Goal: Task Accomplishment & Management: Manage account settings

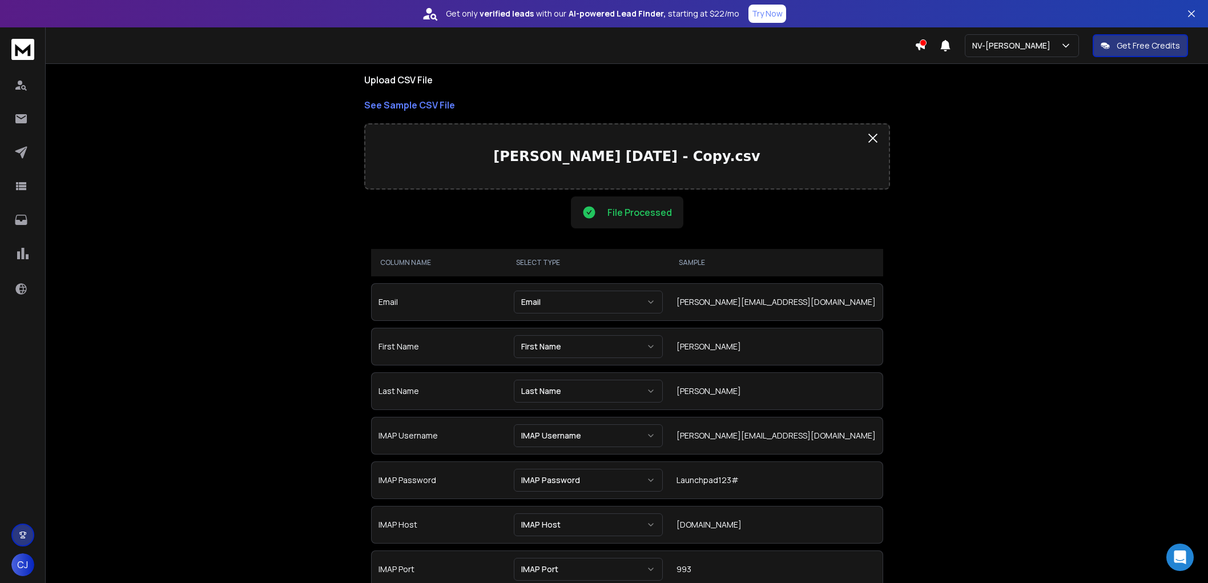
scroll to position [819, 0]
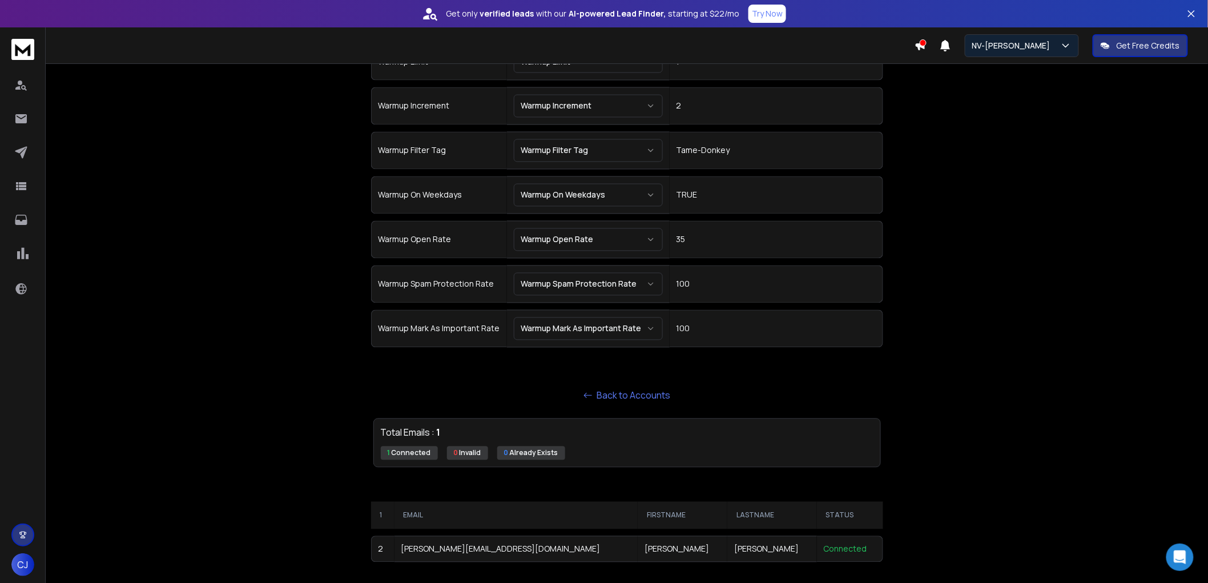
click at [1022, 47] on div "NV-Matt" at bounding box center [1021, 45] width 99 height 11
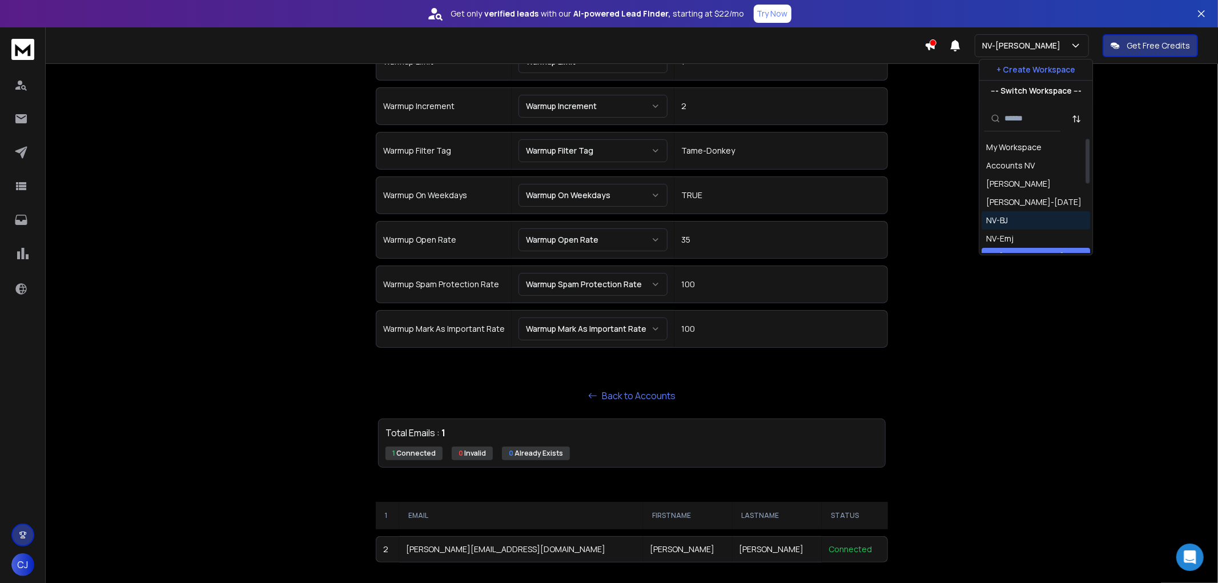
click at [1035, 215] on div "NV-BJ" at bounding box center [1035, 220] width 108 height 18
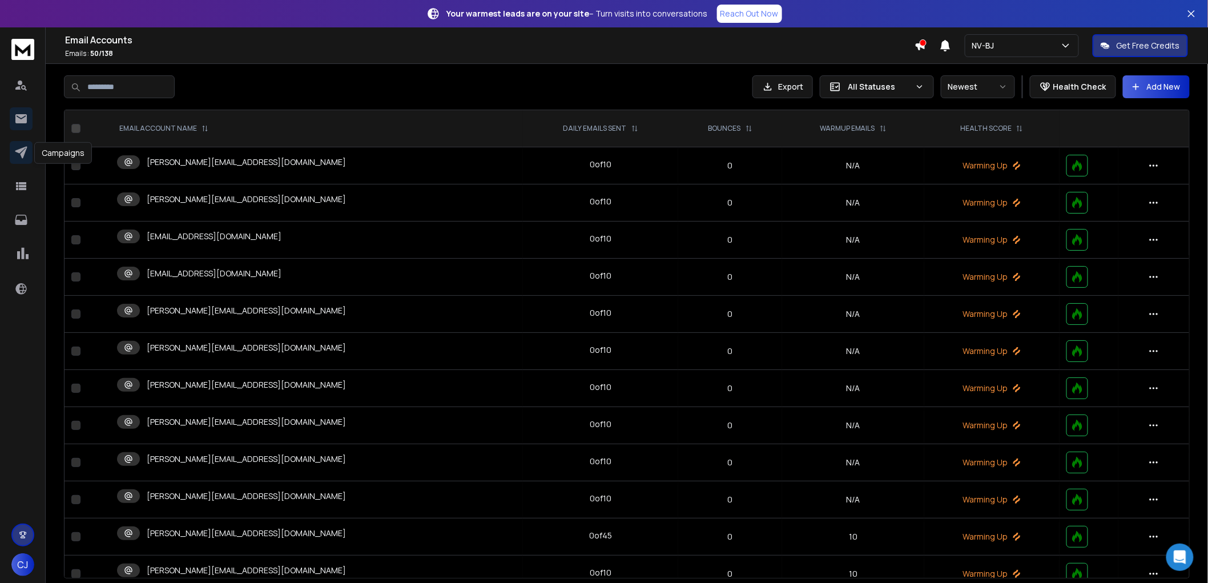
click at [18, 147] on icon at bounding box center [21, 153] width 14 height 14
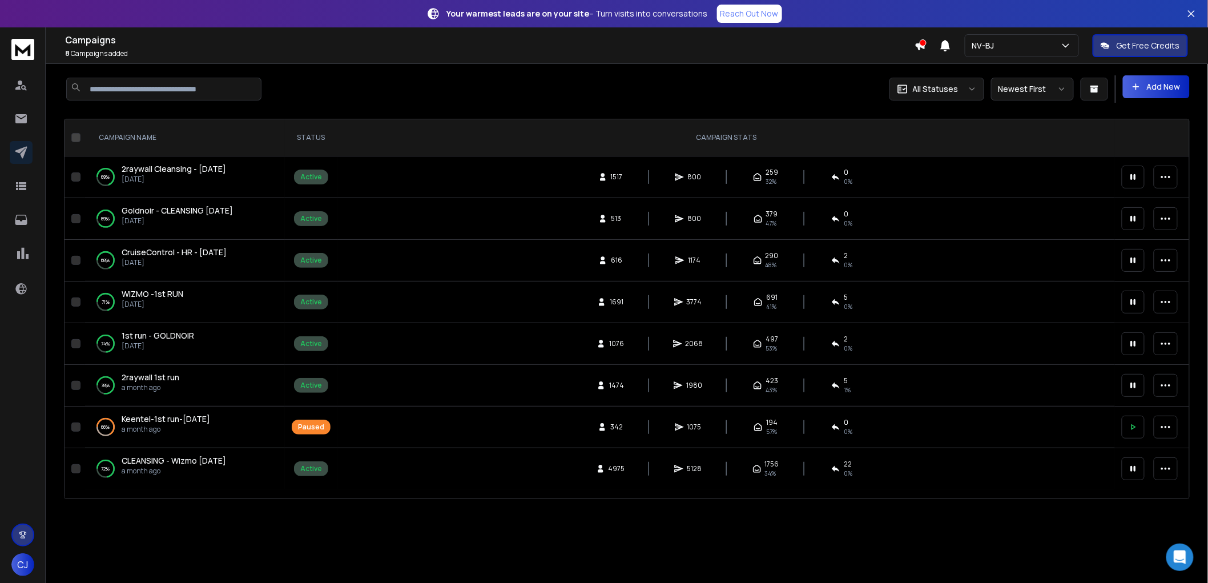
click at [393, 256] on div "616 1174 290 48 % 2 0 %" at bounding box center [726, 260] width 764 height 18
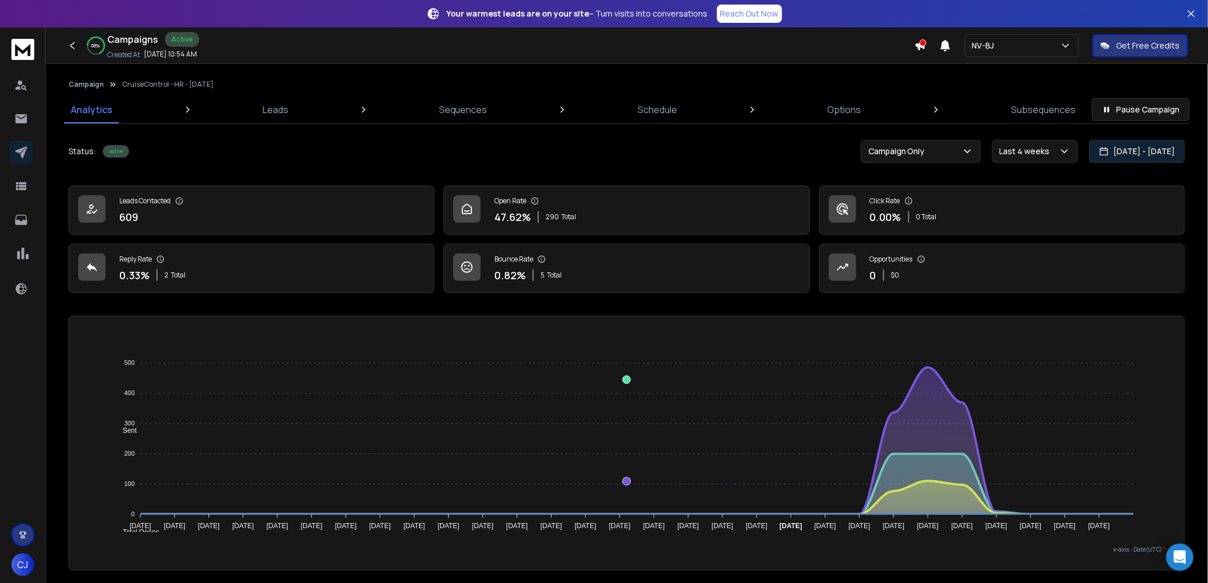
click at [1128, 153] on button "[DATE] - [DATE]" at bounding box center [1137, 151] width 96 height 23
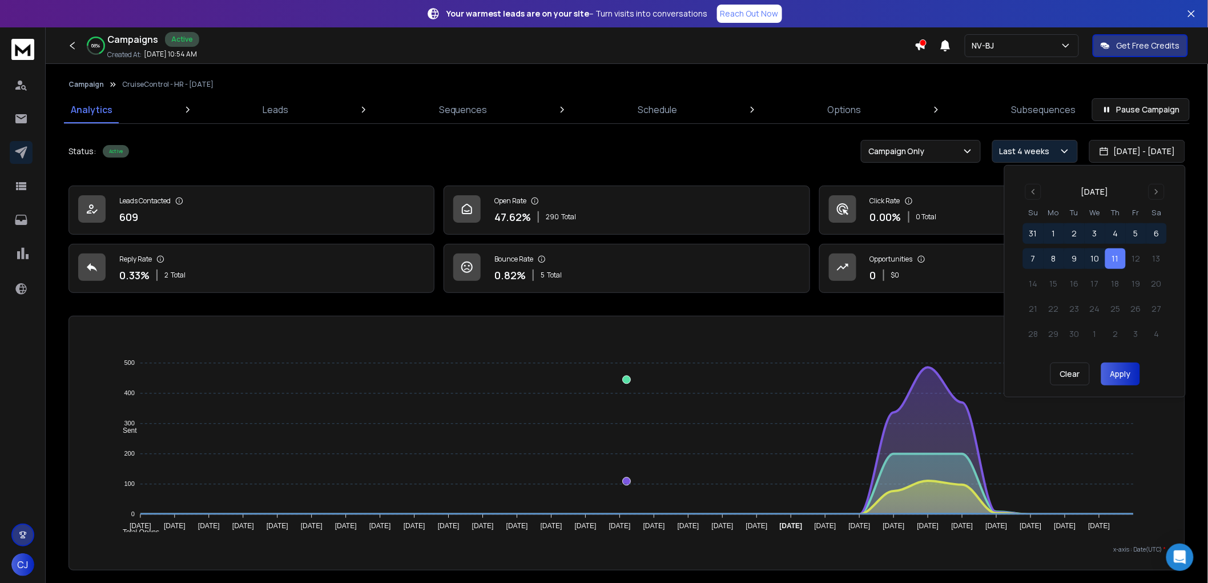
click at [992, 158] on button "Last 4 weeks" at bounding box center [1035, 151] width 86 height 23
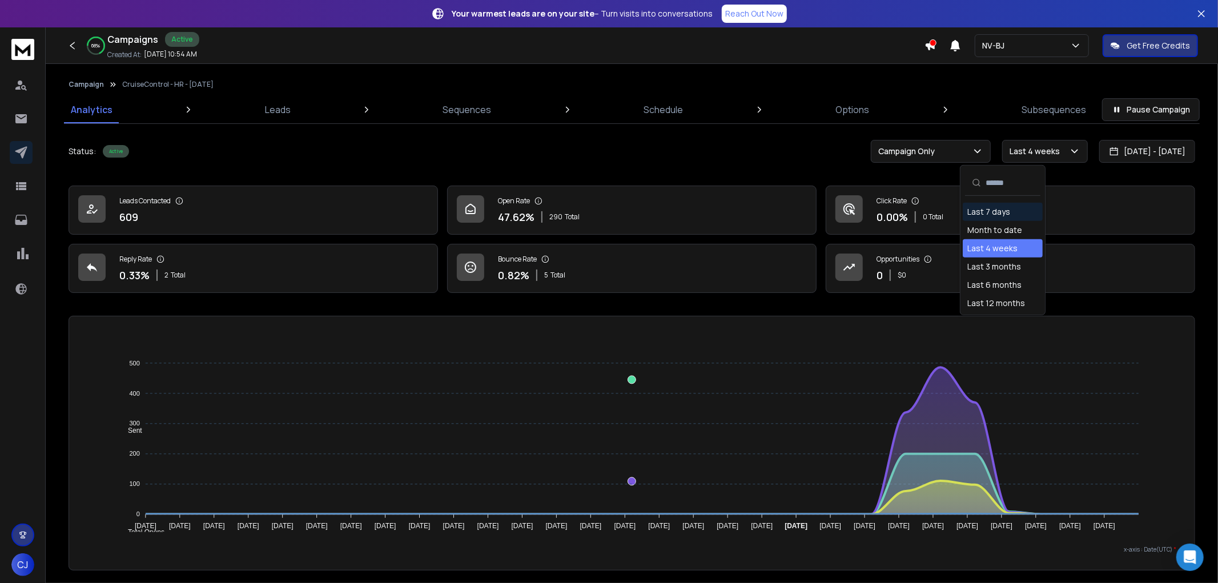
click at [559, 160] on div "Status: Active Pause Campaign Campaign Only Last 4 weeks [DATE] - [DATE]" at bounding box center [632, 151] width 1126 height 23
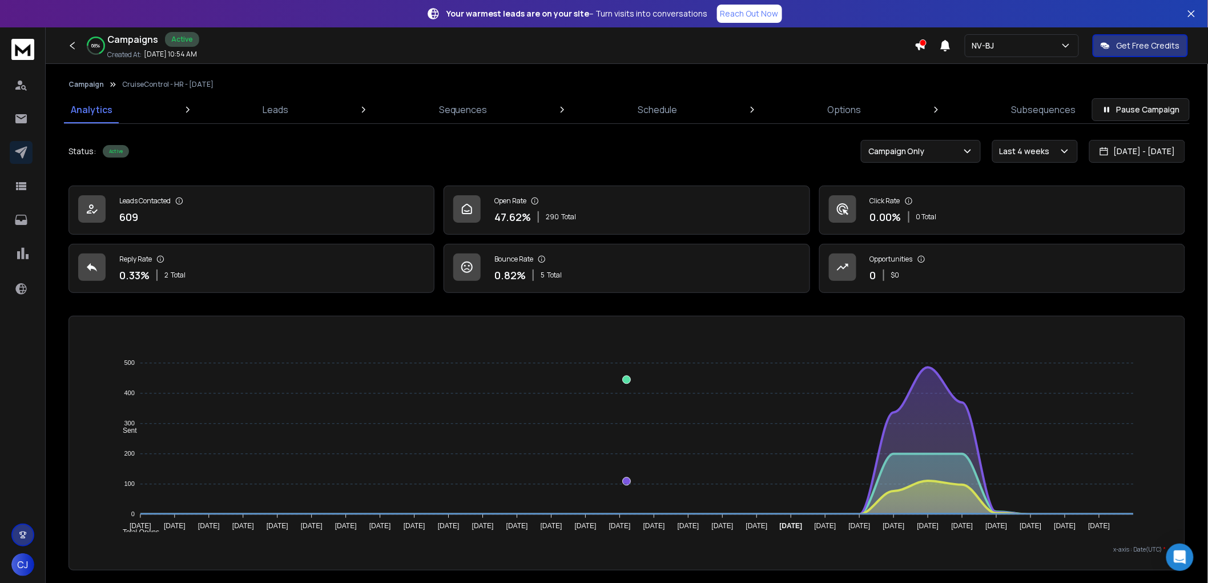
click at [78, 87] on button "Campaign" at bounding box center [86, 84] width 35 height 9
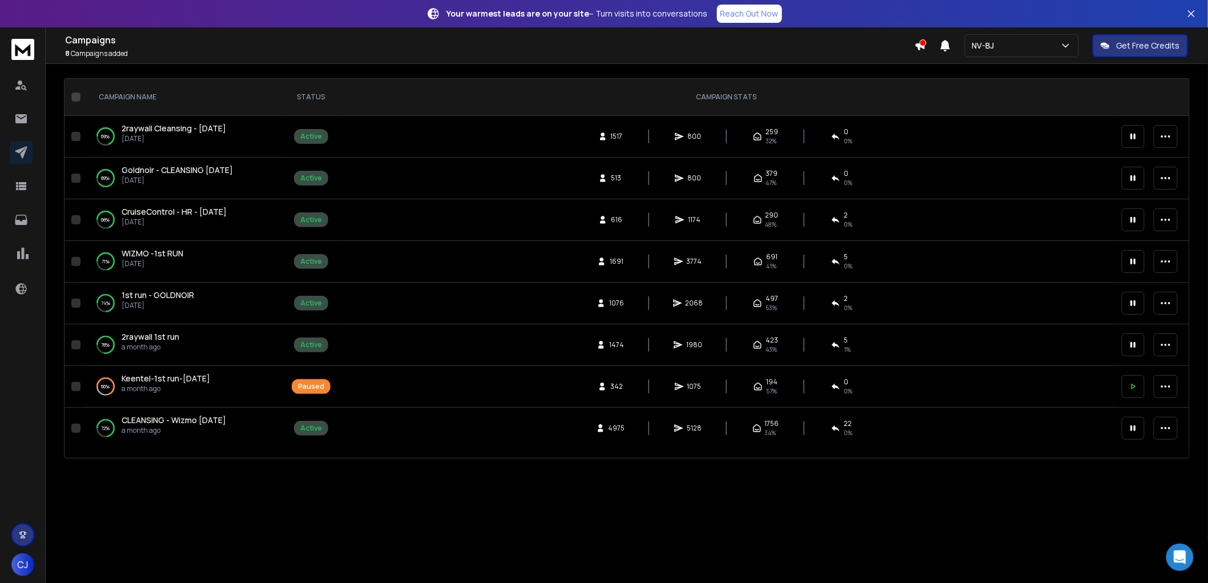
scroll to position [63, 0]
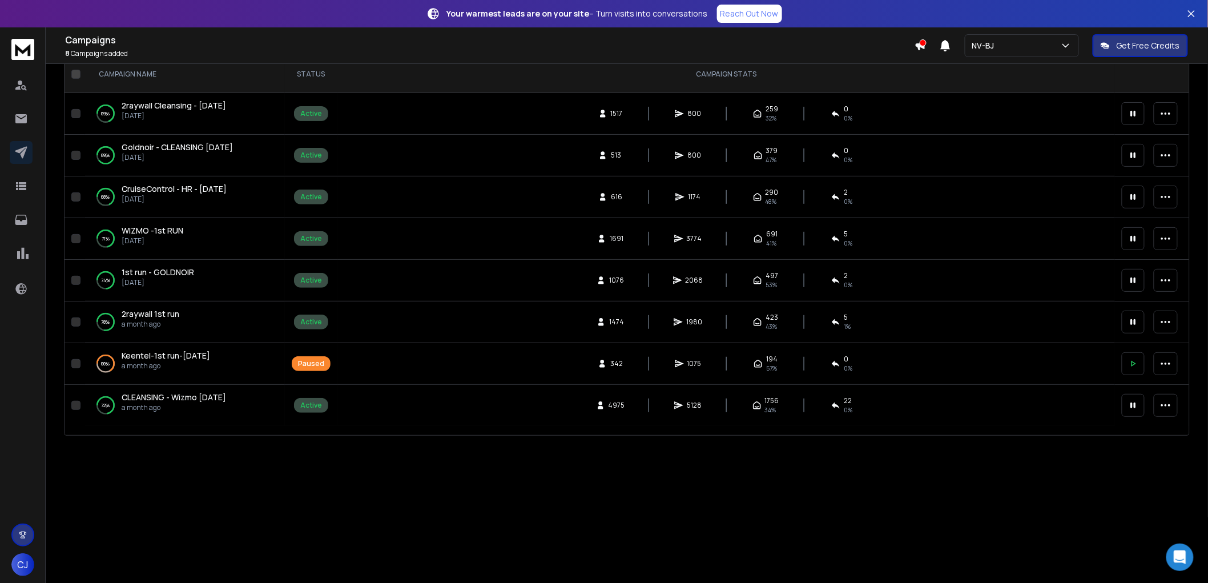
click at [222, 317] on div "78 % 2raywall 1st run a month ago" at bounding box center [184, 321] width 177 height 27
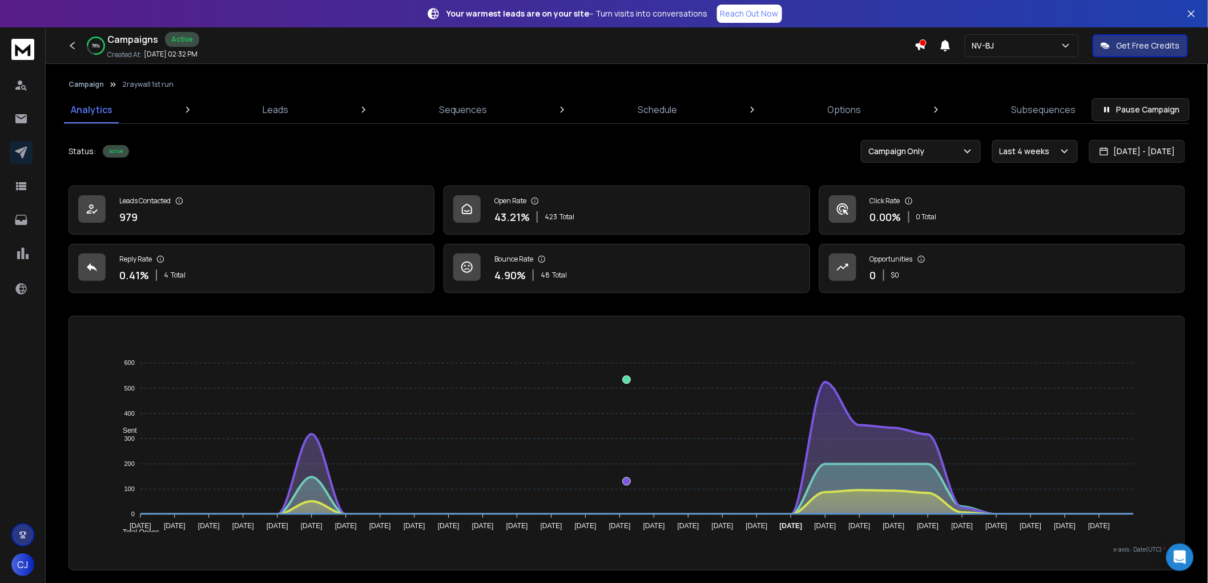
click at [73, 84] on button "Campaign" at bounding box center [86, 84] width 35 height 9
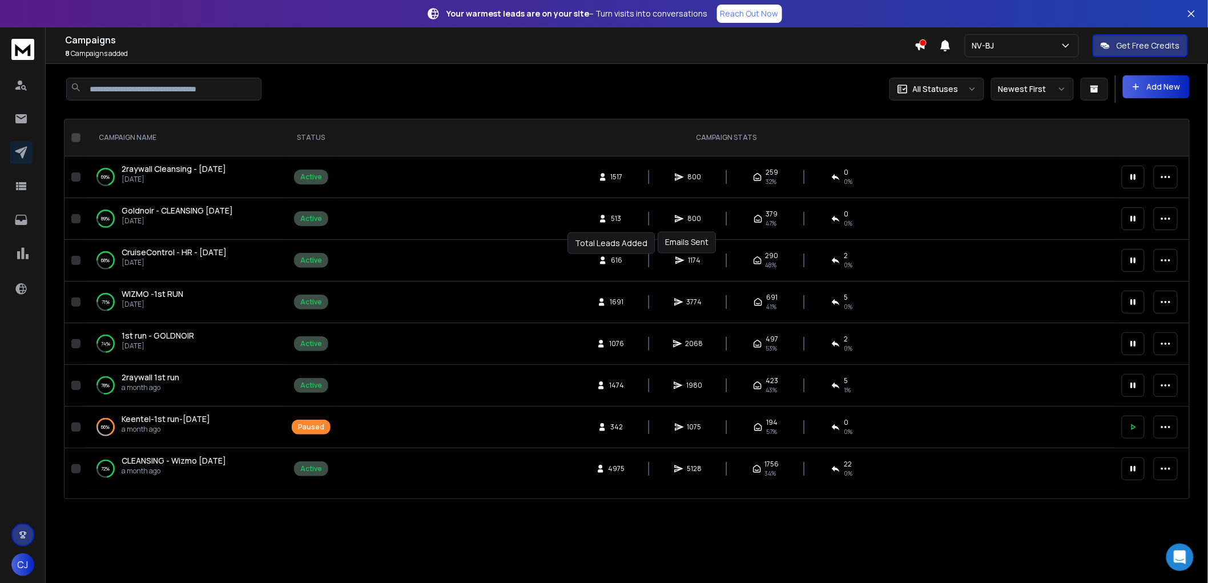
click at [575, 259] on div "616 1174 290 48 % 2 0 %" at bounding box center [726, 260] width 764 height 18
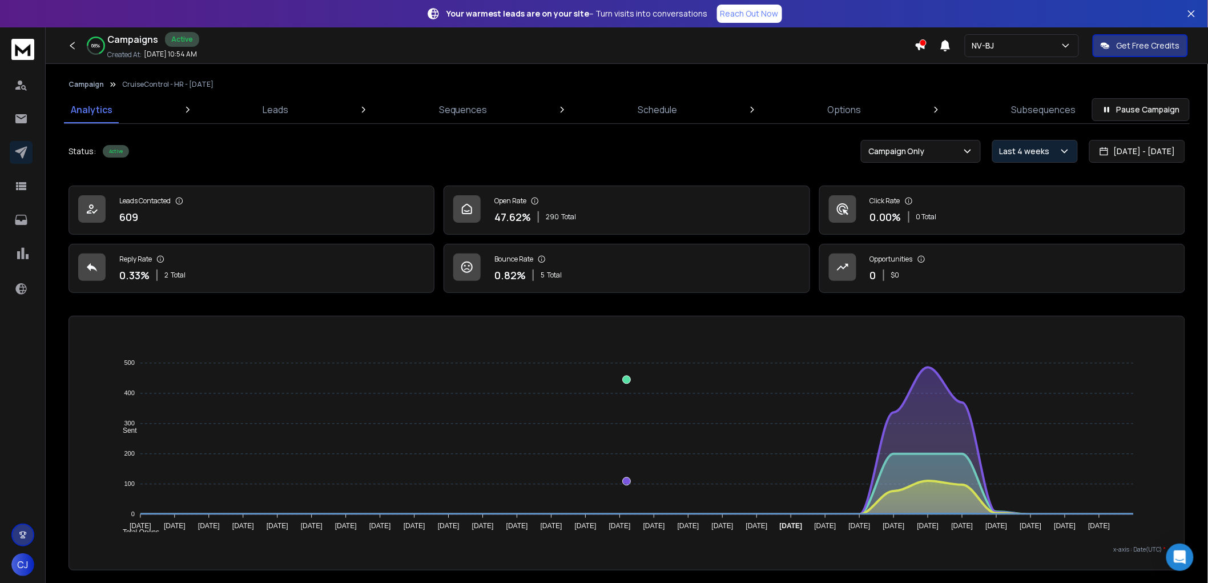
click at [1006, 153] on p "Last 4 weeks" at bounding box center [1027, 151] width 55 height 11
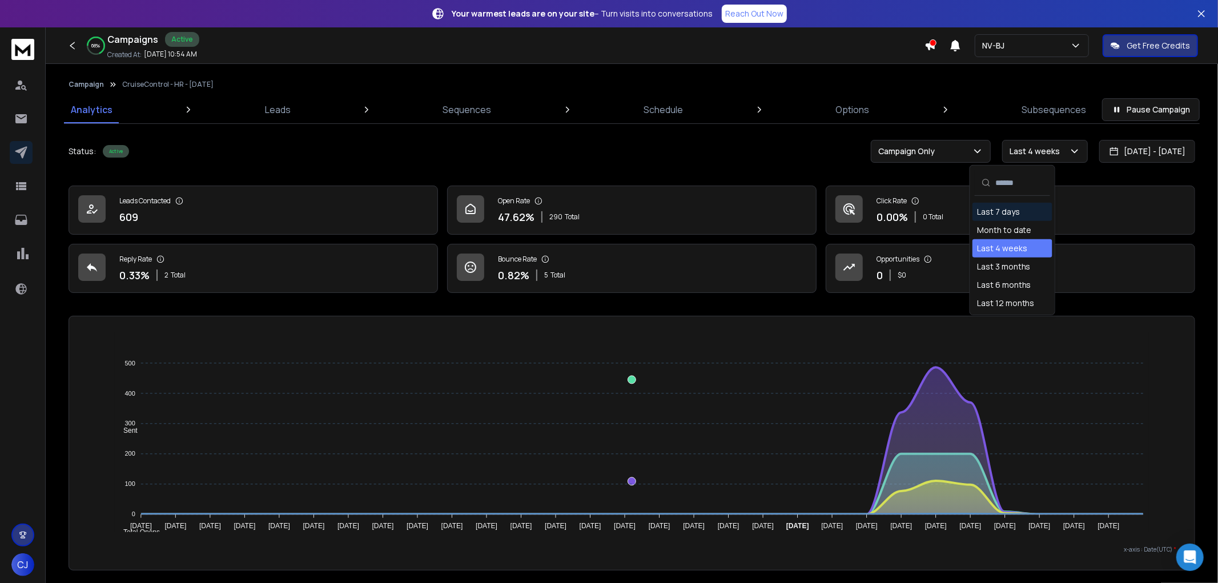
click at [1005, 203] on div "Last 7 days" at bounding box center [1012, 212] width 80 height 18
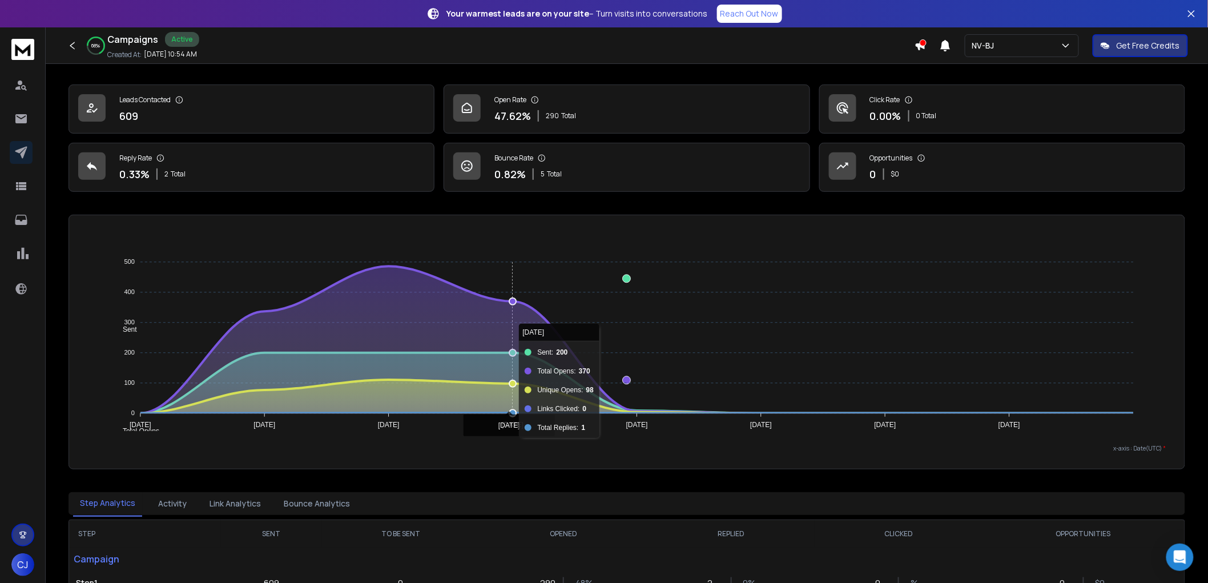
scroll to position [180, 0]
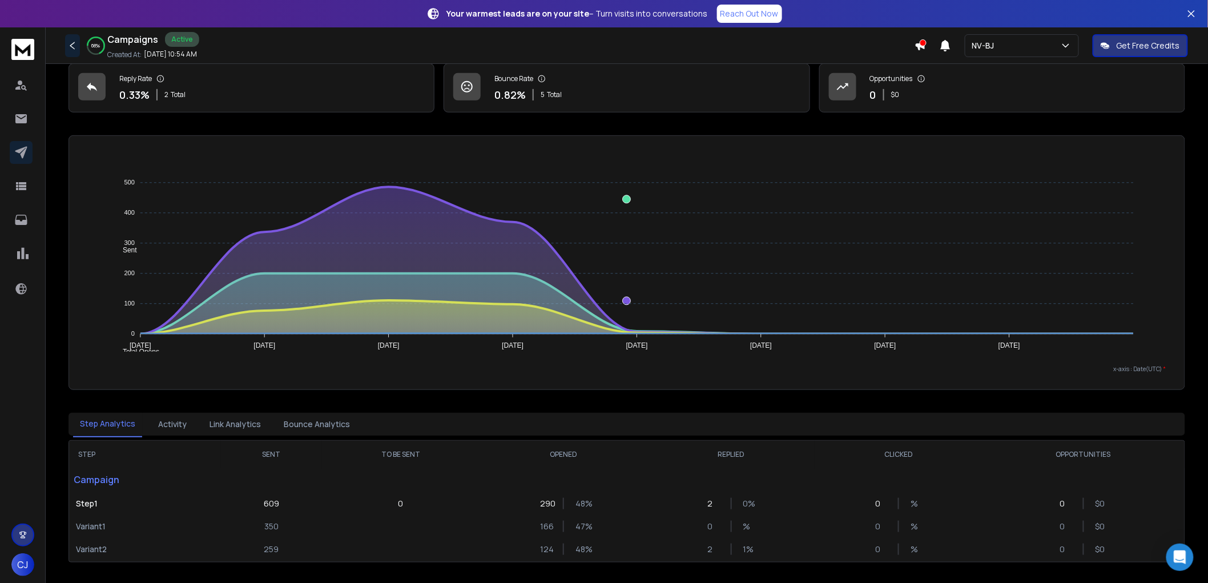
click at [70, 47] on icon at bounding box center [72, 46] width 10 height 10
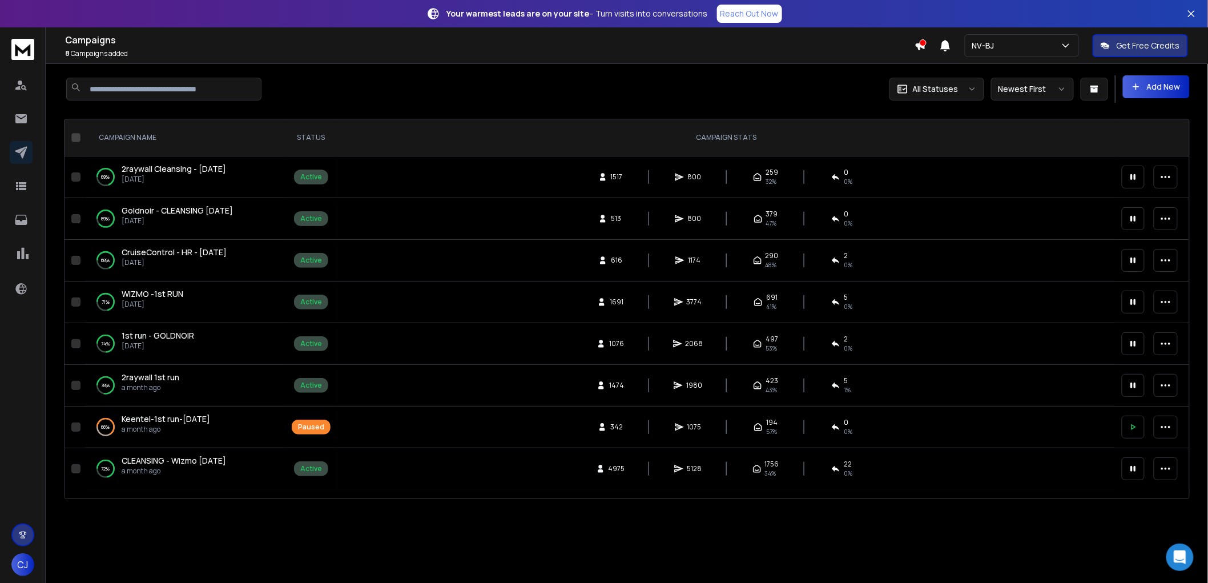
click at [238, 379] on div "78 % 2raywall 1st run a month ago" at bounding box center [184, 385] width 177 height 27
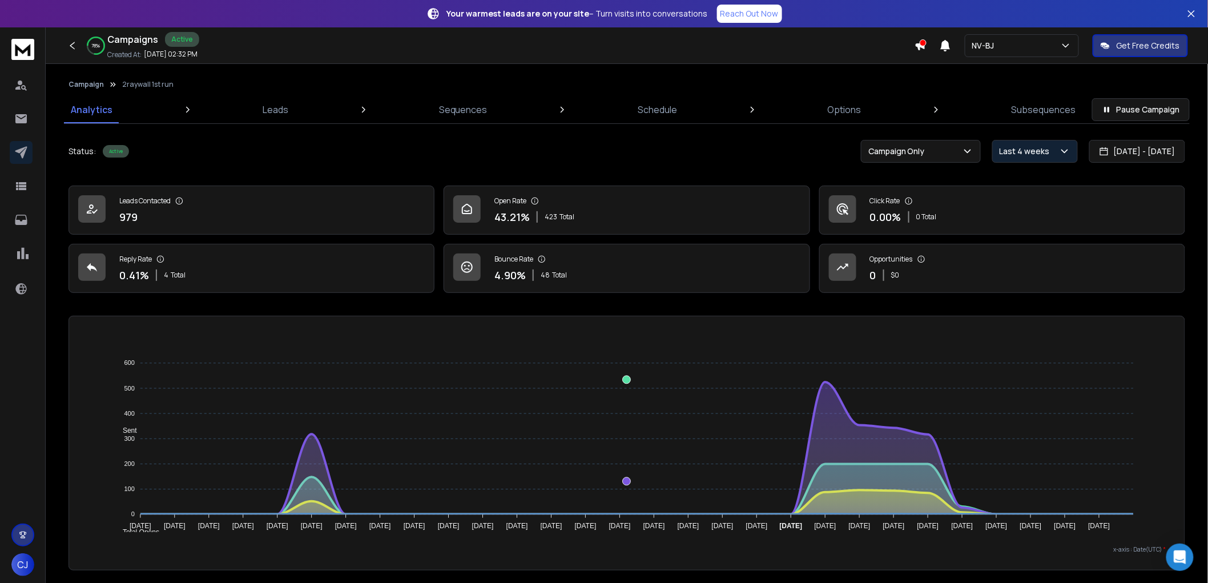
click at [995, 157] on button "Last 4 weeks" at bounding box center [1035, 151] width 86 height 23
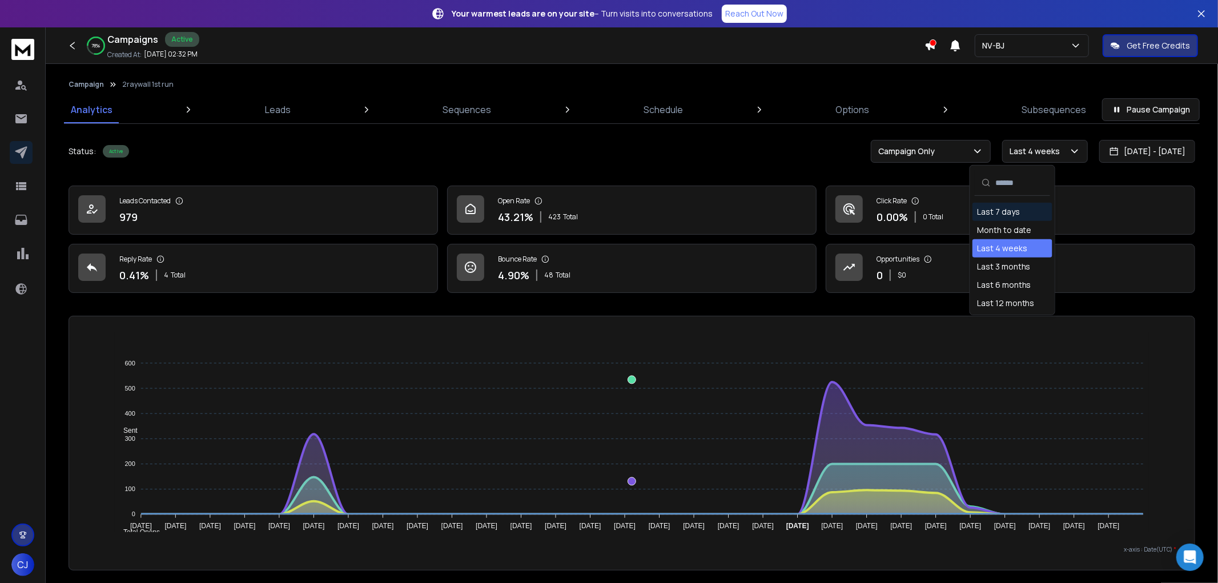
click at [1015, 212] on div "Last 7 days" at bounding box center [998, 211] width 43 height 11
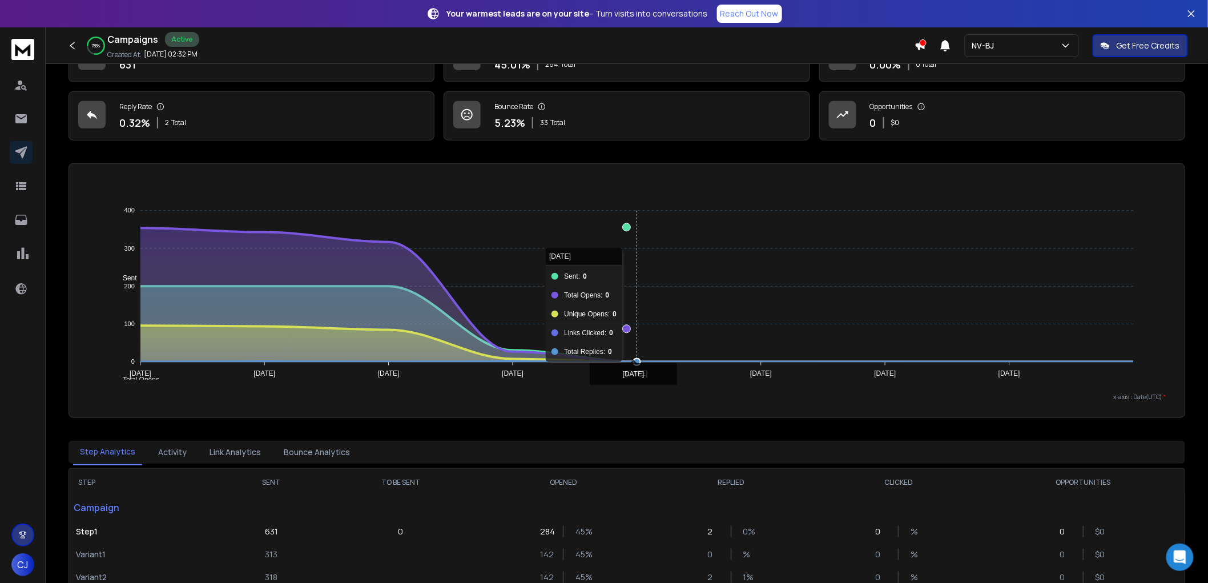
scroll to position [180, 0]
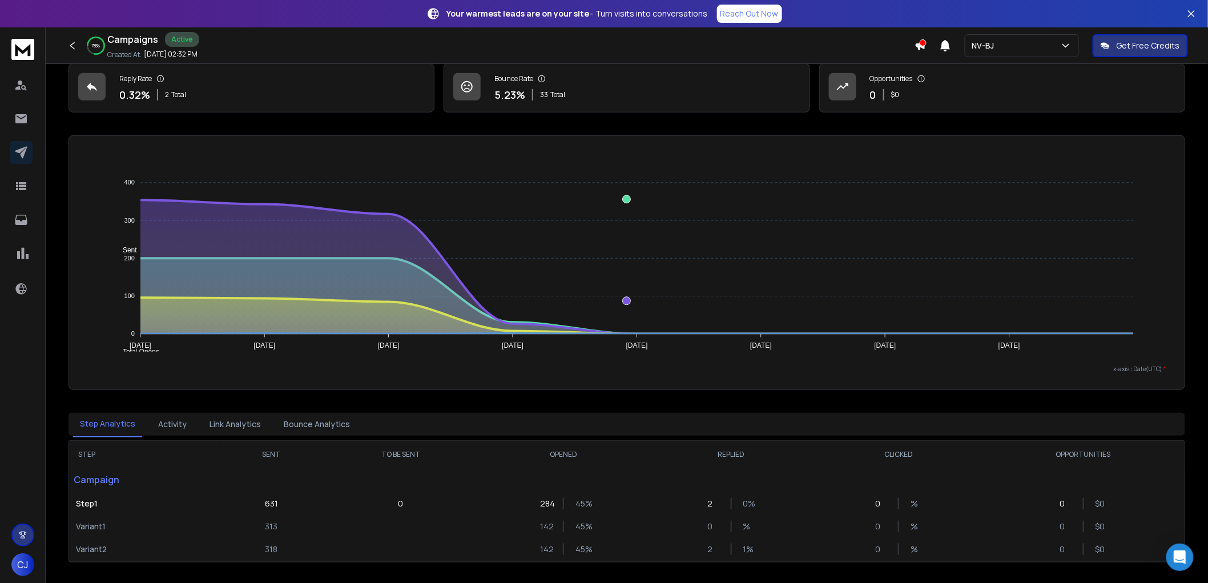
click at [62, 33] on div "78 % Campaigns Active Created At: [DATE] 02:32 PM NV-BJ Get Free Credits" at bounding box center [604, 45] width 1208 height 37
click at [66, 42] on button at bounding box center [72, 45] width 15 height 23
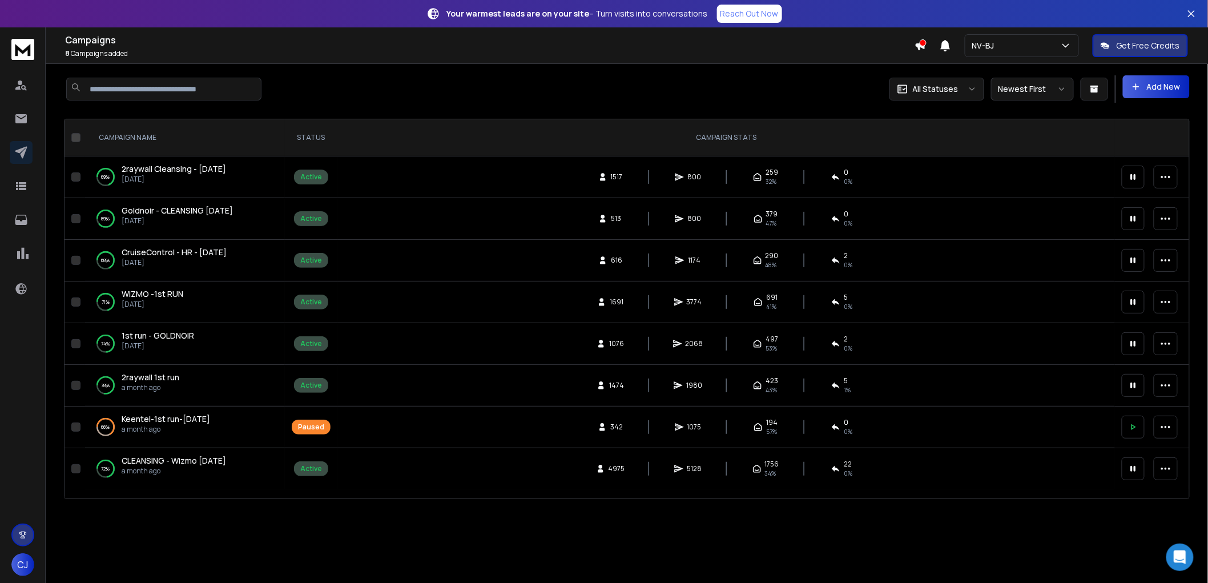
click at [247, 264] on div "68 % CruiseControl - HR - [DATE] [DATE]" at bounding box center [184, 260] width 177 height 27
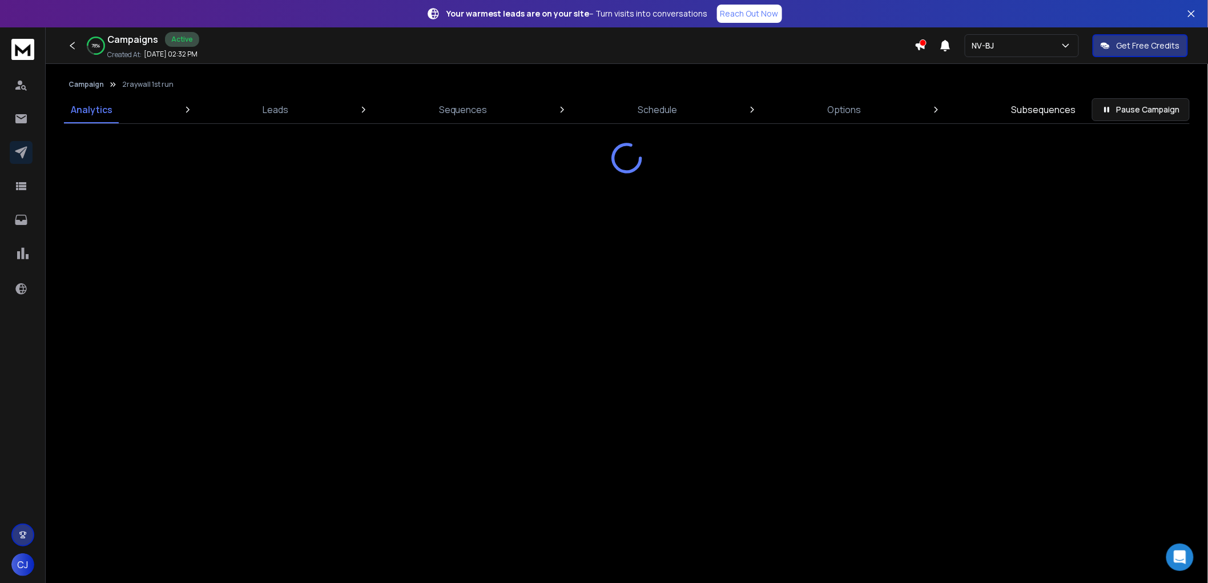
click at [1042, 110] on p "Subsequences" at bounding box center [1044, 110] width 65 height 14
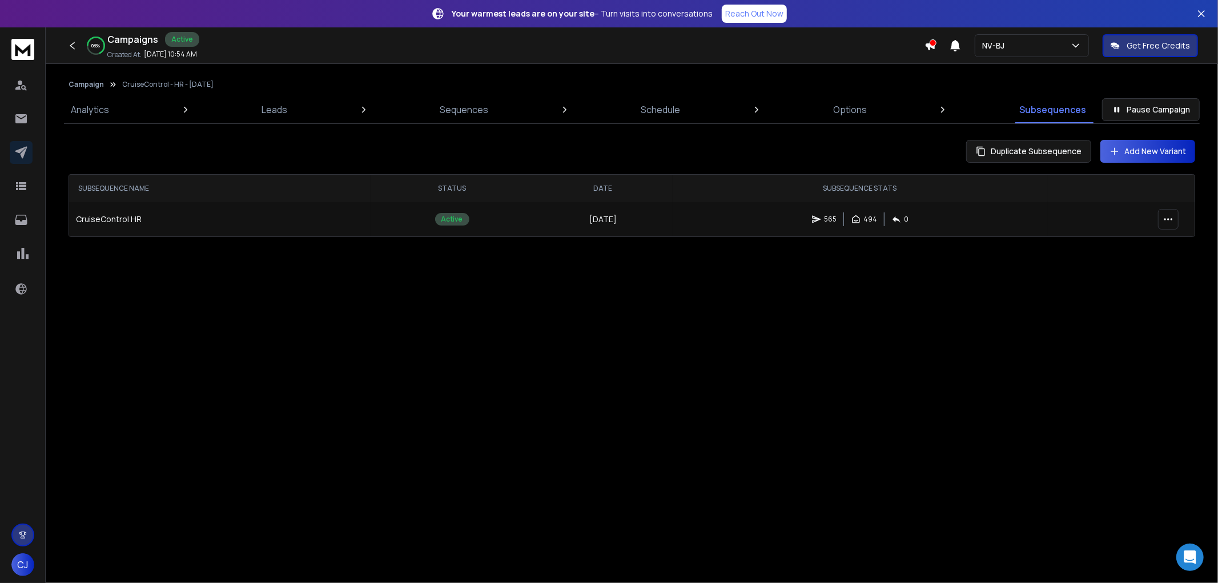
click at [733, 225] on div "565 494 0" at bounding box center [859, 219] width 361 height 14
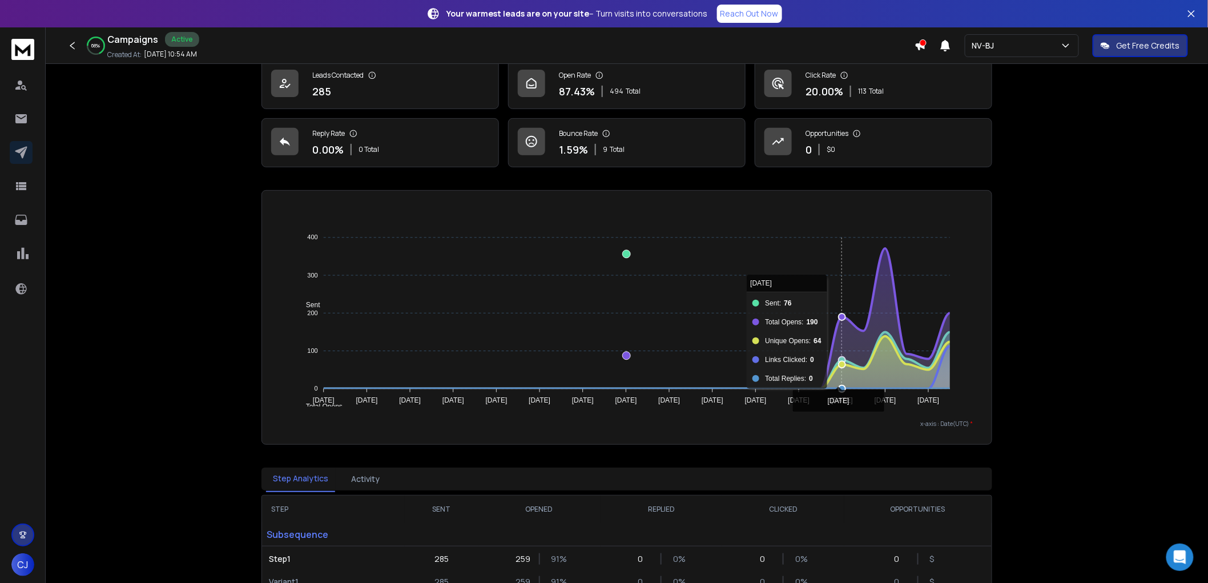
scroll to position [204, 0]
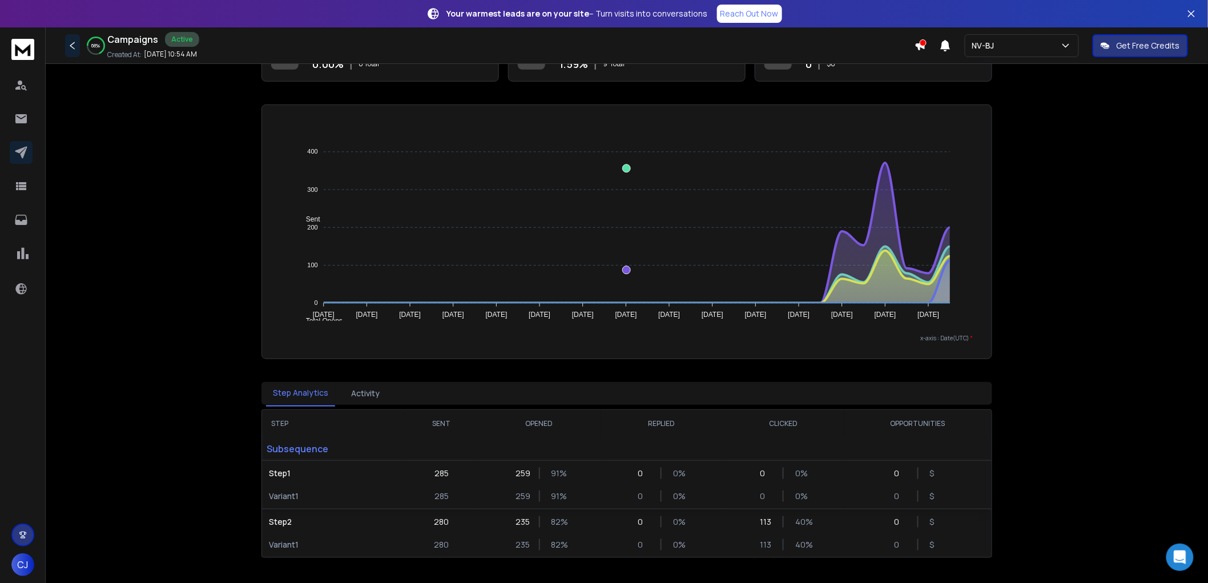
click at [71, 46] on icon at bounding box center [72, 45] width 5 height 7
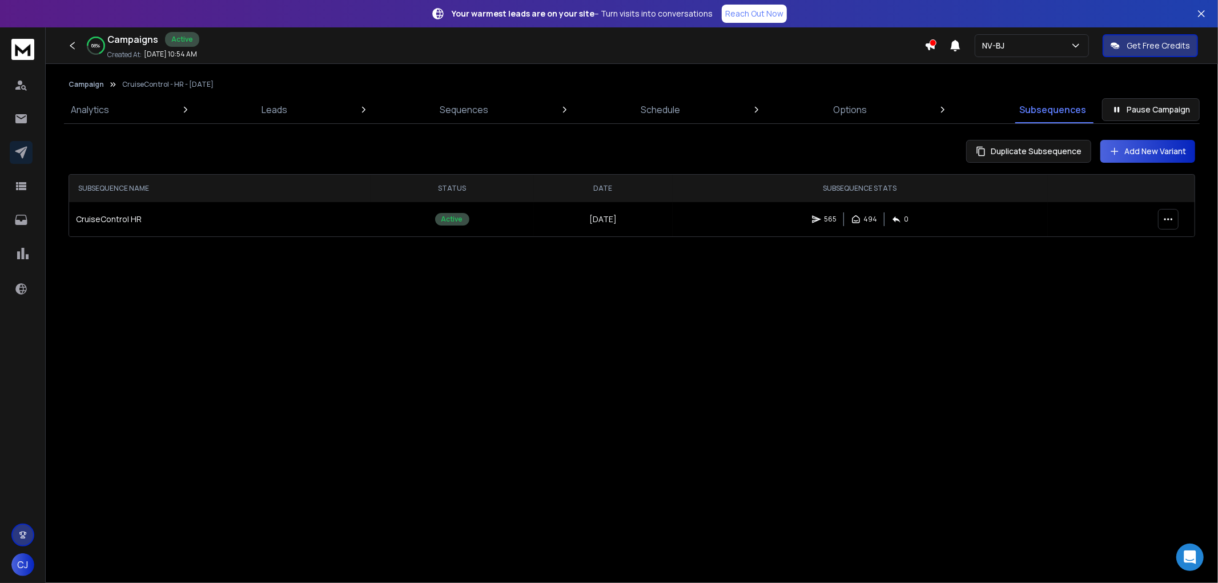
click at [79, 87] on button "Campaign" at bounding box center [86, 84] width 35 height 9
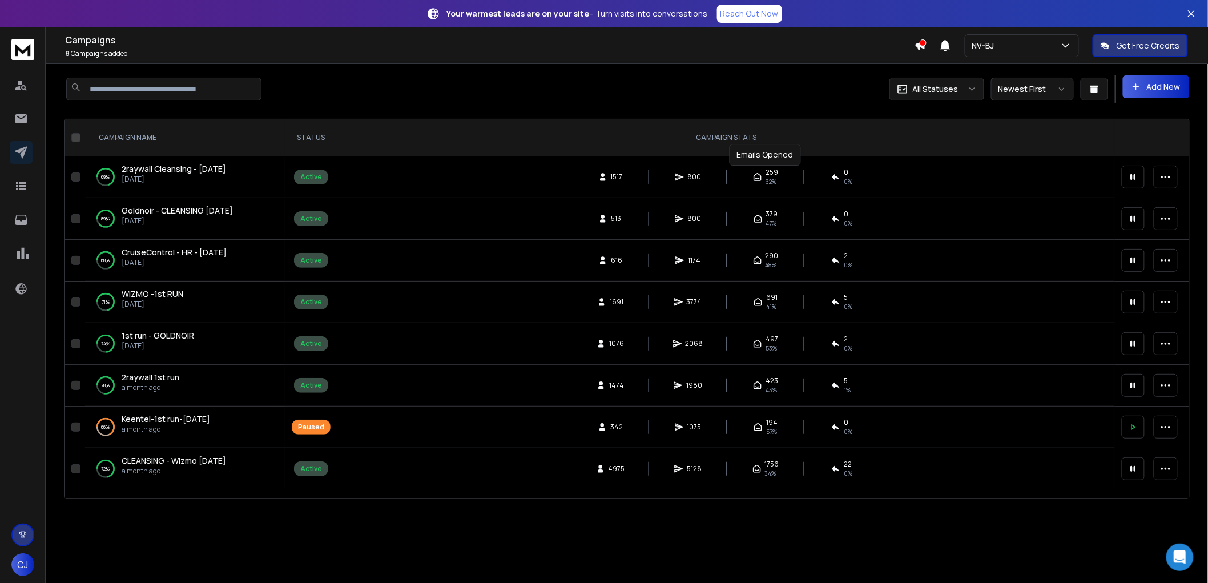
click at [794, 95] on div "Campaigns 8 Campaigns Added All Statuses Newest First Add New" at bounding box center [908, 88] width 563 height 27
click at [226, 176] on p "[DATE]" at bounding box center [174, 179] width 104 height 9
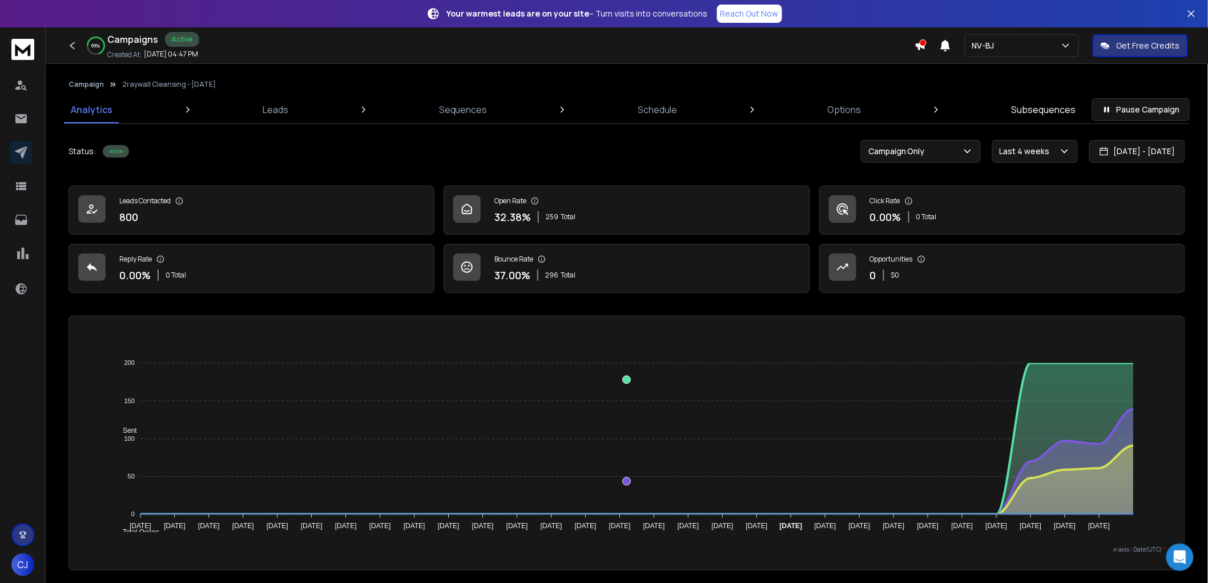
click at [1051, 110] on p "Subsequences" at bounding box center [1044, 110] width 65 height 14
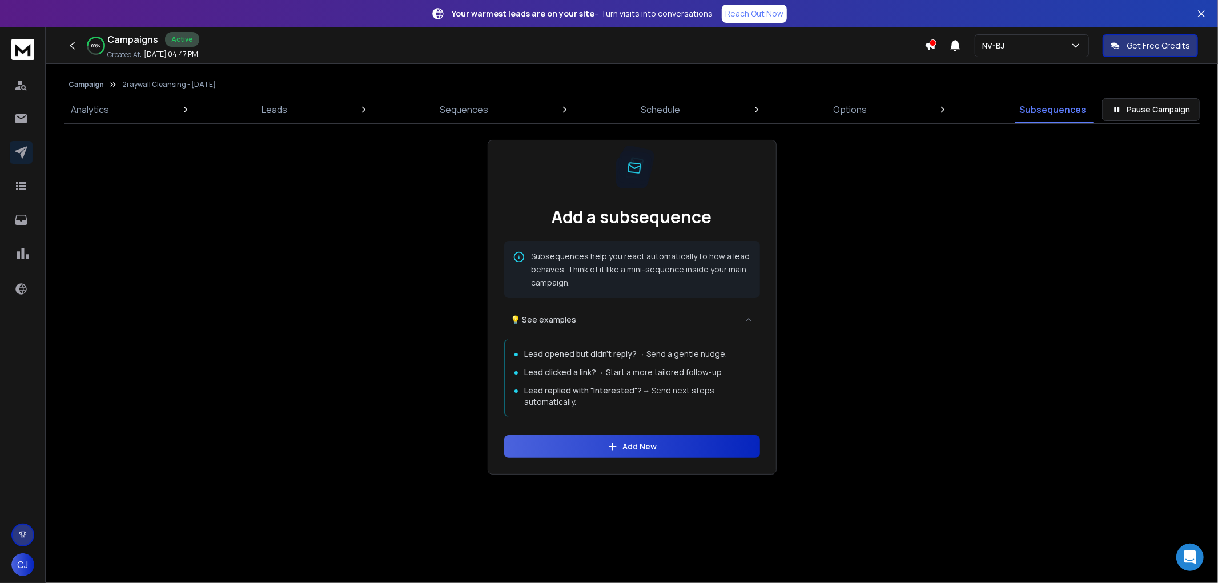
click at [856, 199] on div "Add a subsequence Subsequences help you react automatically to how a lead behav…" at bounding box center [632, 307] width 1126 height 335
click at [20, 151] on icon at bounding box center [21, 152] width 12 height 12
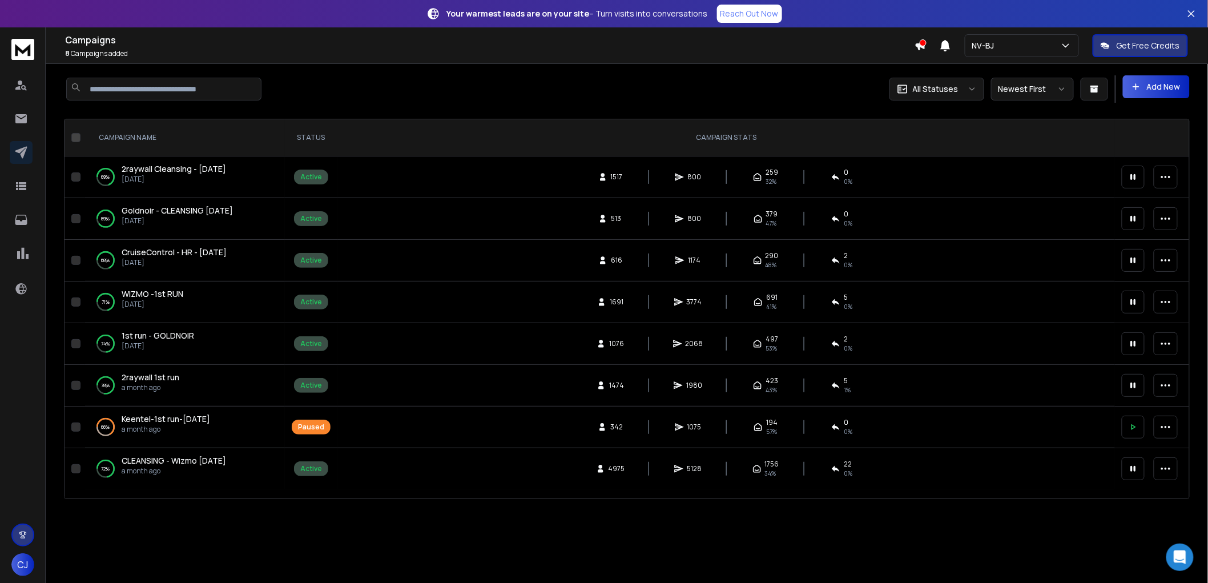
click at [254, 258] on div "68 % CruiseControl - HR - [DATE] [DATE]" at bounding box center [184, 260] width 177 height 27
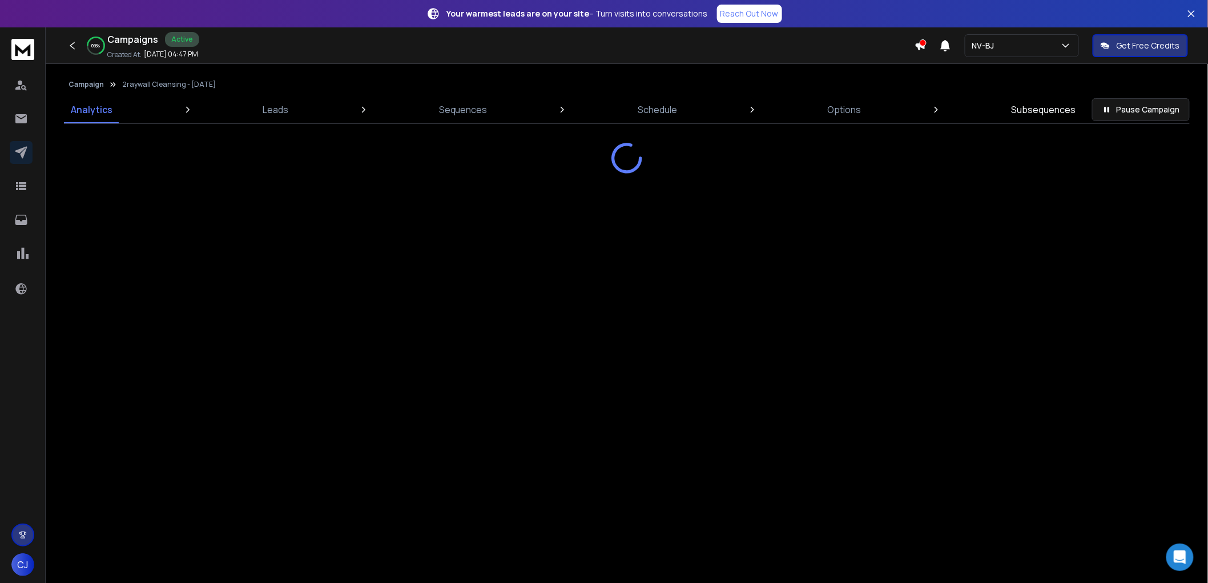
click at [1051, 112] on p "Subsequences" at bounding box center [1044, 110] width 65 height 14
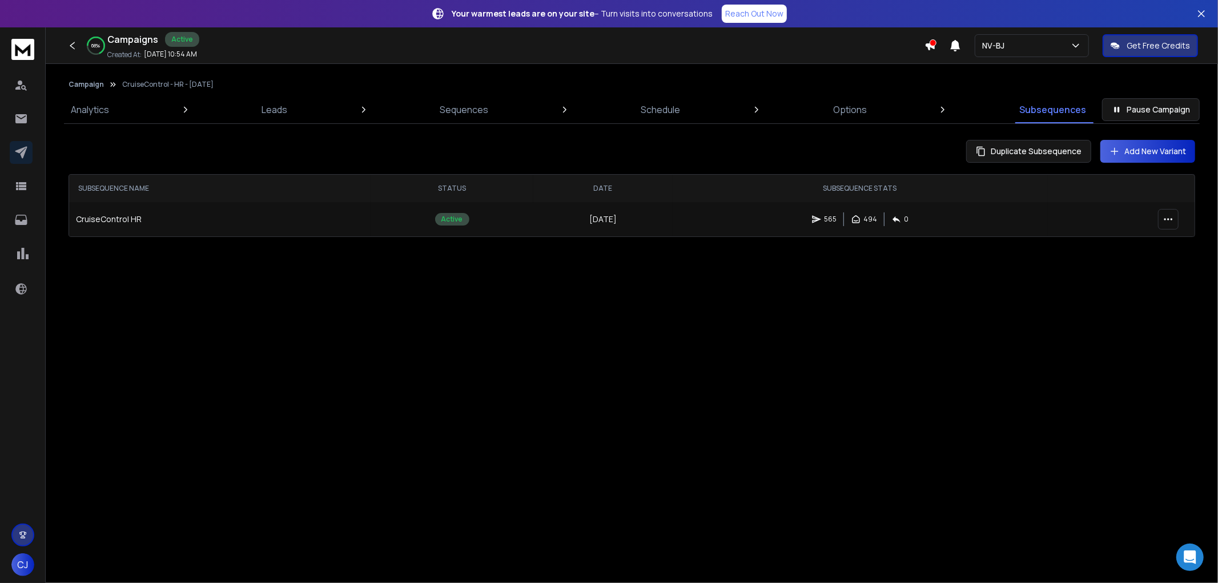
click at [673, 224] on td "[DATE]" at bounding box center [602, 219] width 139 height 34
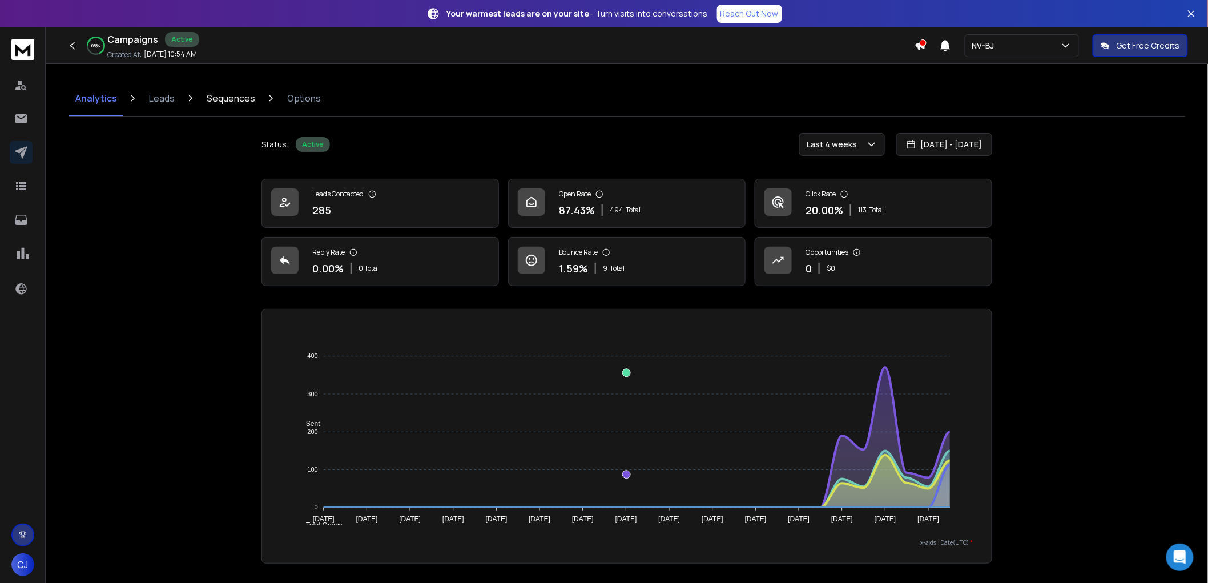
click at [222, 97] on p "Sequences" at bounding box center [231, 98] width 49 height 14
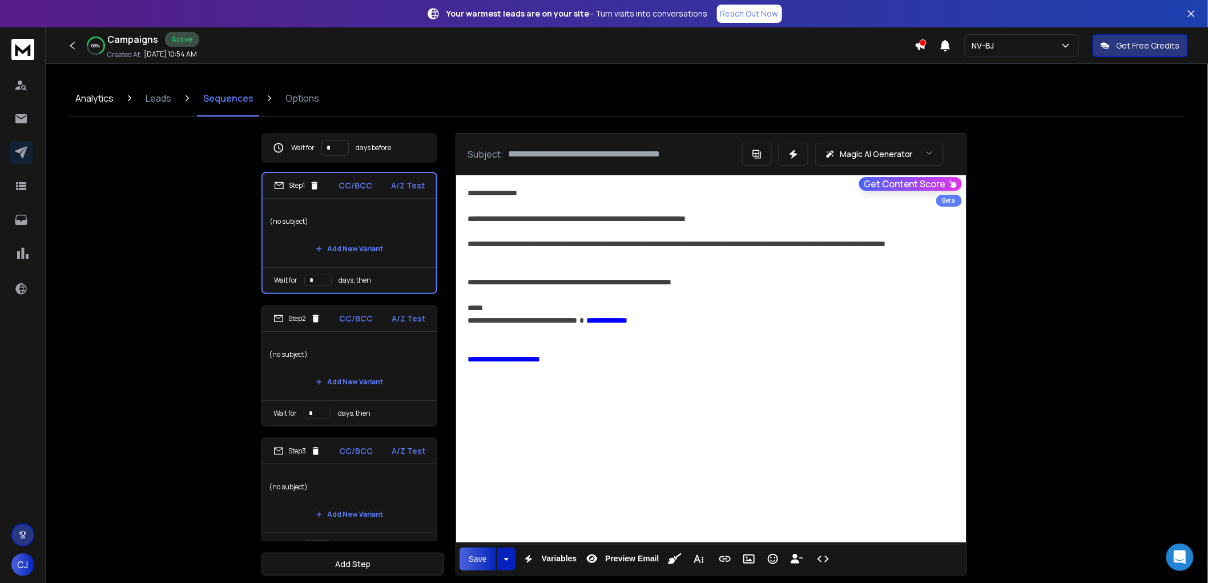
click at [99, 98] on p "Analytics" at bounding box center [94, 98] width 38 height 14
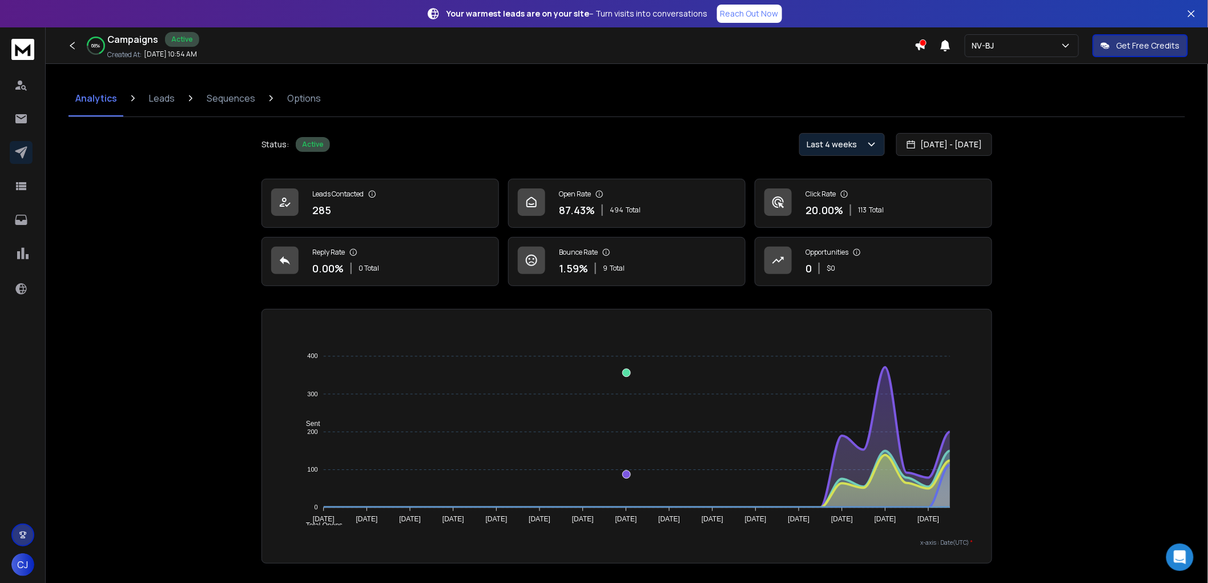
click at [807, 144] on p "Last 4 weeks" at bounding box center [834, 144] width 55 height 11
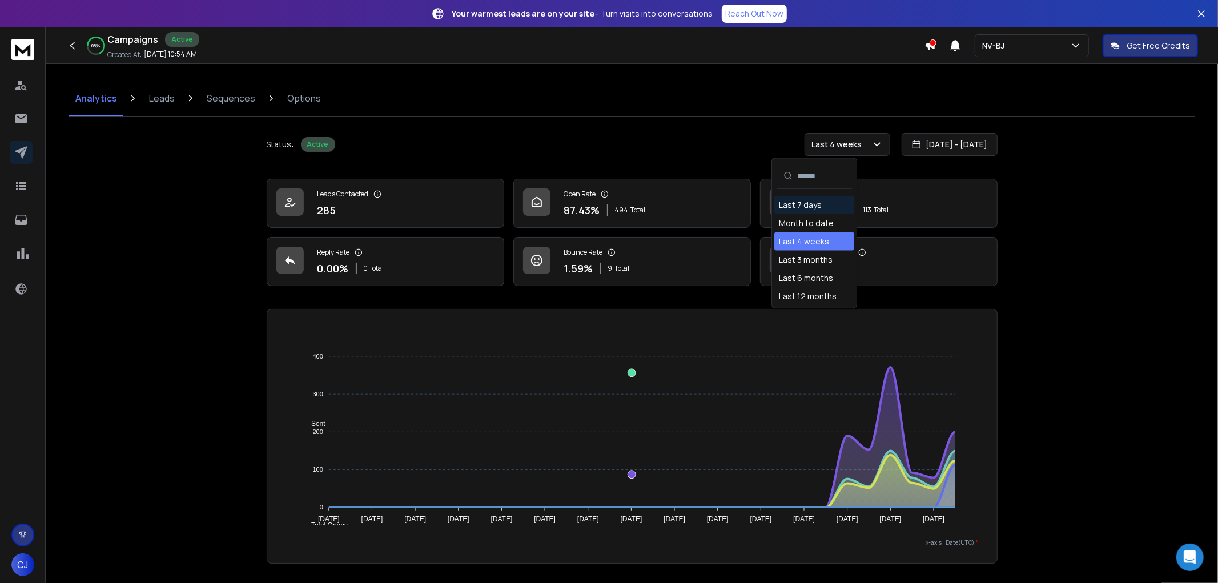
click at [808, 204] on div "Last 7 days" at bounding box center [800, 204] width 43 height 11
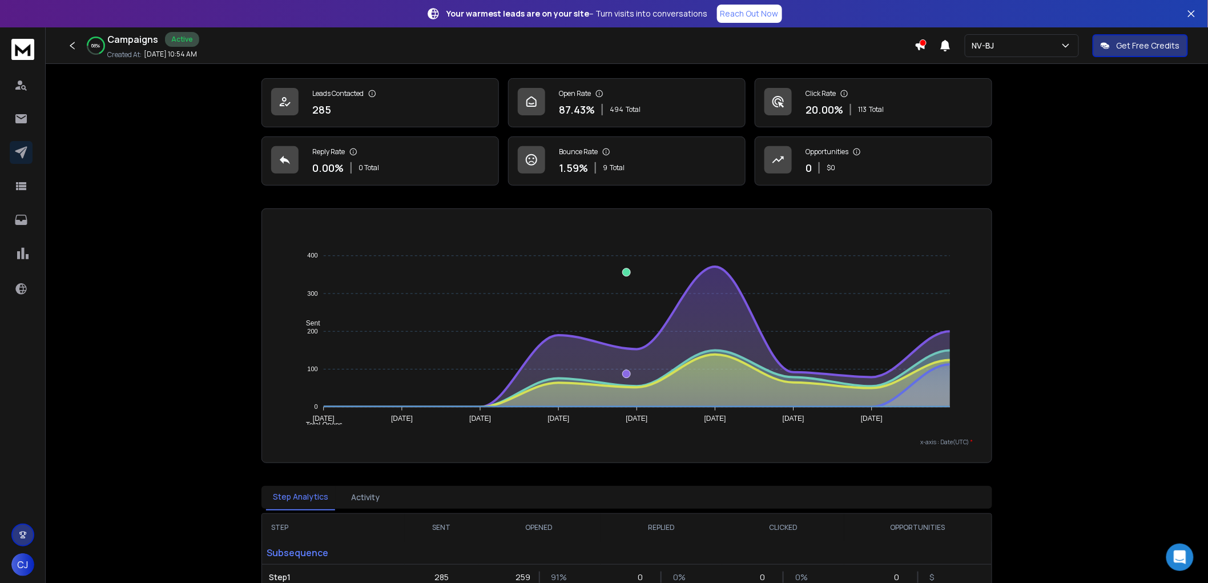
scroll to position [204, 0]
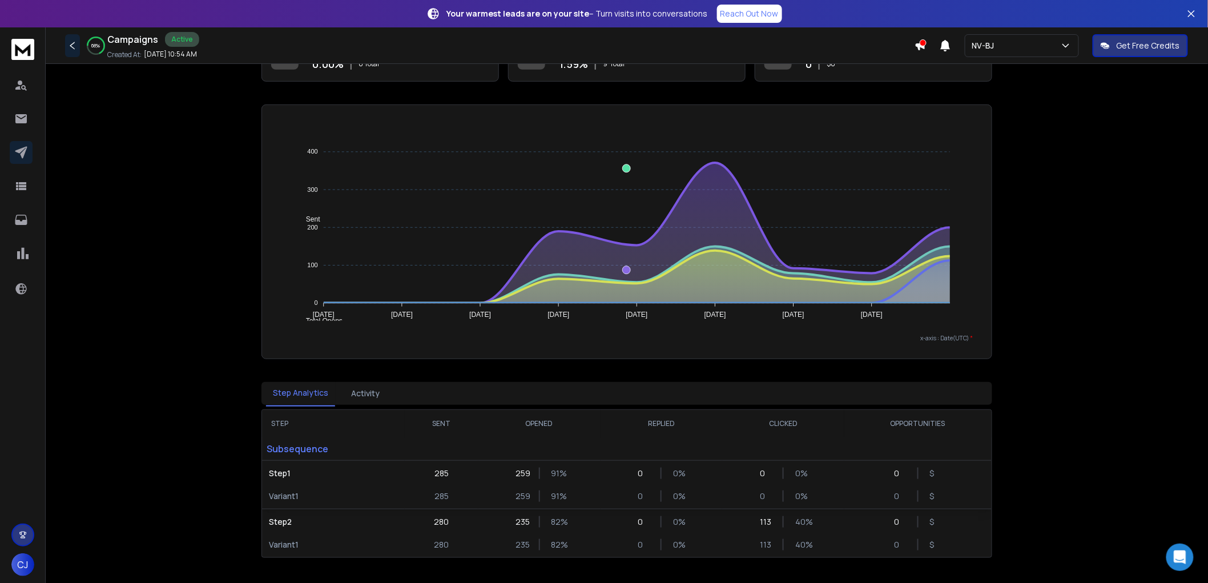
click at [72, 46] on icon at bounding box center [72, 46] width 10 height 10
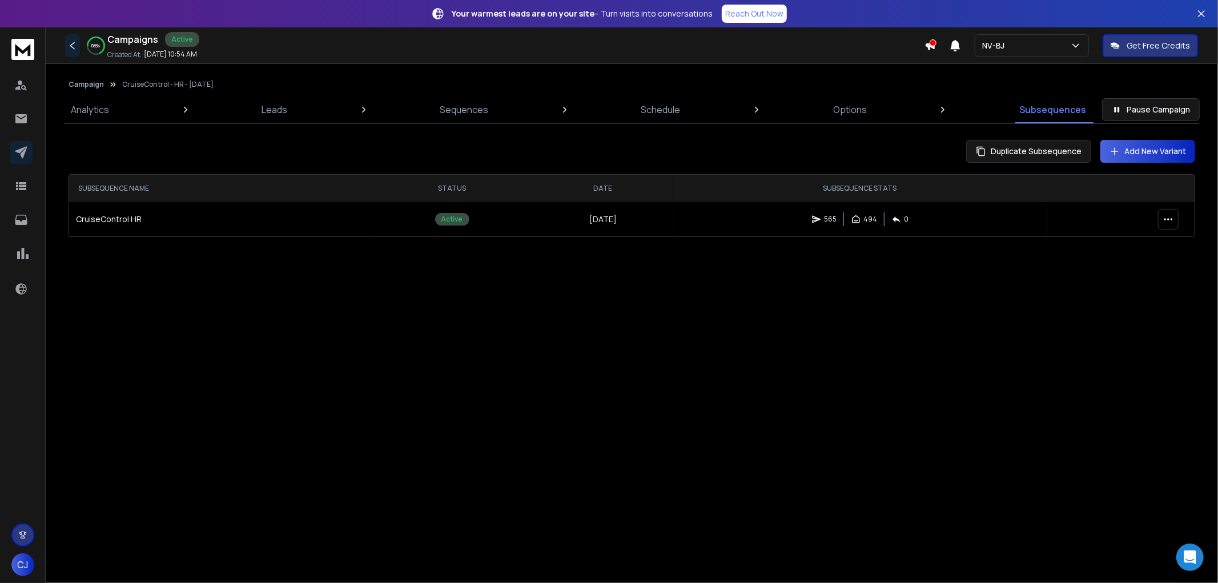
click at [67, 41] on icon at bounding box center [72, 46] width 10 height 10
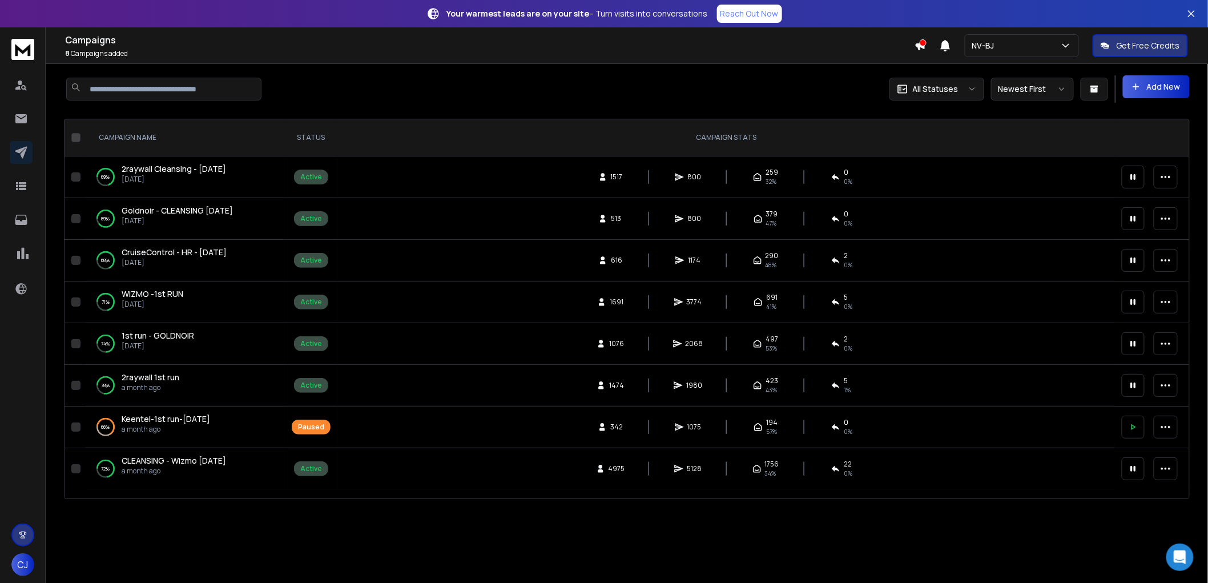
click at [196, 380] on div "78 % 2raywall 1st run a month ago" at bounding box center [184, 385] width 177 height 27
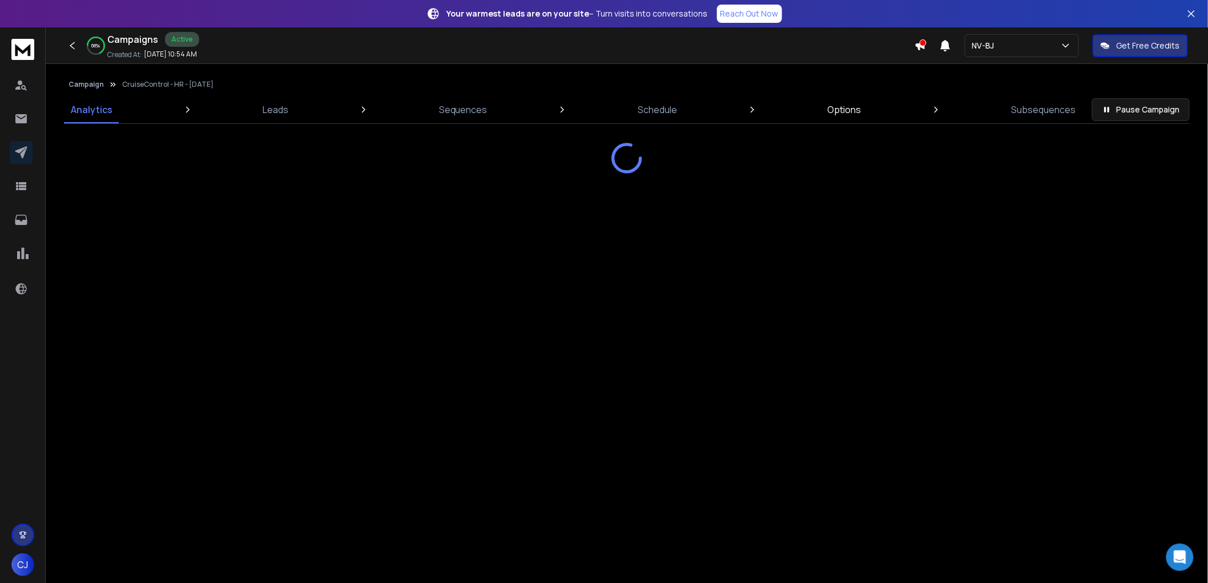
click at [842, 111] on p "Options" at bounding box center [845, 110] width 34 height 14
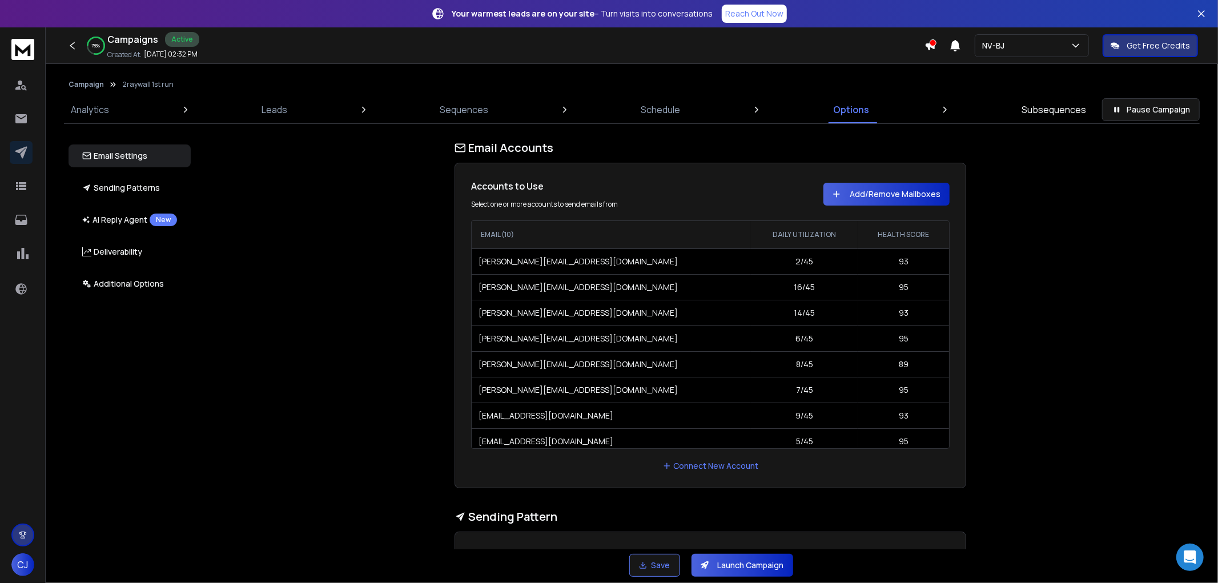
click at [1022, 109] on link "Subsequences" at bounding box center [1054, 109] width 78 height 27
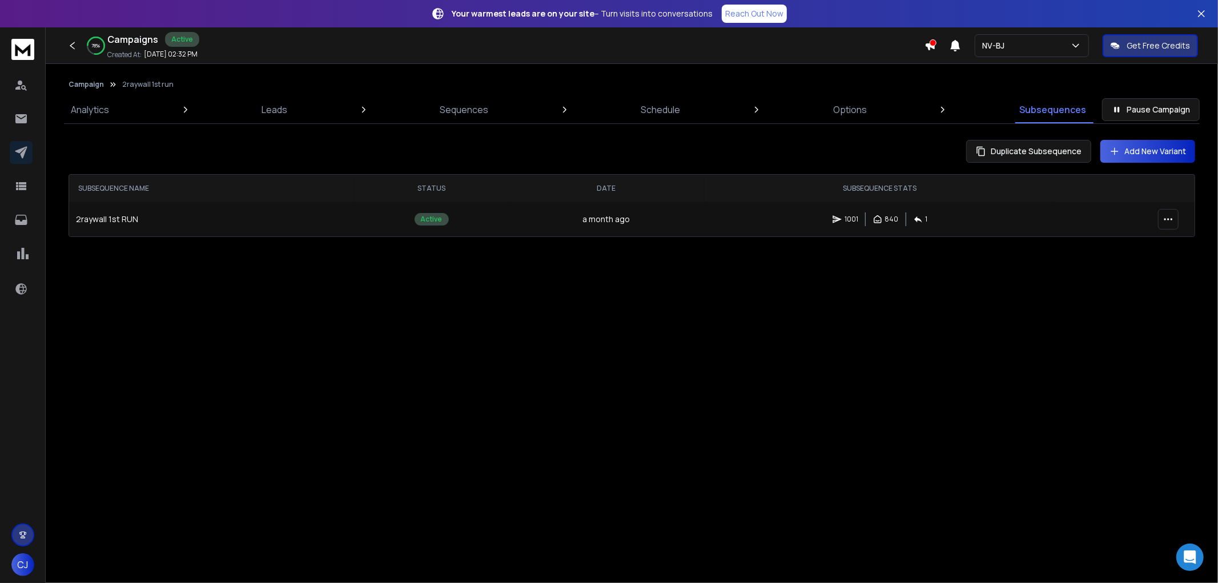
click at [316, 216] on td "2raywall 1st RUN" at bounding box center [211, 219] width 285 height 34
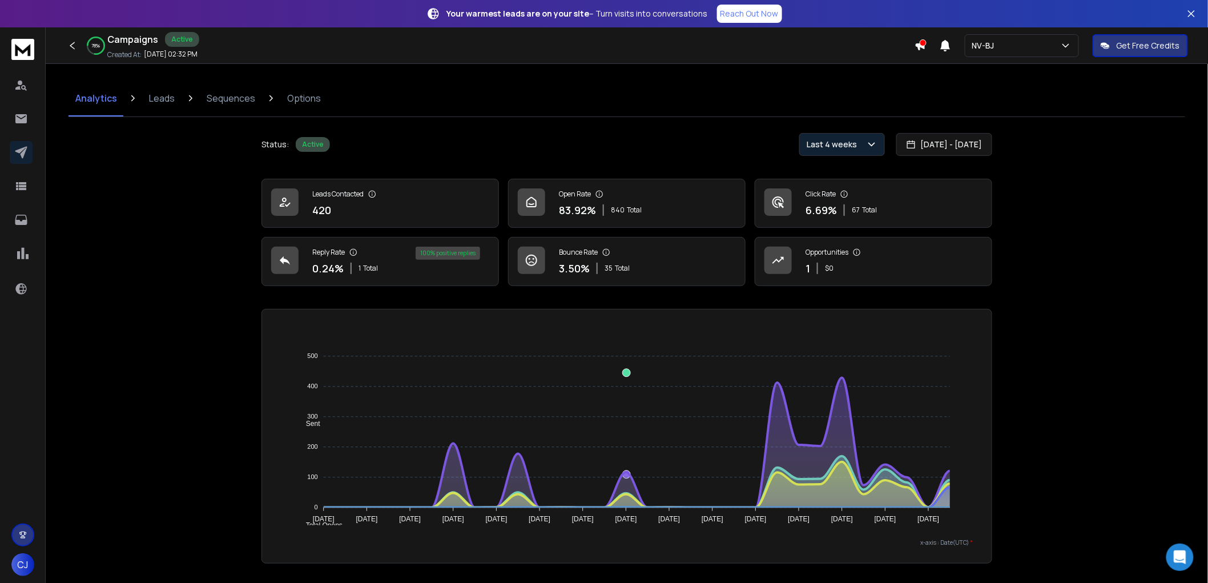
click at [829, 142] on div "Last 4 weeks" at bounding box center [842, 144] width 71 height 11
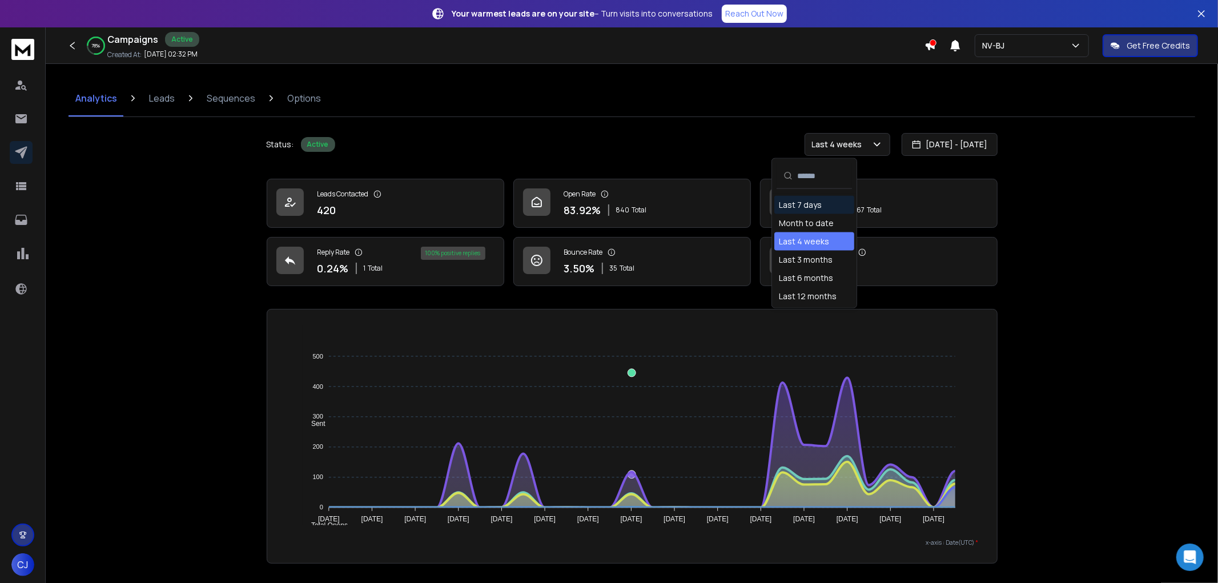
click at [815, 210] on div "Last 7 days" at bounding box center [814, 205] width 80 height 18
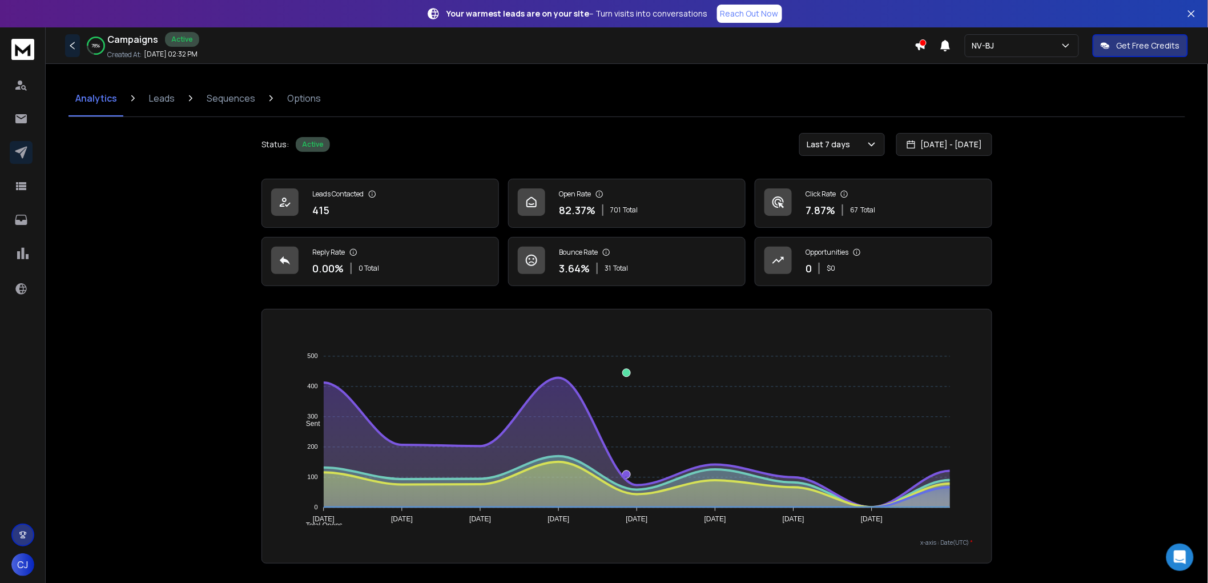
click at [71, 41] on icon at bounding box center [72, 46] width 10 height 10
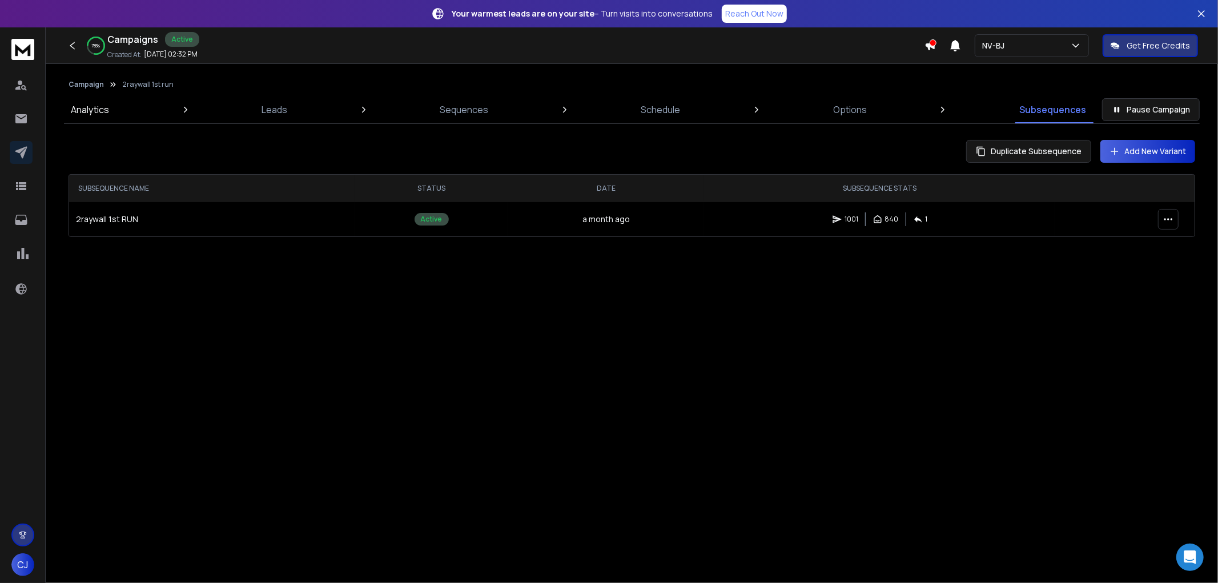
click at [84, 112] on p "Analytics" at bounding box center [90, 110] width 38 height 14
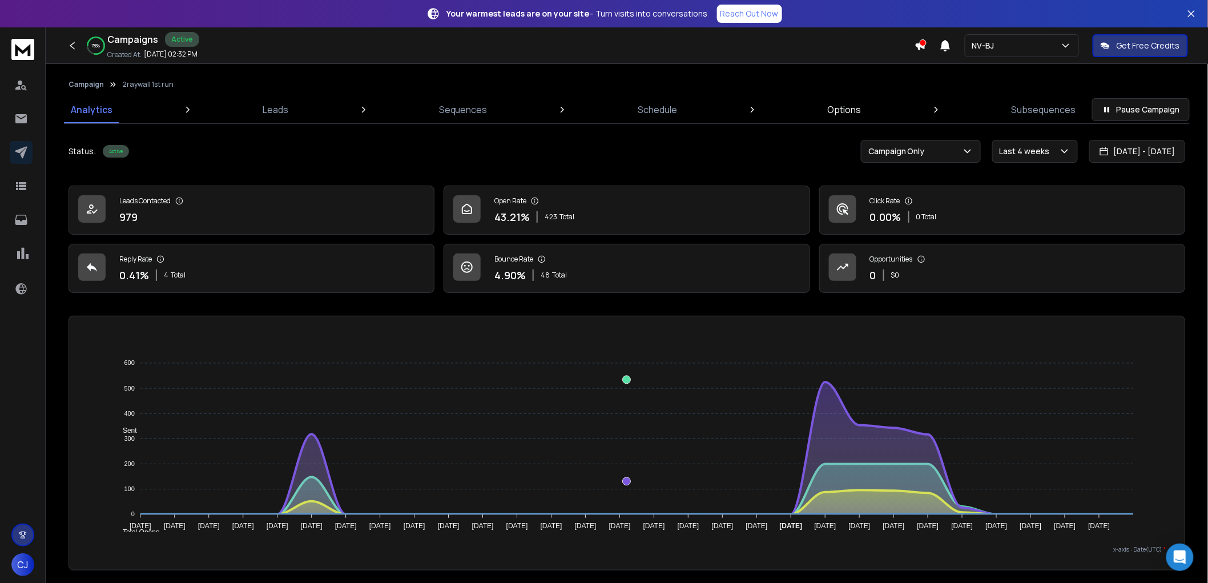
click at [854, 105] on p "Options" at bounding box center [845, 110] width 34 height 14
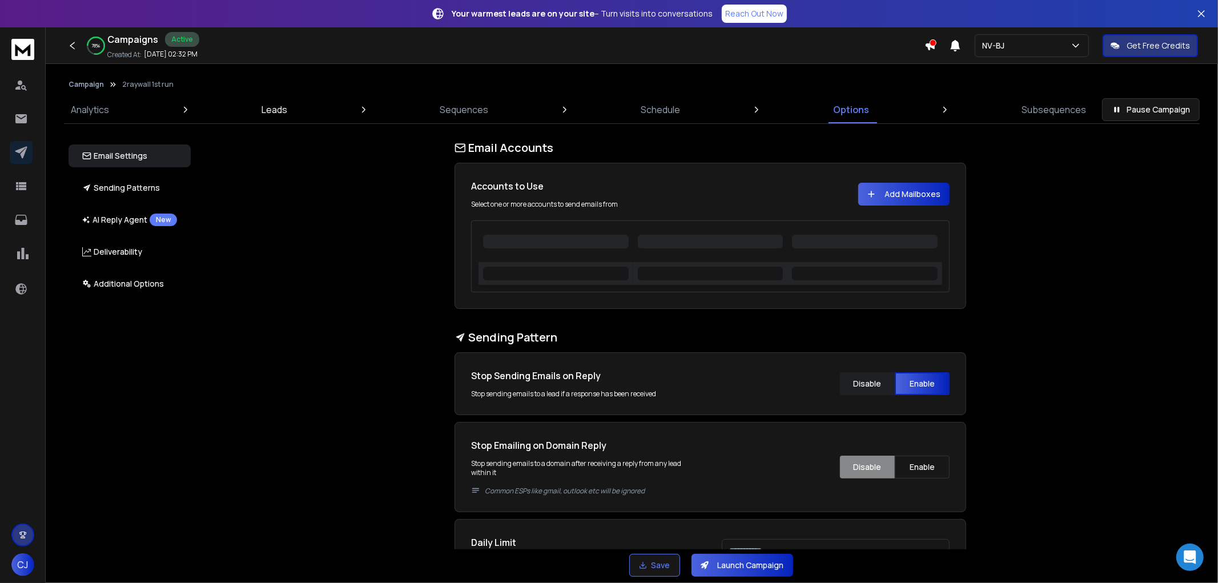
click at [280, 116] on link "Leads" at bounding box center [274, 109] width 39 height 27
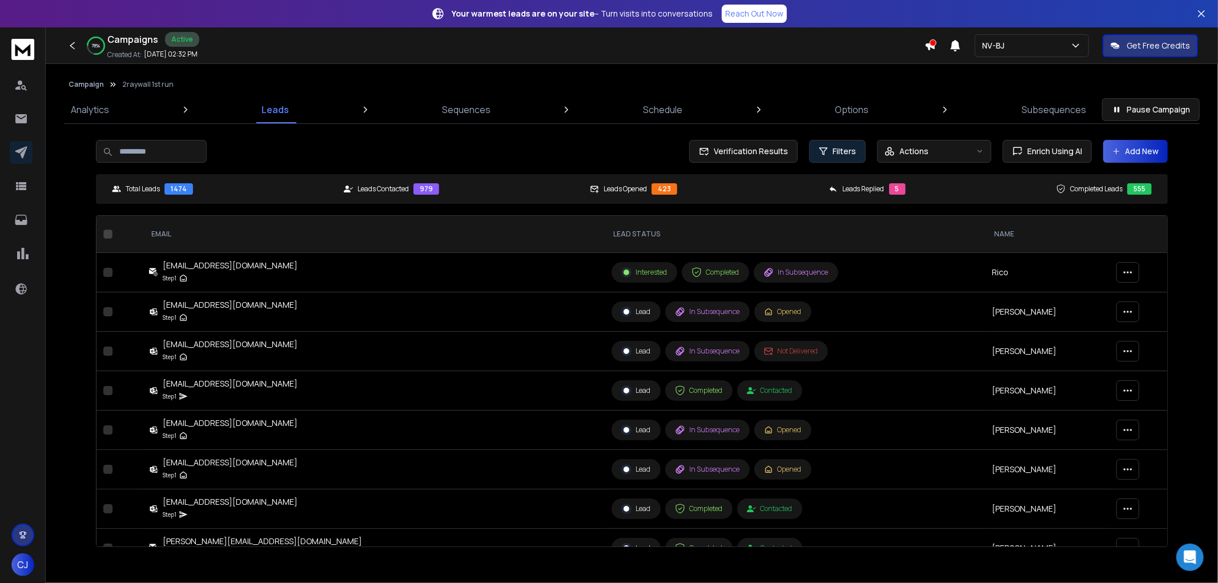
click at [828, 153] on icon "button" at bounding box center [823, 151] width 9 height 9
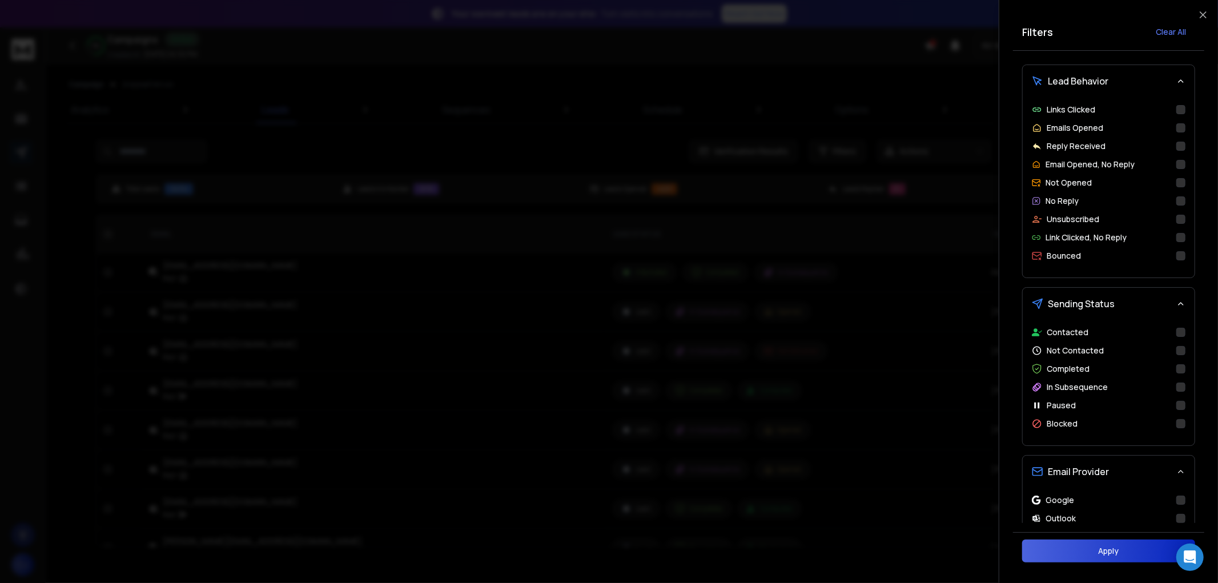
click at [1176, 234] on button "Link Clicked, No Reply" at bounding box center [1180, 237] width 9 height 9
click at [1176, 110] on button "Links Clicked" at bounding box center [1180, 109] width 9 height 9
click at [1104, 553] on button "Apply" at bounding box center [1108, 551] width 173 height 23
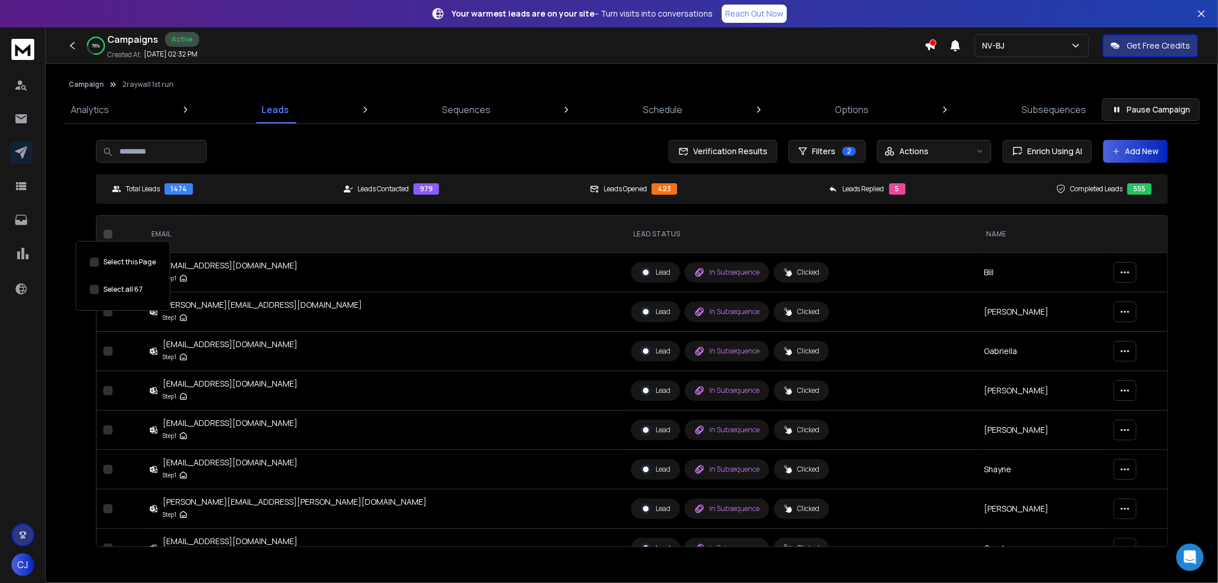
click at [94, 292] on button "Select this Page" at bounding box center [94, 289] width 9 height 9
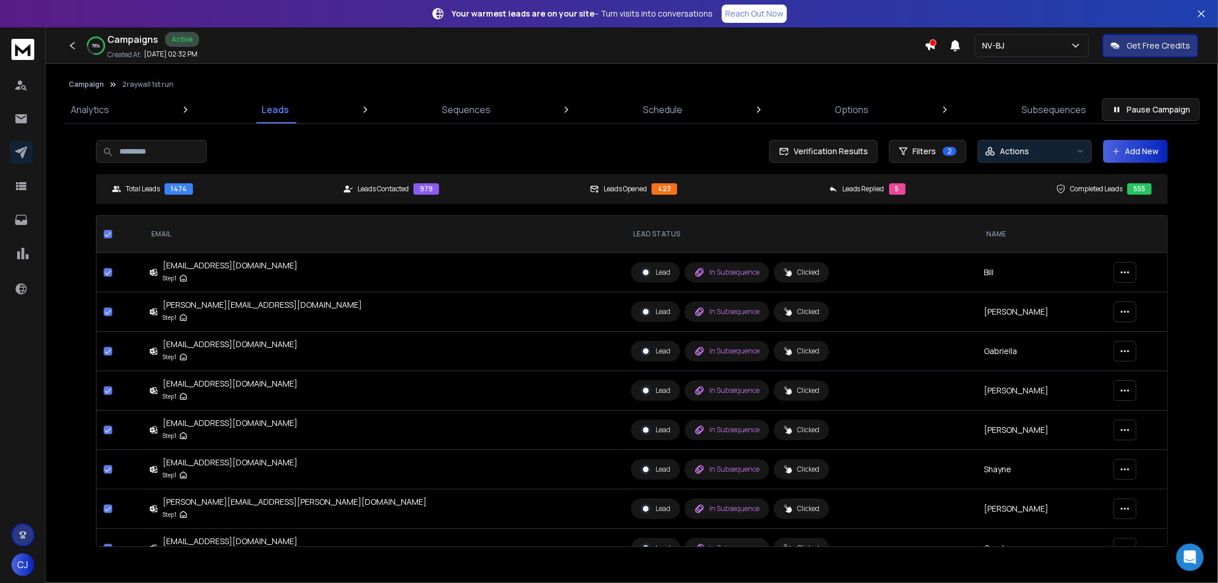
click at [1045, 151] on div "Actions" at bounding box center [1028, 151] width 87 height 11
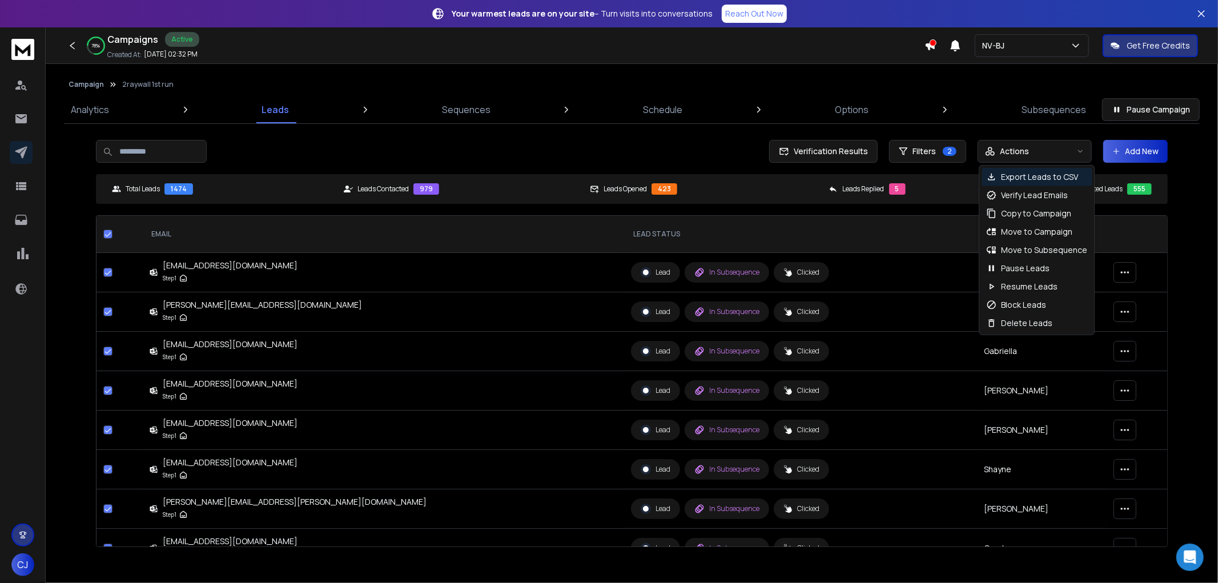
click at [1029, 179] on p "Export Leads to CSV" at bounding box center [1039, 176] width 77 height 11
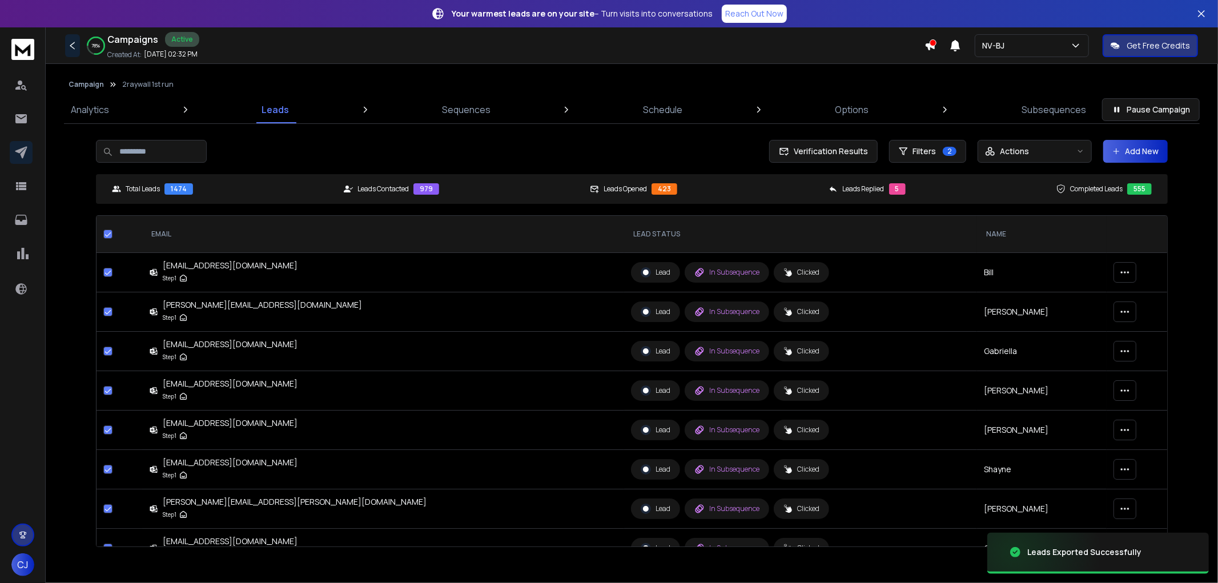
click at [71, 47] on icon at bounding box center [72, 46] width 10 height 10
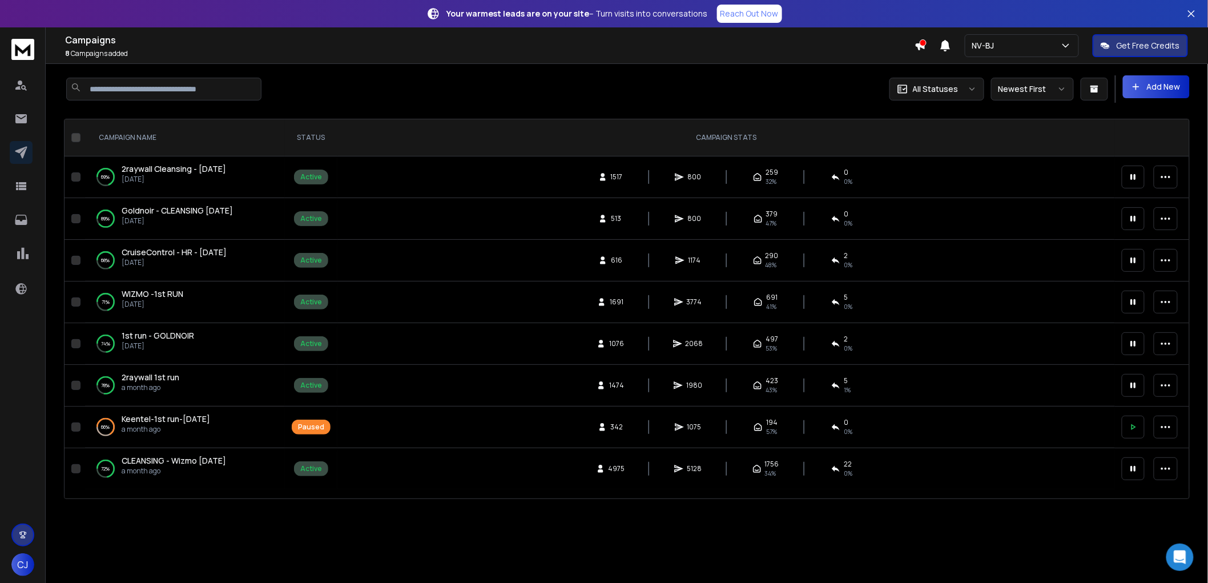
click at [238, 257] on div "68 % CruiseControl - HR - [DATE] [DATE]" at bounding box center [184, 260] width 177 height 27
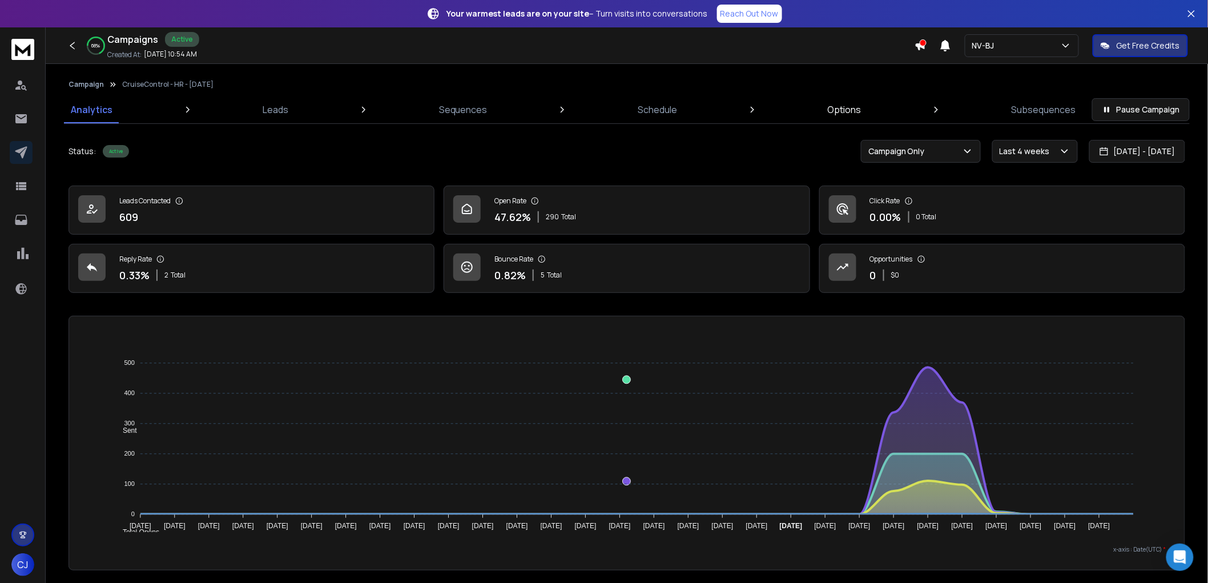
click at [859, 112] on p "Options" at bounding box center [845, 110] width 34 height 14
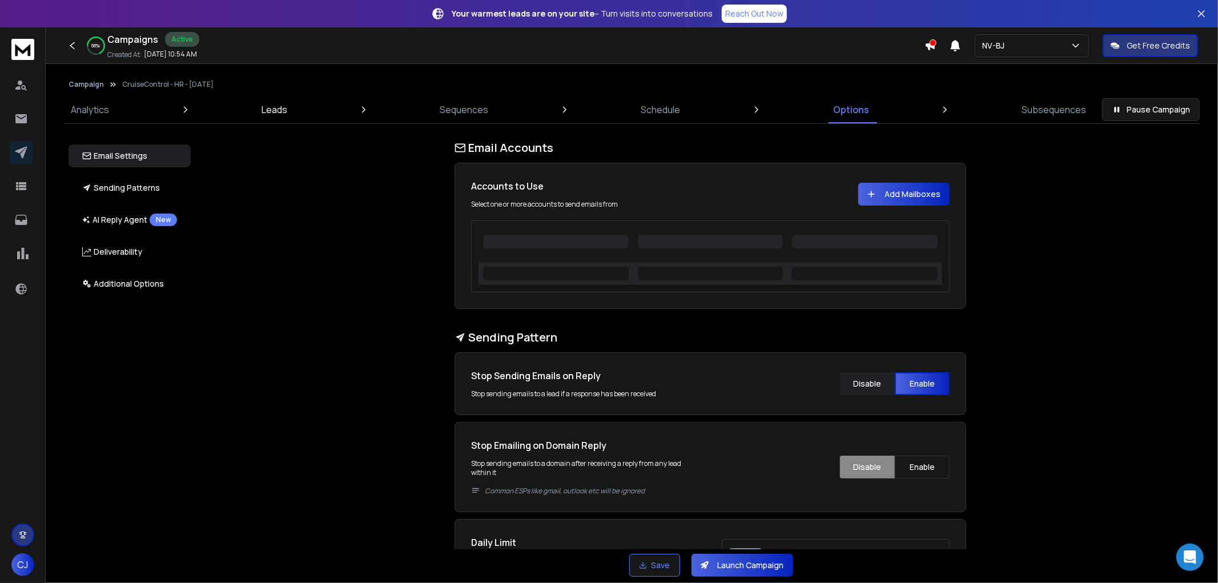
click at [281, 108] on p "Leads" at bounding box center [274, 110] width 26 height 14
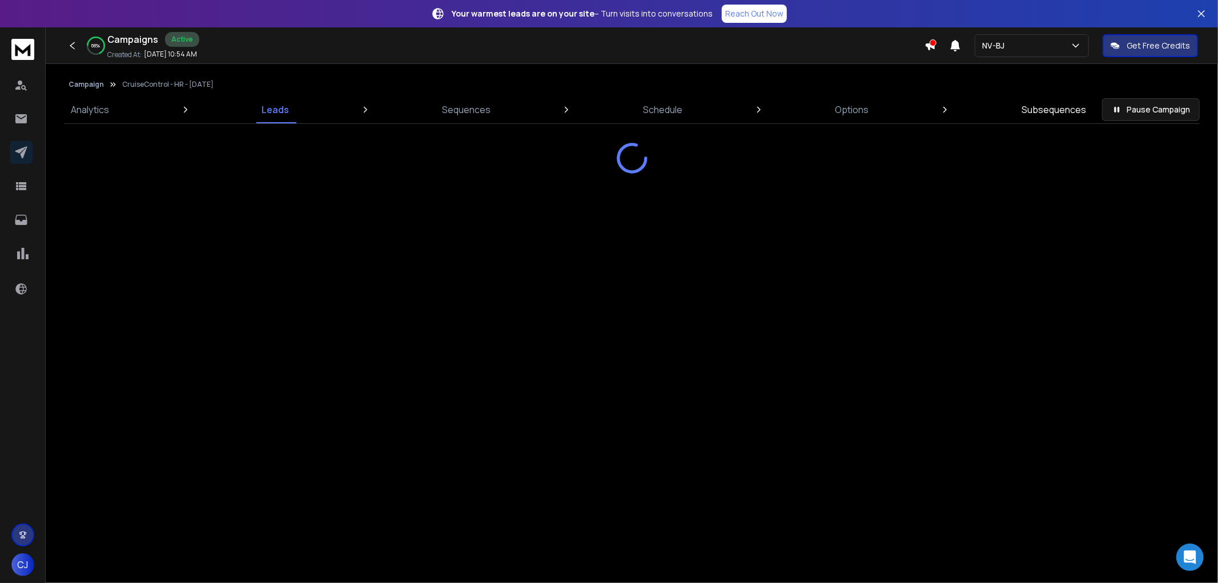
click at [1034, 115] on p "Subsequences" at bounding box center [1053, 110] width 65 height 14
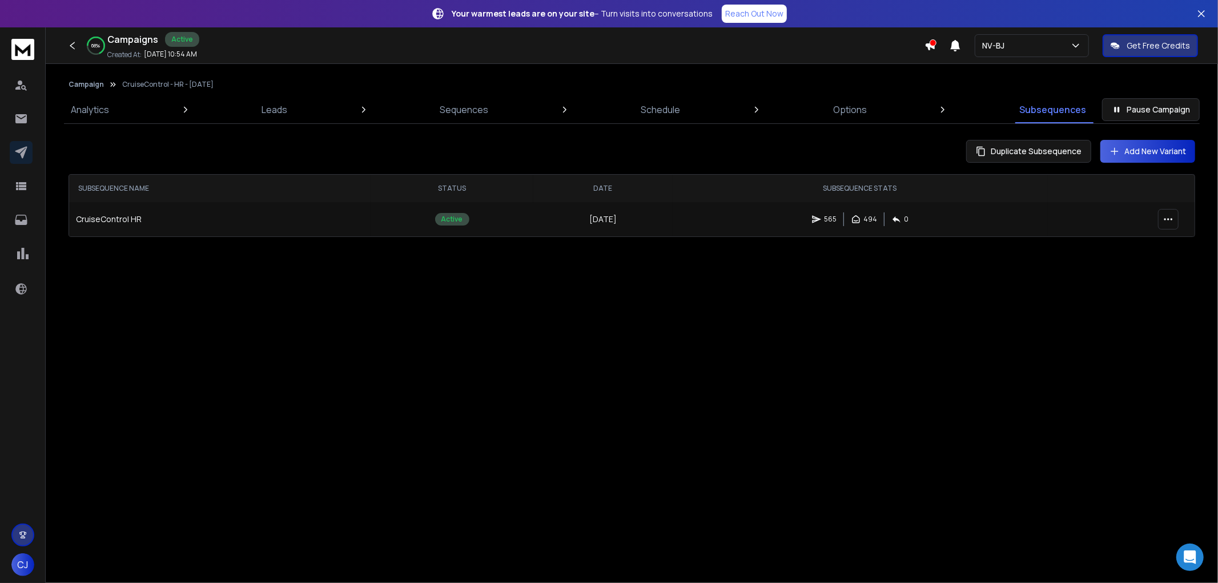
click at [291, 219] on td "CruiseControl HR" at bounding box center [219, 219] width 301 height 34
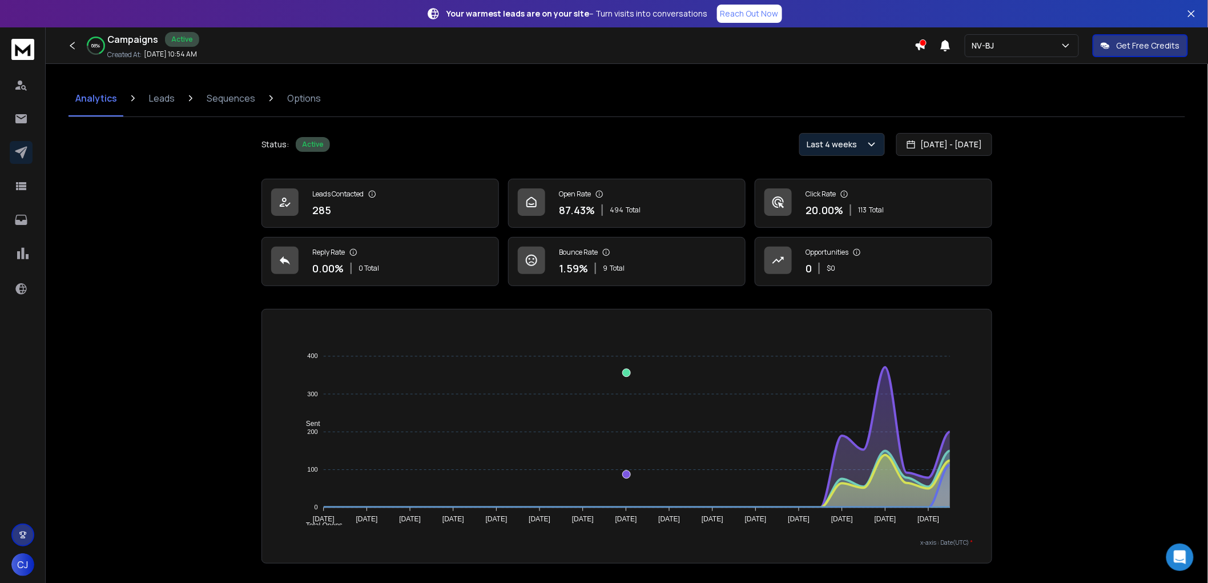
click at [866, 148] on icon "button" at bounding box center [871, 144] width 11 height 11
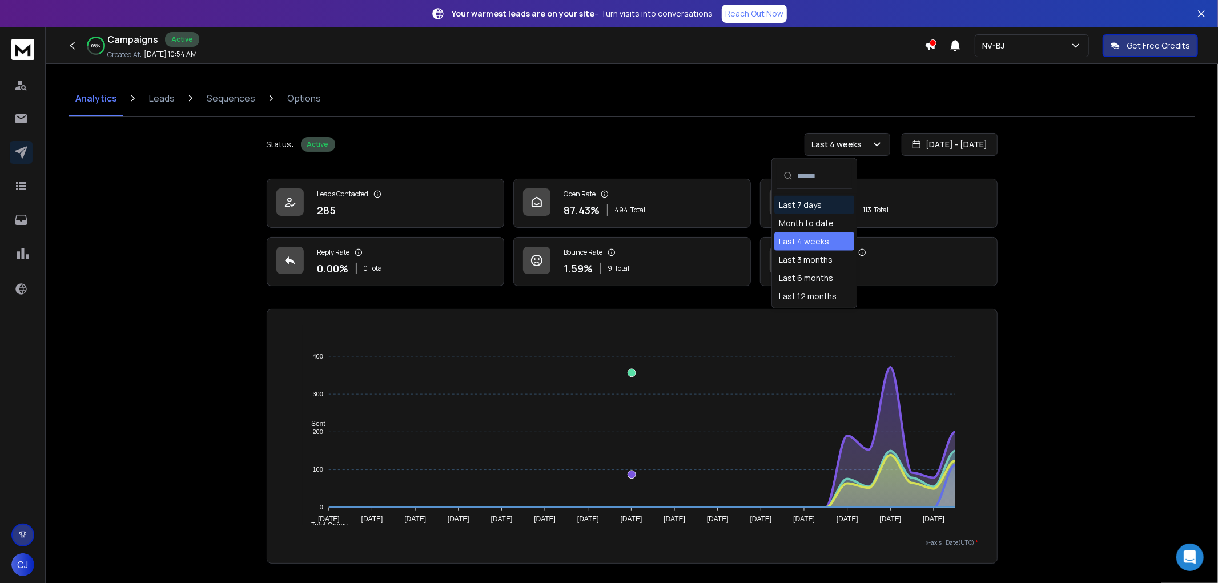
click at [795, 203] on div "Last 7 days" at bounding box center [800, 204] width 43 height 11
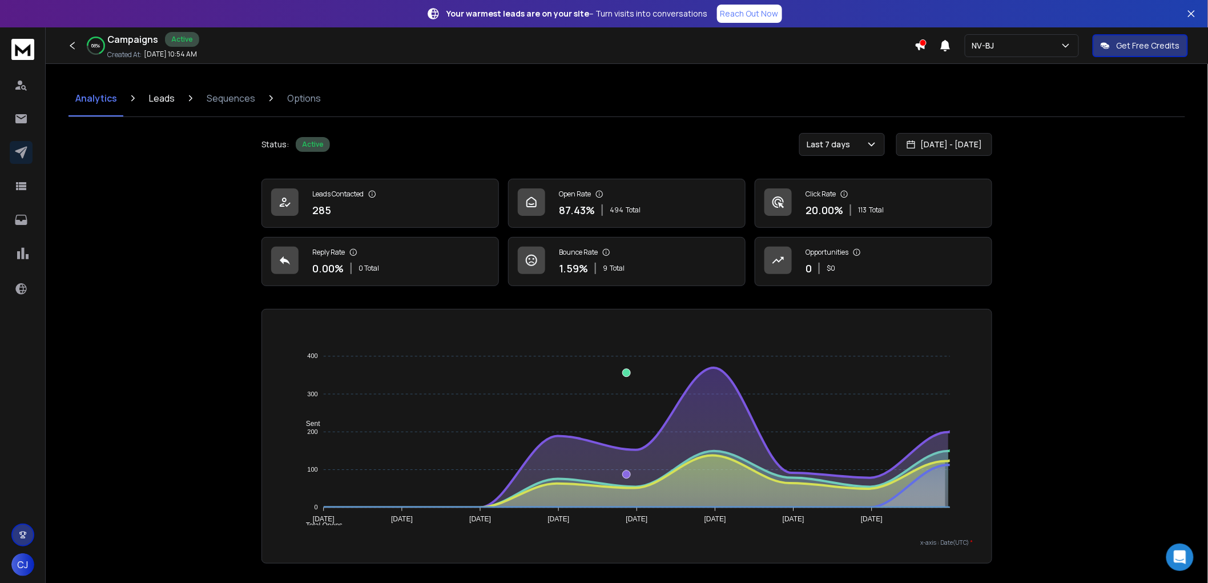
click at [163, 97] on p "Leads" at bounding box center [162, 98] width 26 height 14
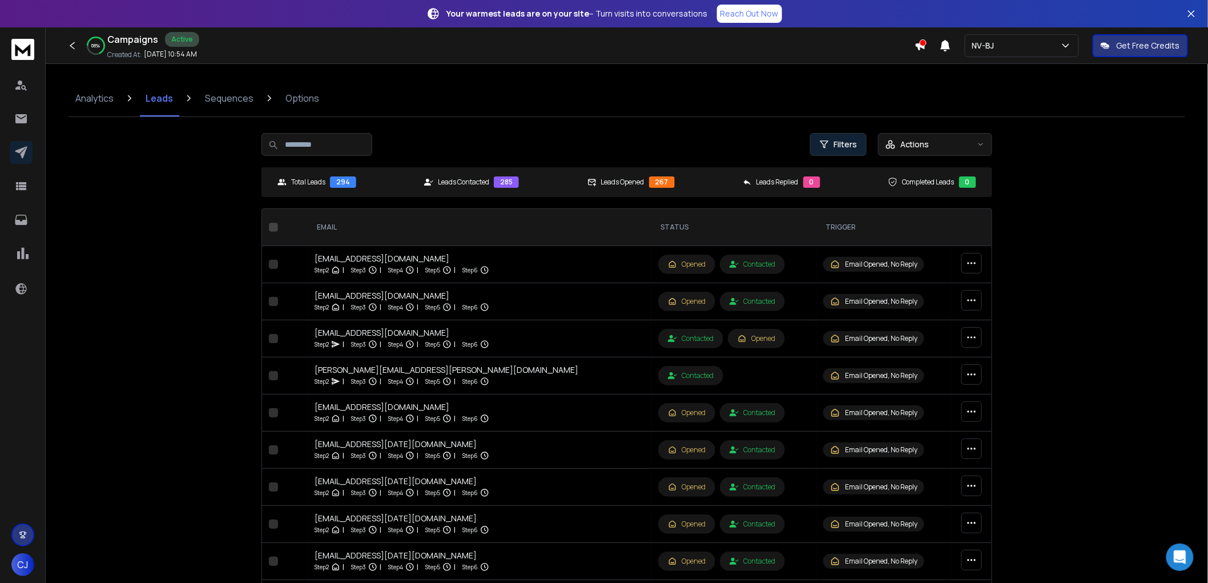
click at [855, 140] on span "Filters" at bounding box center [845, 144] width 23 height 11
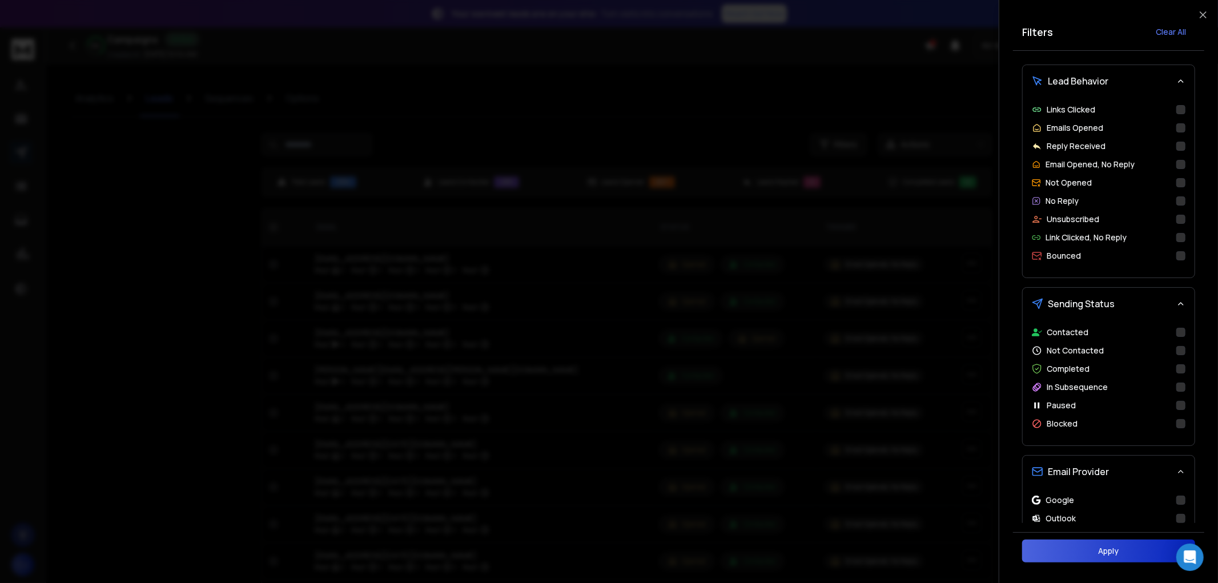
click at [1087, 112] on p "Links Clicked" at bounding box center [1070, 109] width 49 height 11
click at [1176, 112] on button "Links Clicked" at bounding box center [1180, 109] width 9 height 9
click at [1176, 236] on button "Link Clicked, No Reply" at bounding box center [1180, 237] width 9 height 9
click at [1128, 550] on button "Apply" at bounding box center [1108, 551] width 173 height 23
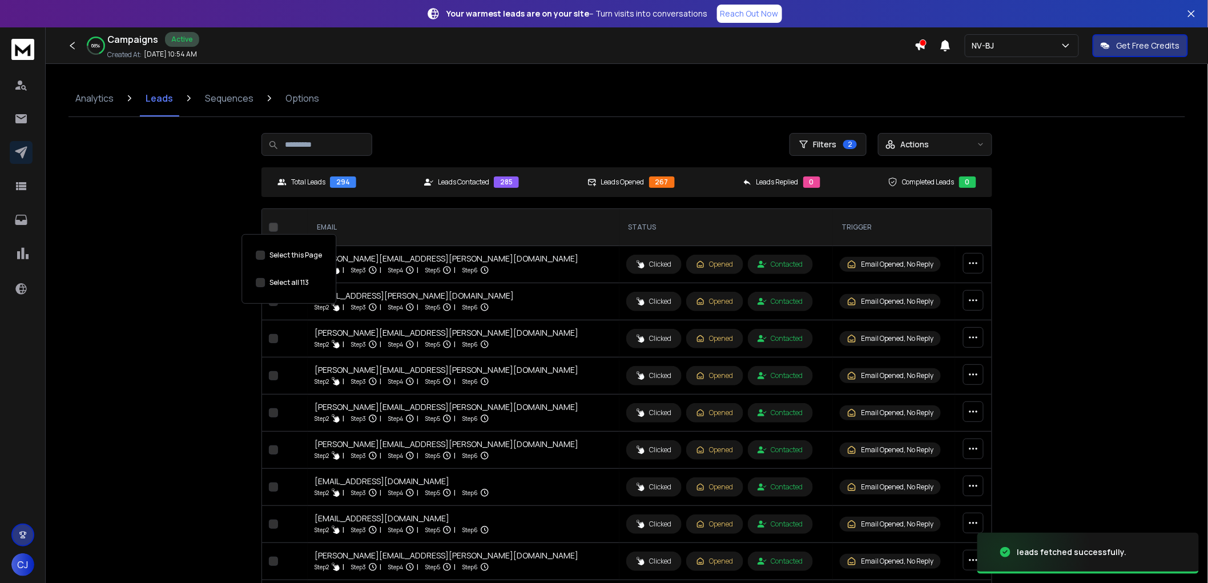
click at [257, 284] on button "Select this Page" at bounding box center [260, 282] width 9 height 9
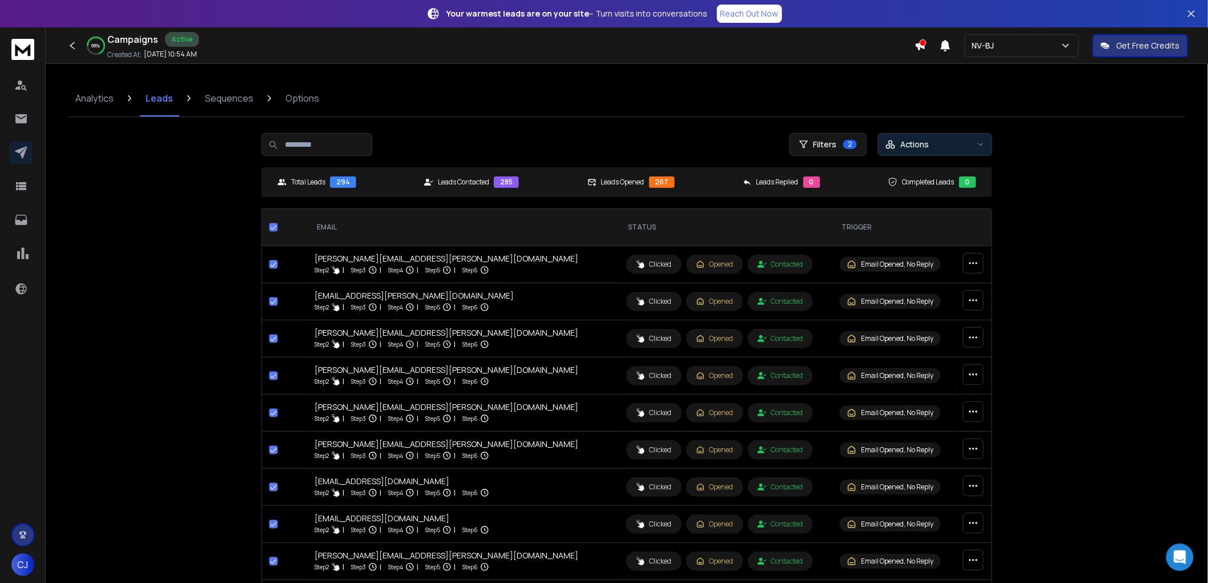
click at [940, 146] on div "Actions" at bounding box center [928, 144] width 87 height 11
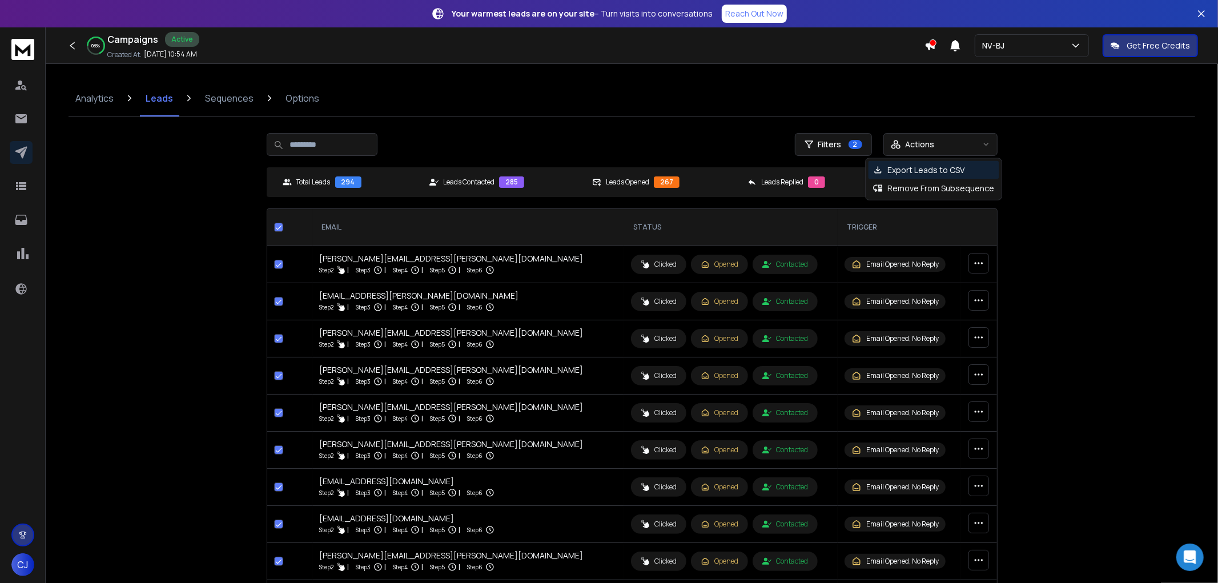
click at [922, 170] on p "Export Leads to CSV" at bounding box center [926, 169] width 77 height 11
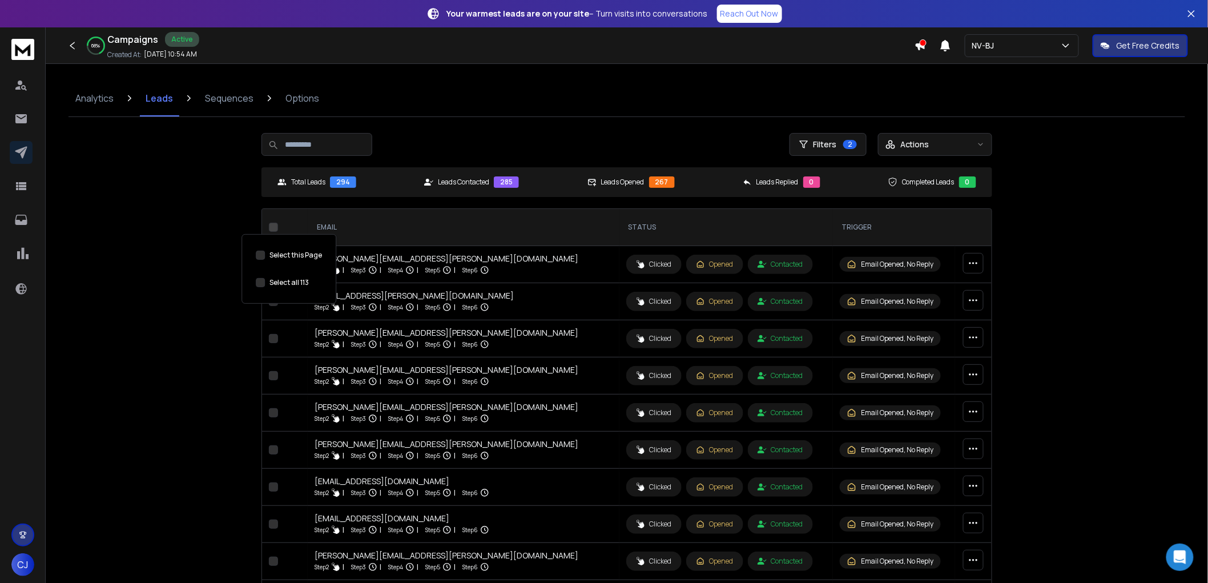
click at [261, 277] on div "Select all 113" at bounding box center [289, 282] width 66 height 23
click at [260, 282] on button "Select this Page" at bounding box center [260, 282] width 9 height 9
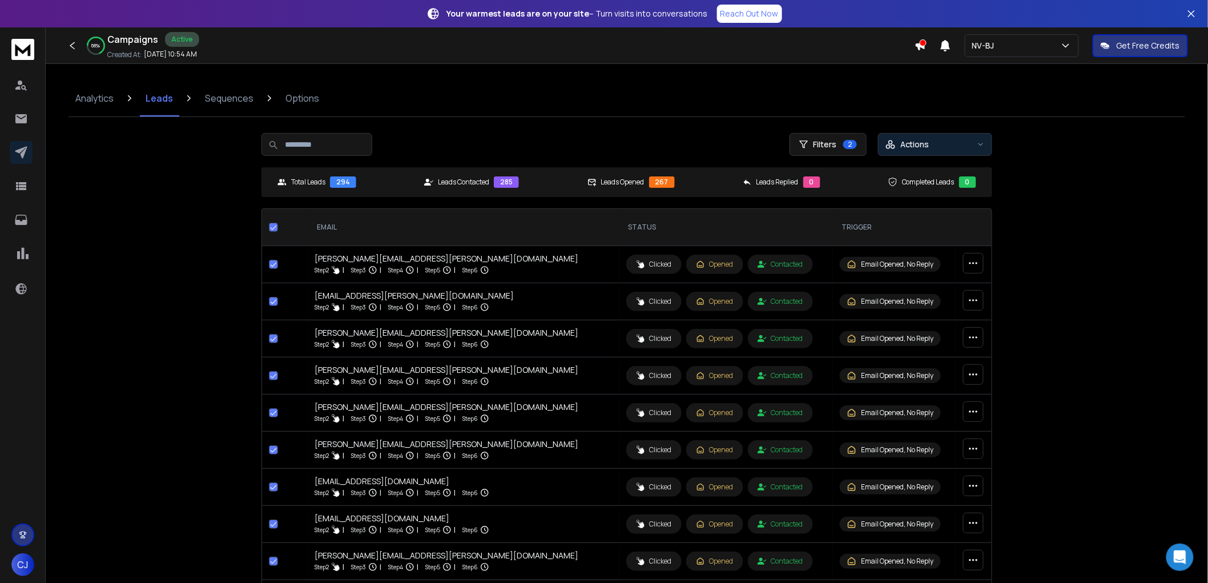
click at [961, 146] on div "Actions" at bounding box center [928, 144] width 87 height 11
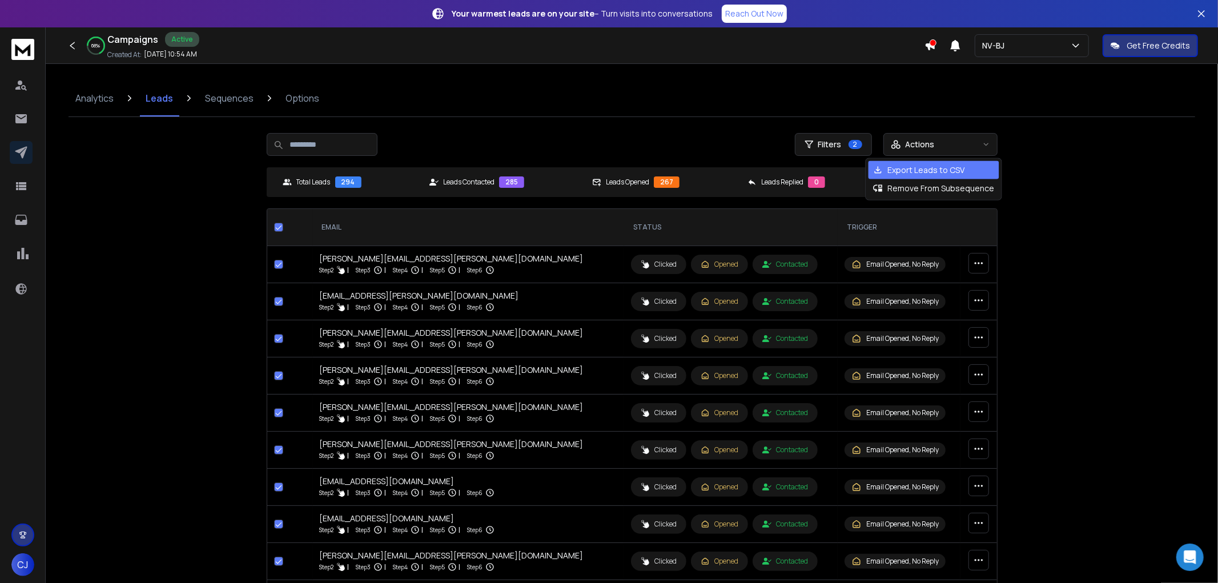
click at [923, 169] on p "Export Leads to CSV" at bounding box center [926, 169] width 77 height 11
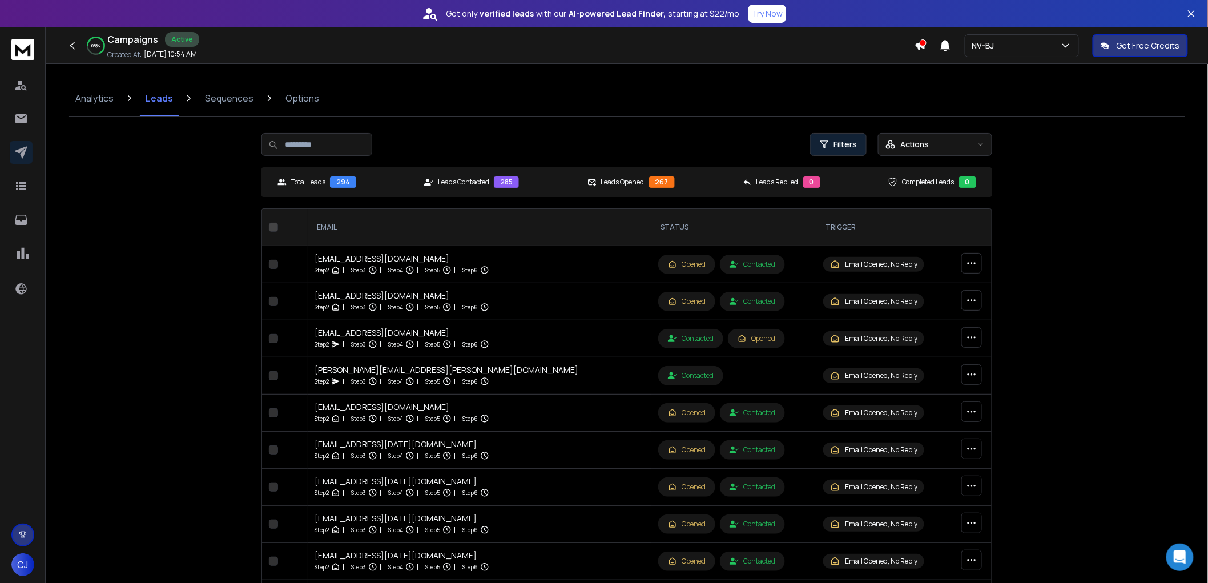
click at [848, 144] on span "Filters" at bounding box center [845, 144] width 23 height 11
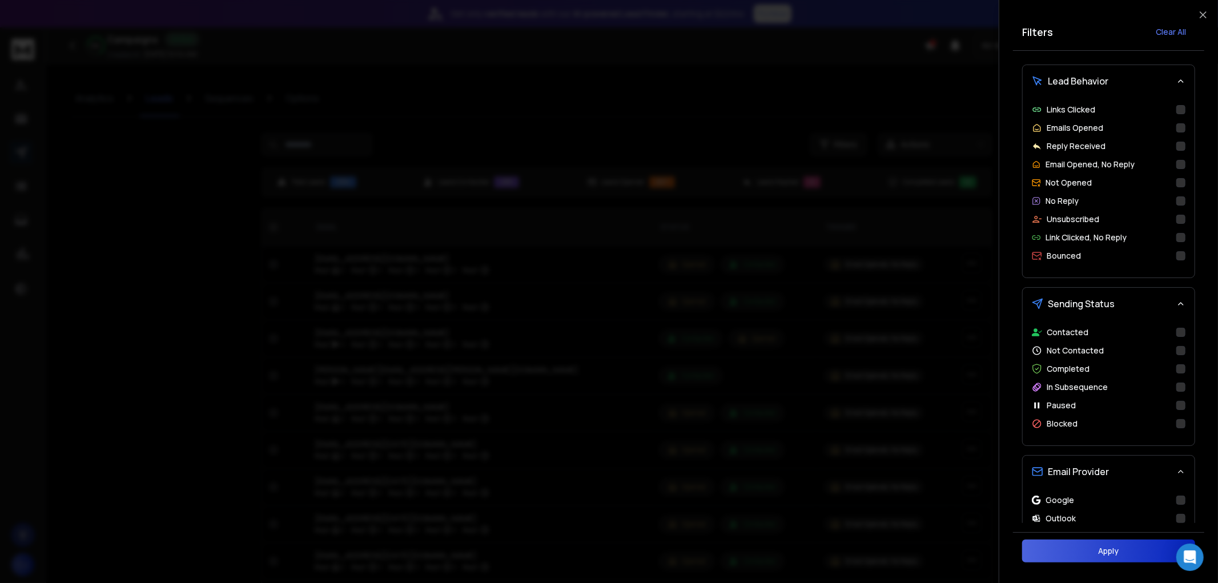
click at [1176, 105] on button "Links Clicked" at bounding box center [1180, 109] width 9 height 9
click at [1176, 240] on button "Link Clicked, No Reply" at bounding box center [1180, 237] width 9 height 9
click at [1119, 551] on button "Apply" at bounding box center [1108, 551] width 173 height 23
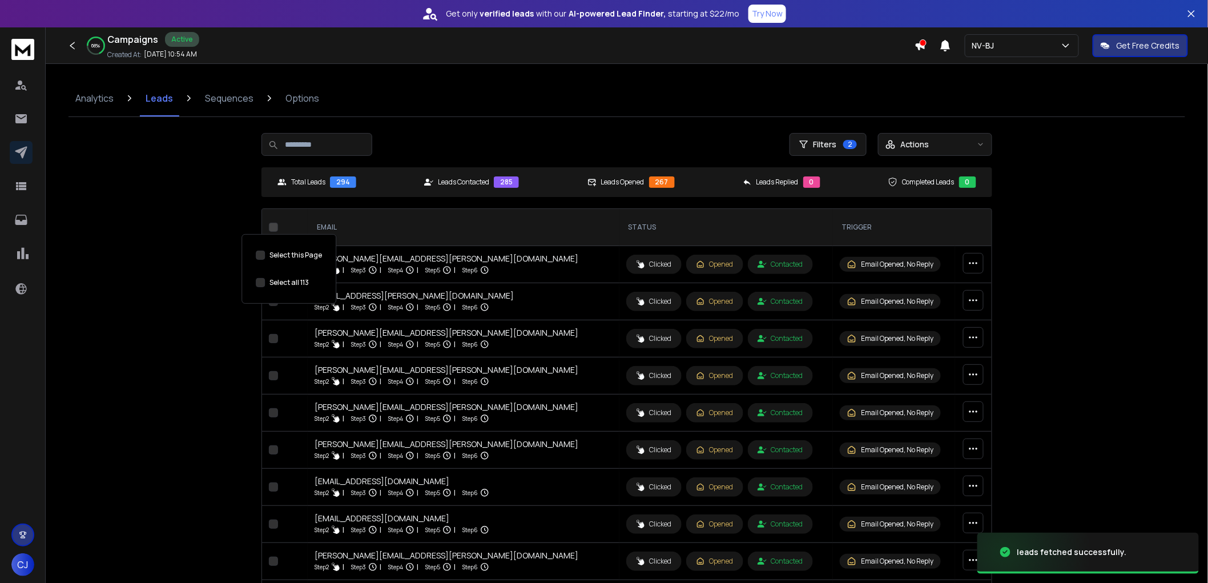
click at [264, 282] on button "Select this Page" at bounding box center [260, 282] width 9 height 9
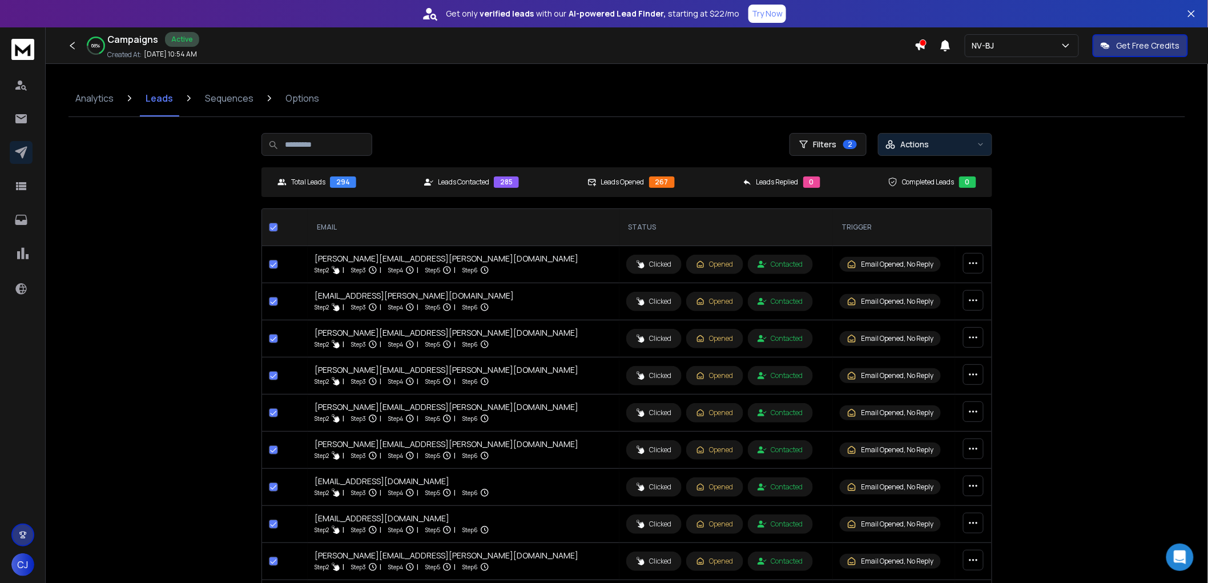
click at [976, 143] on button "Actions" at bounding box center [935, 144] width 114 height 23
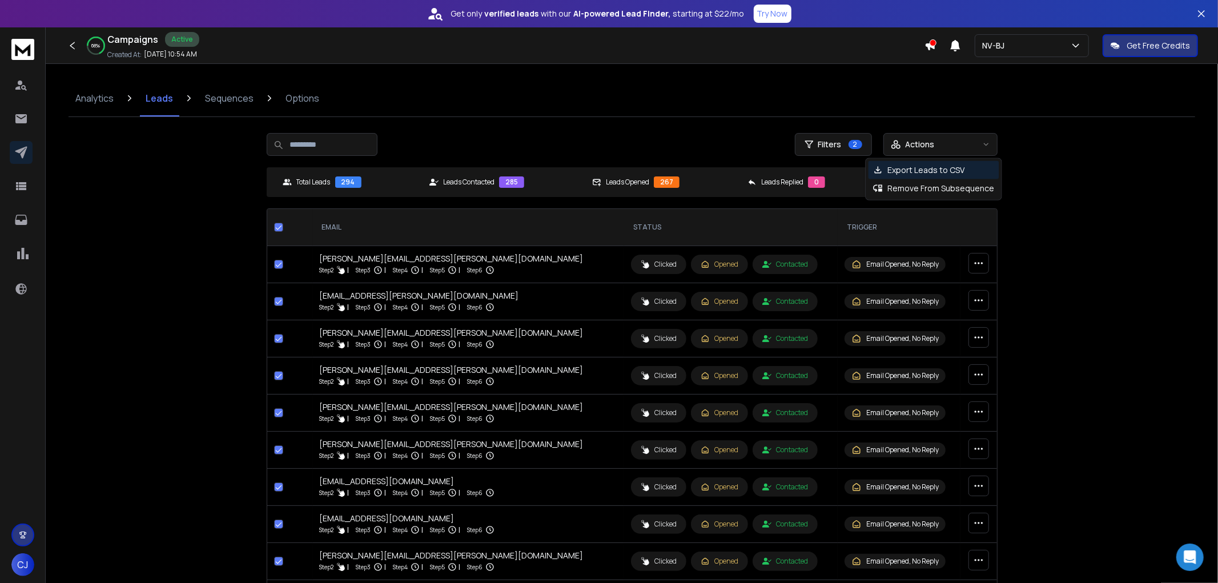
click at [922, 168] on p "Export Leads to CSV" at bounding box center [926, 169] width 77 height 11
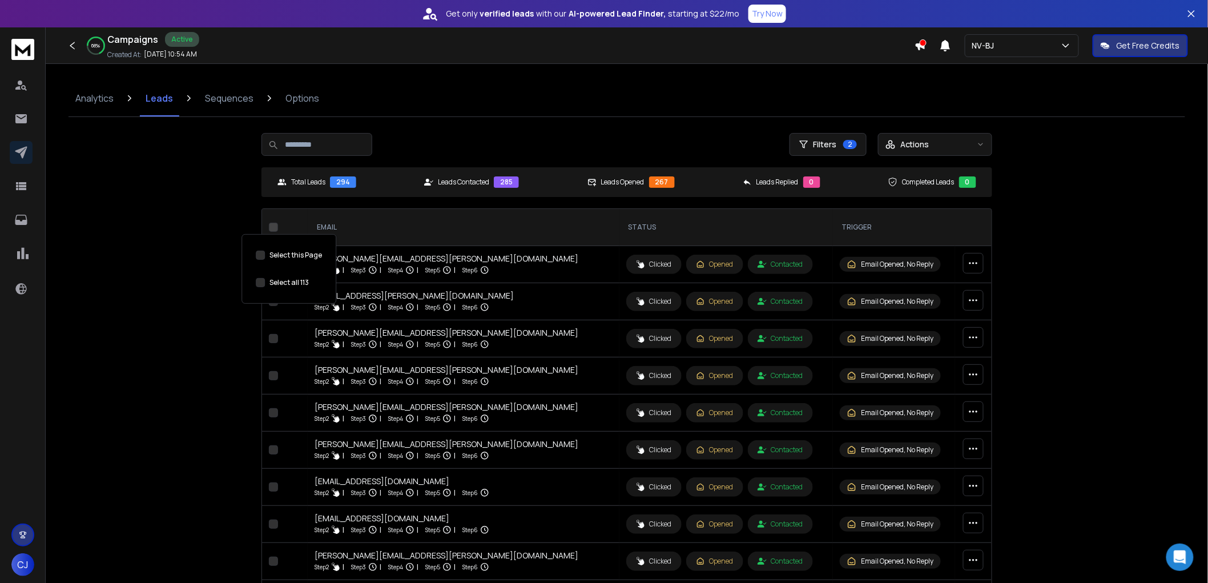
click at [258, 281] on button "Select this Page" at bounding box center [260, 282] width 9 height 9
click at [67, 43] on icon at bounding box center [72, 46] width 10 height 10
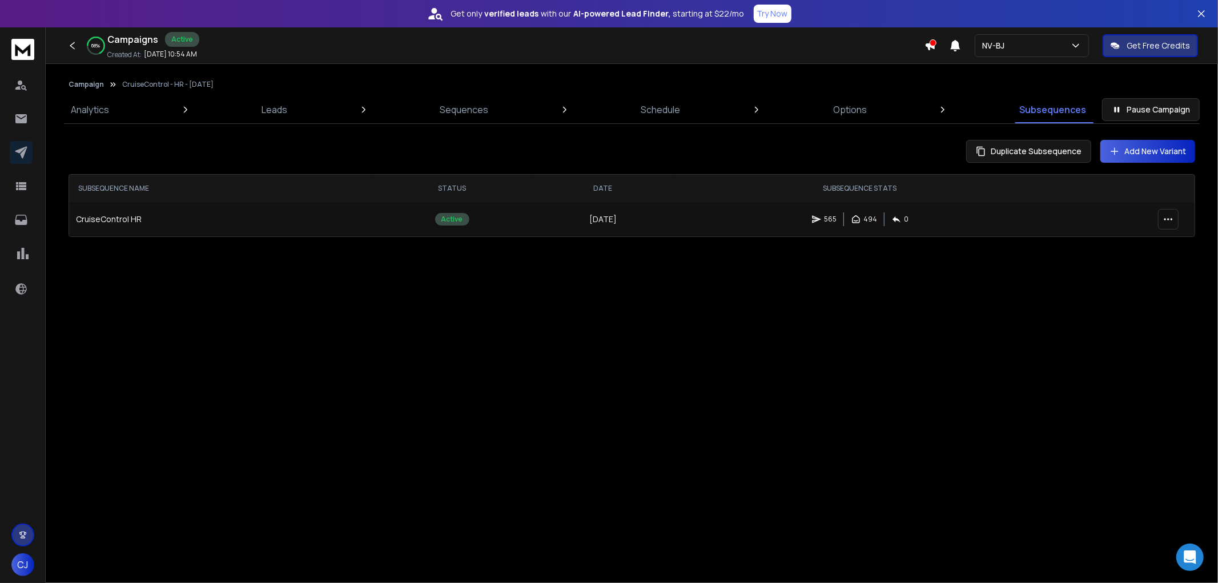
click at [219, 223] on td "CruiseControl HR" at bounding box center [219, 219] width 301 height 34
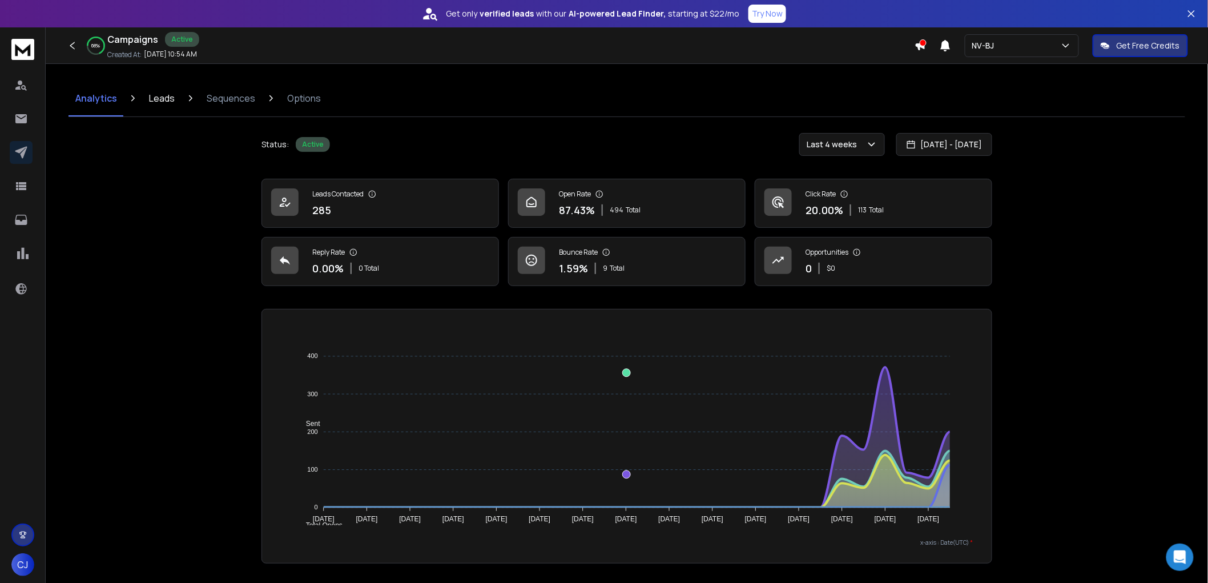
click at [172, 98] on p "Leads" at bounding box center [162, 98] width 26 height 14
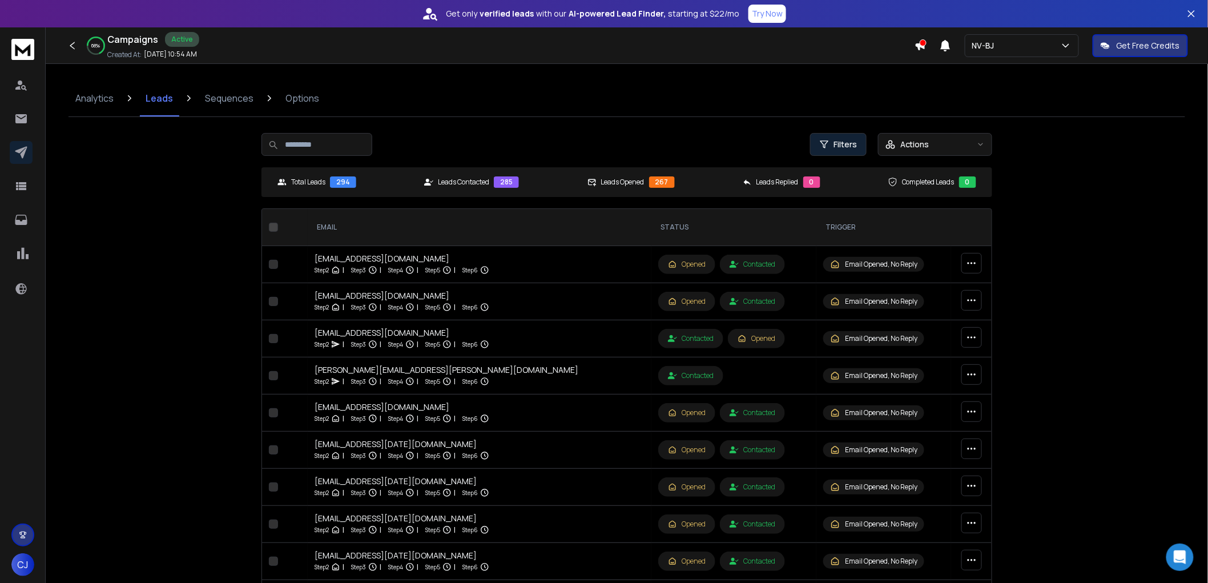
click at [834, 146] on span "Filters" at bounding box center [845, 144] width 23 height 11
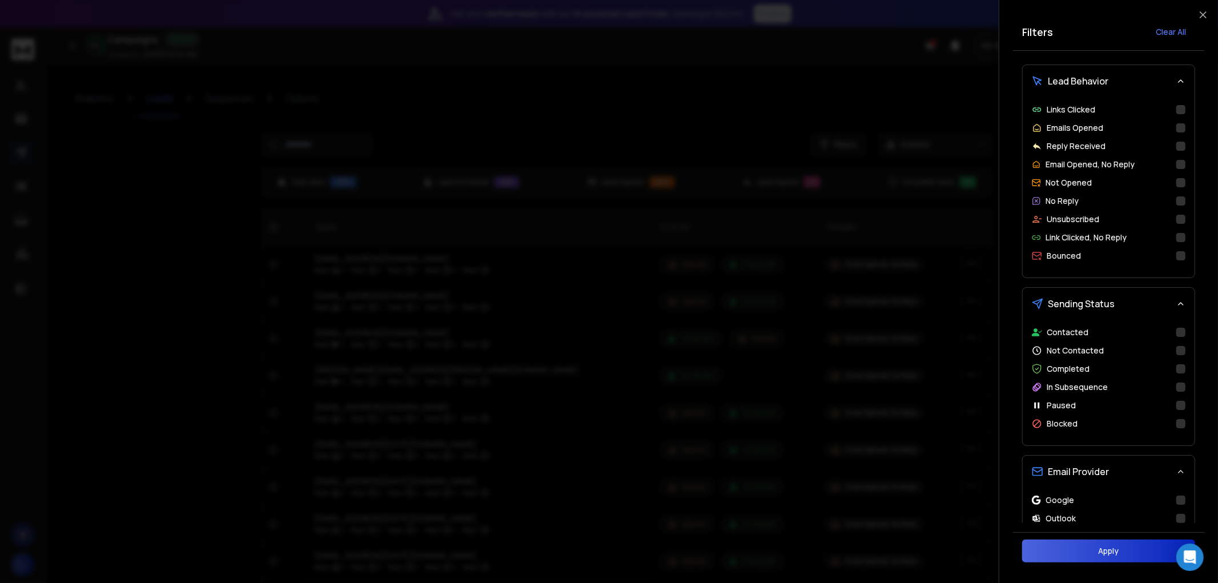
click at [1176, 108] on button "Links Clicked" at bounding box center [1180, 109] width 9 height 9
drag, startPoint x: 1171, startPoint y: 240, endPoint x: 1175, endPoint y: 258, distance: 18.7
click at [1176, 240] on button "Link Clicked, No Reply" at bounding box center [1180, 237] width 9 height 9
click at [1114, 550] on button "Apply" at bounding box center [1108, 551] width 173 height 23
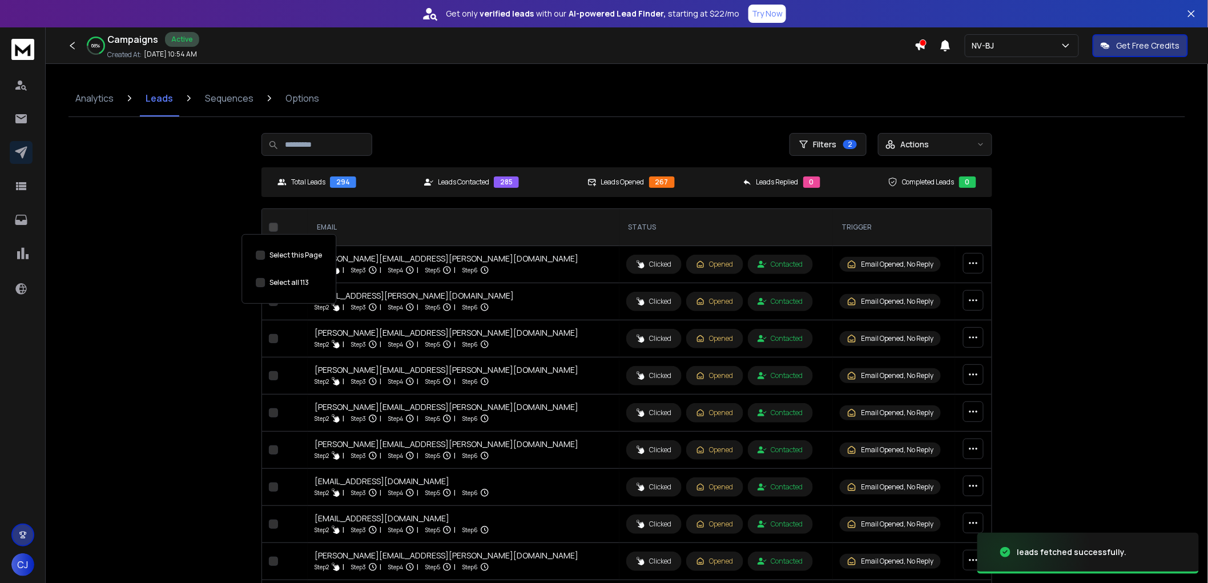
click at [263, 284] on button "Select this Page" at bounding box center [260, 282] width 9 height 9
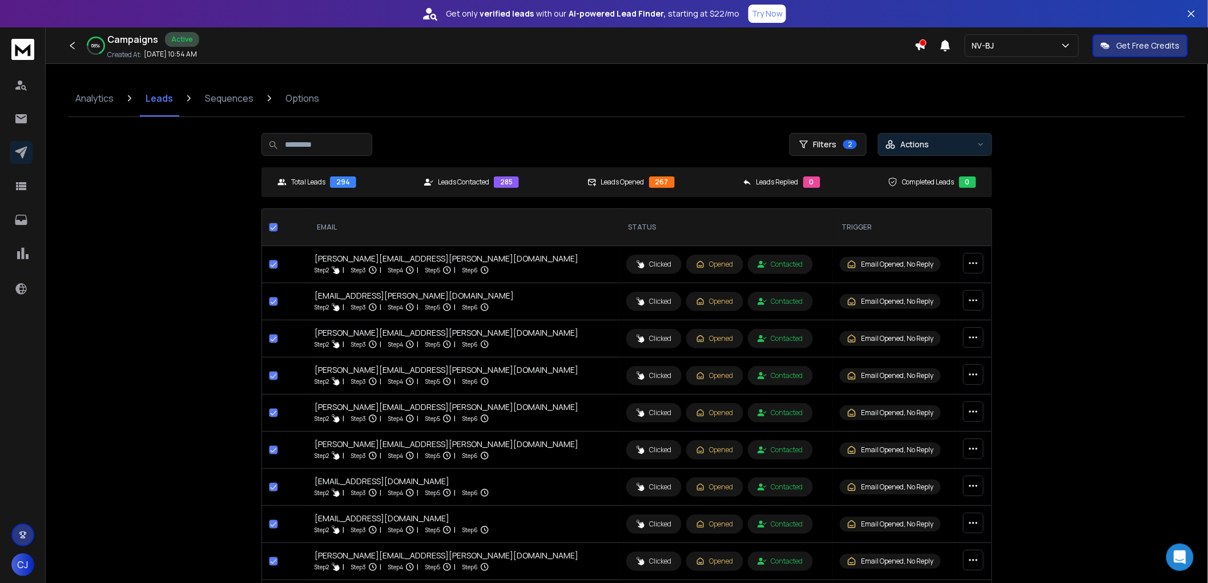
click at [956, 146] on div "Actions" at bounding box center [928, 144] width 87 height 11
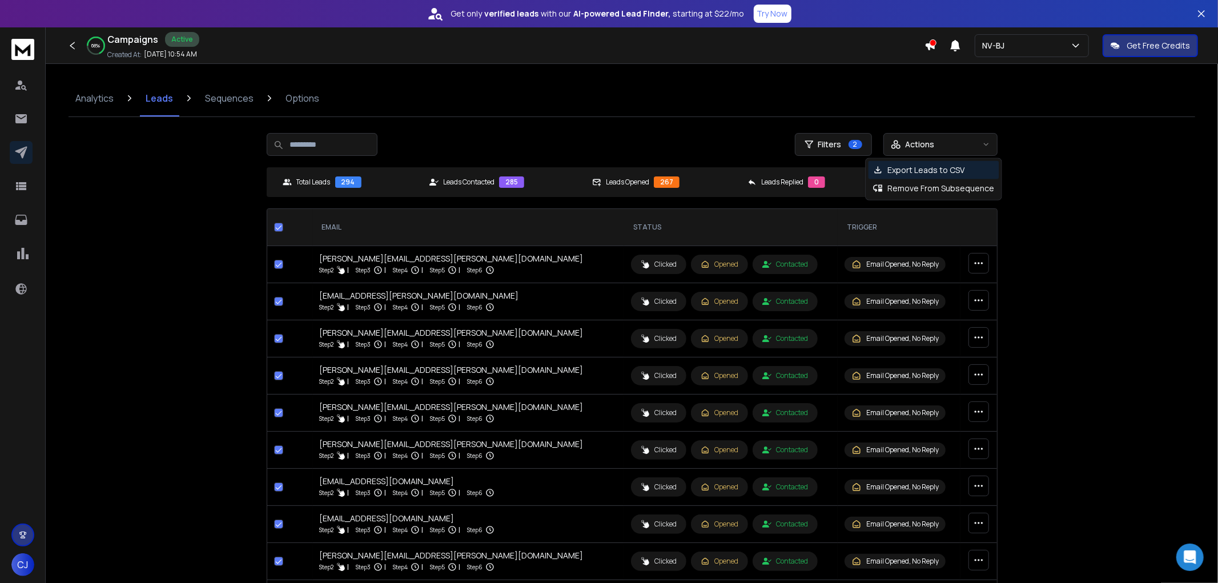
click at [917, 171] on p "Export Leads to CSV" at bounding box center [926, 169] width 77 height 11
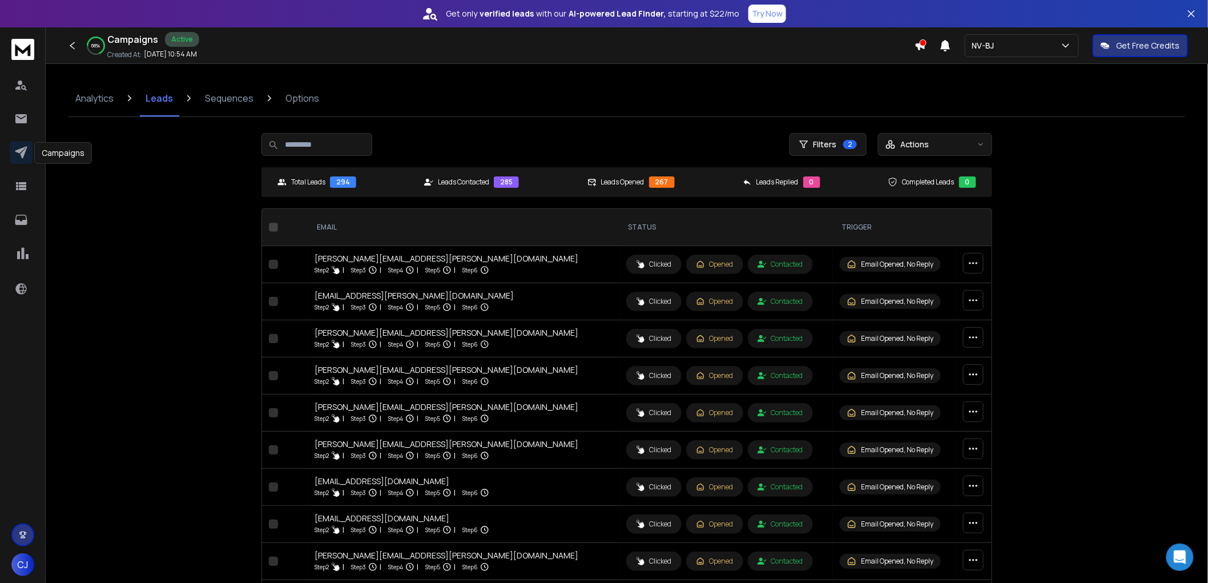
click at [19, 157] on icon at bounding box center [21, 153] width 14 height 14
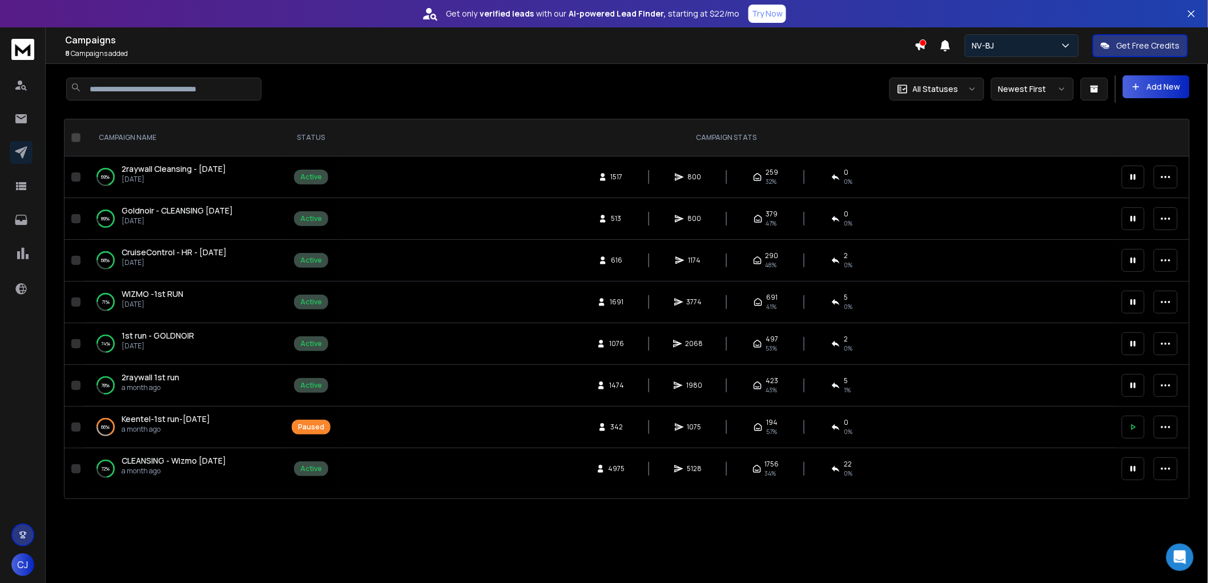
click at [1018, 46] on div "NV-BJ" at bounding box center [1021, 45] width 99 height 11
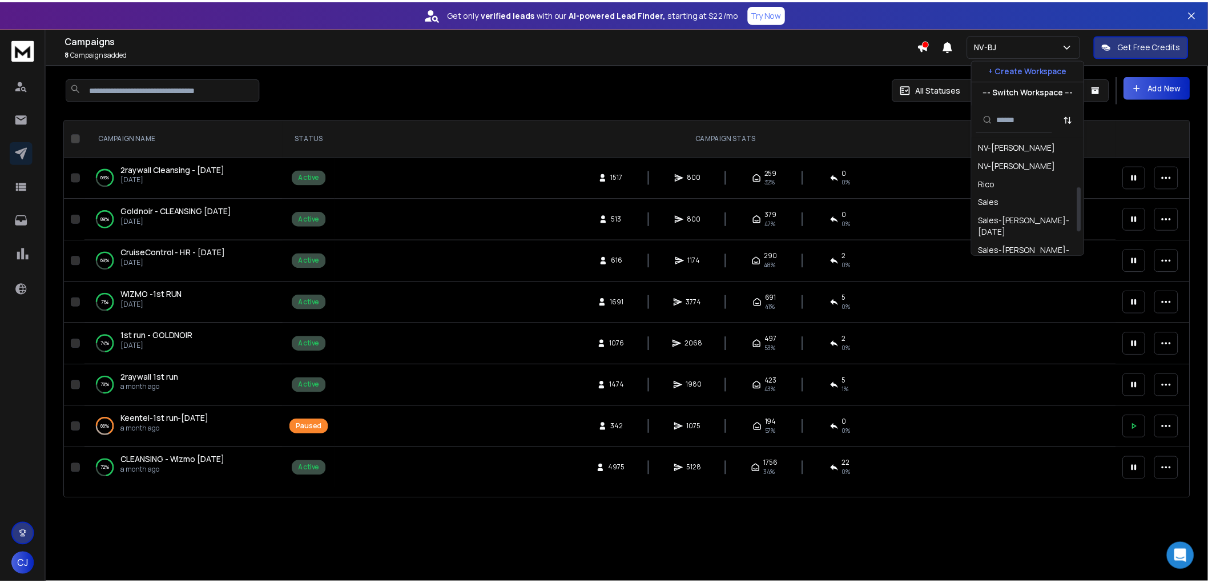
scroll to position [127, 0]
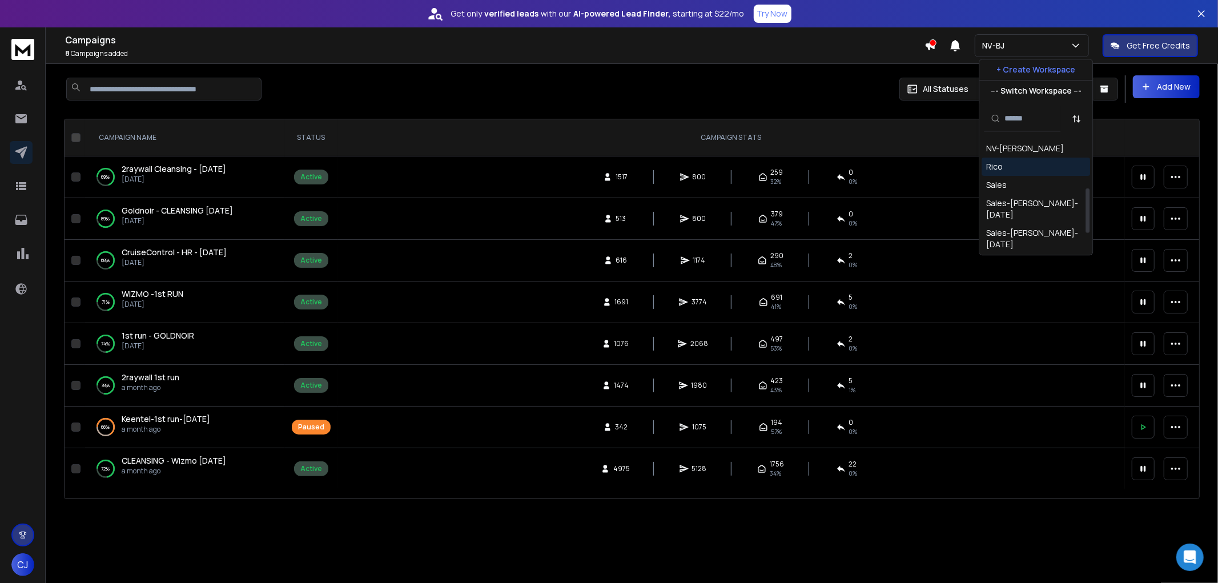
click at [1008, 168] on div "Rico" at bounding box center [1035, 167] width 108 height 18
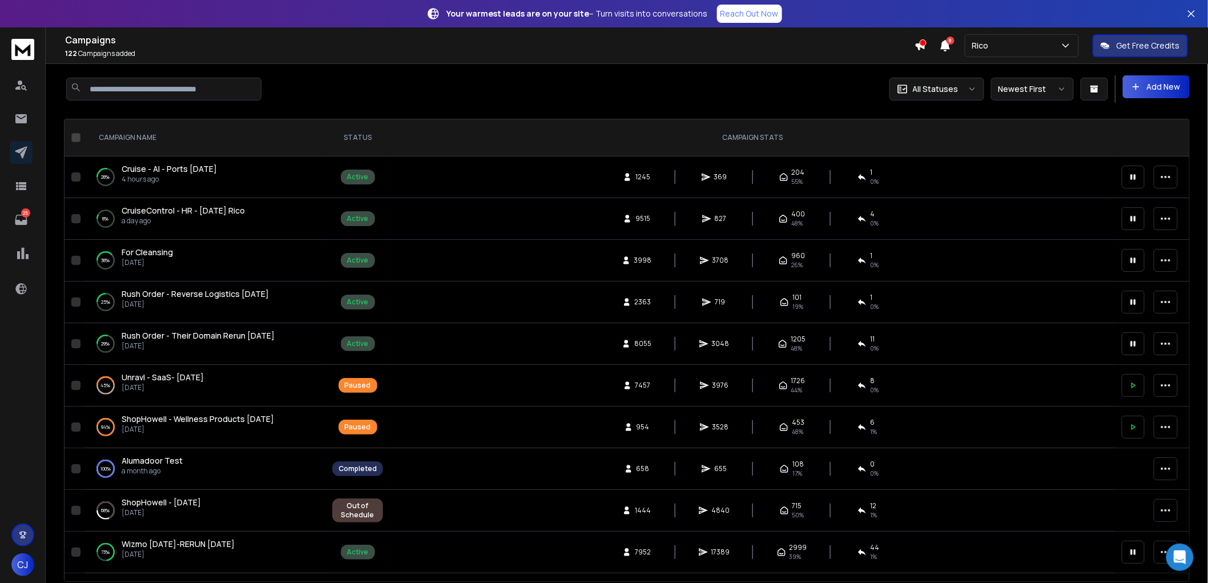
click at [501, 180] on div "1245 369 204 55 % 1 0 %" at bounding box center [752, 177] width 711 height 18
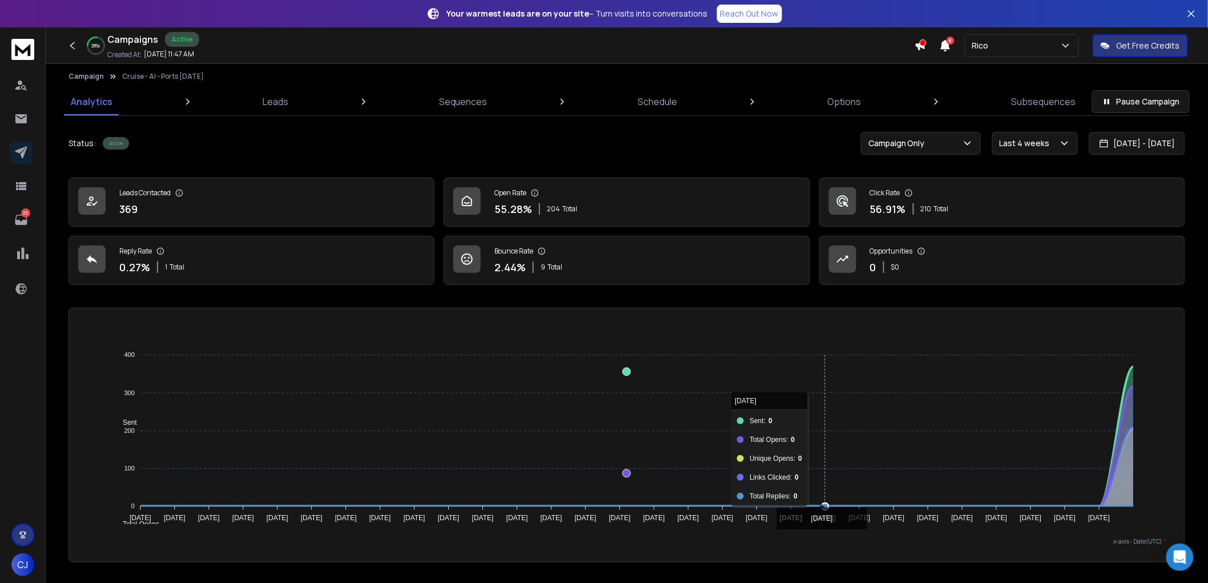
scroll to position [180, 0]
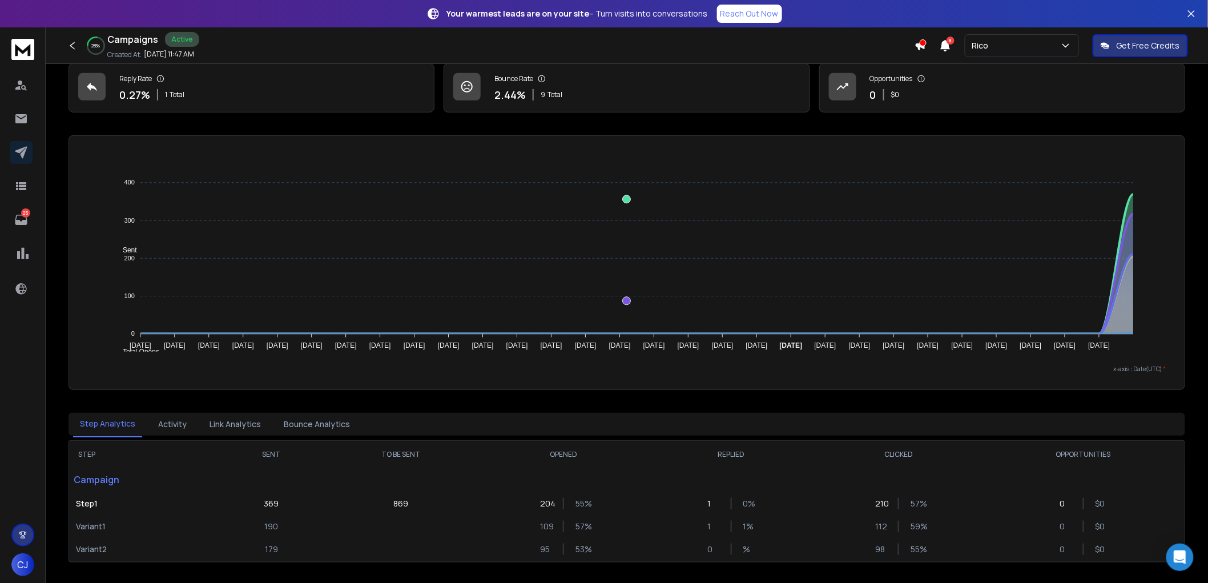
click at [1202, 497] on div "Campaign Cruise - AI - Ports Sept 11 Analytics Leads Sequences Schedule Options…" at bounding box center [627, 233] width 1162 height 699
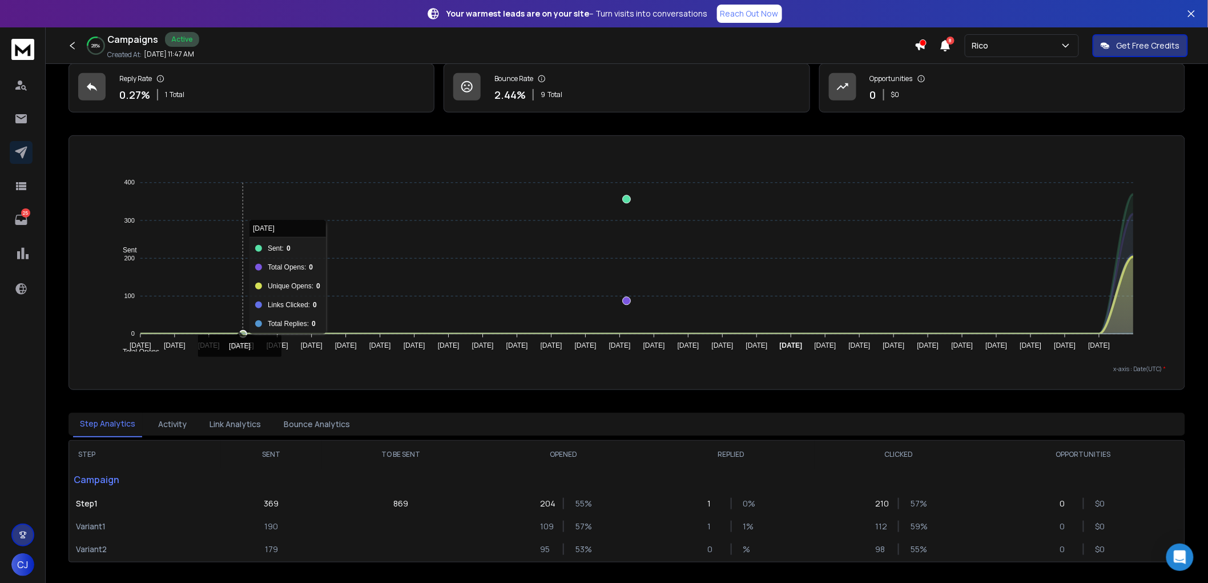
scroll to position [0, 0]
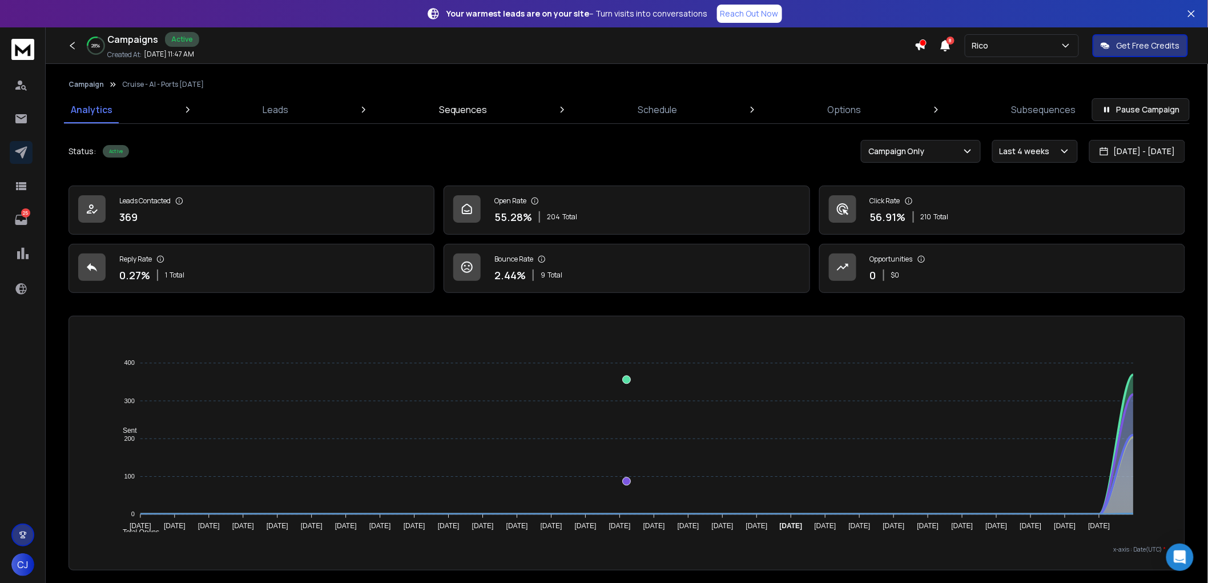
click at [464, 111] on p "Sequences" at bounding box center [463, 110] width 49 height 14
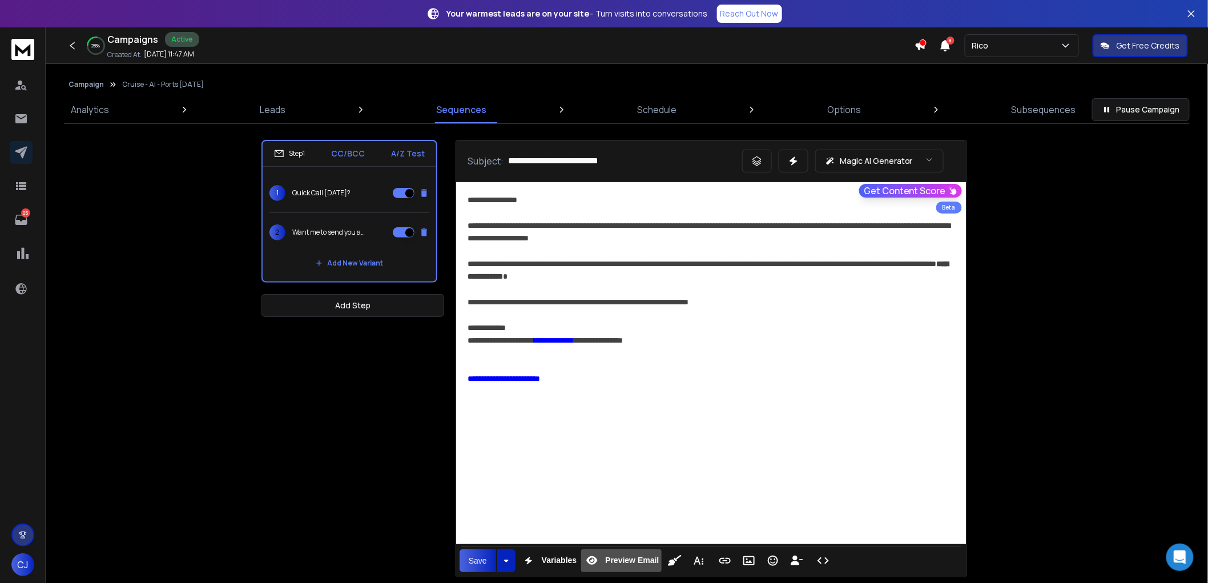
click at [620, 554] on div "Preview Email" at bounding box center [621, 560] width 80 height 19
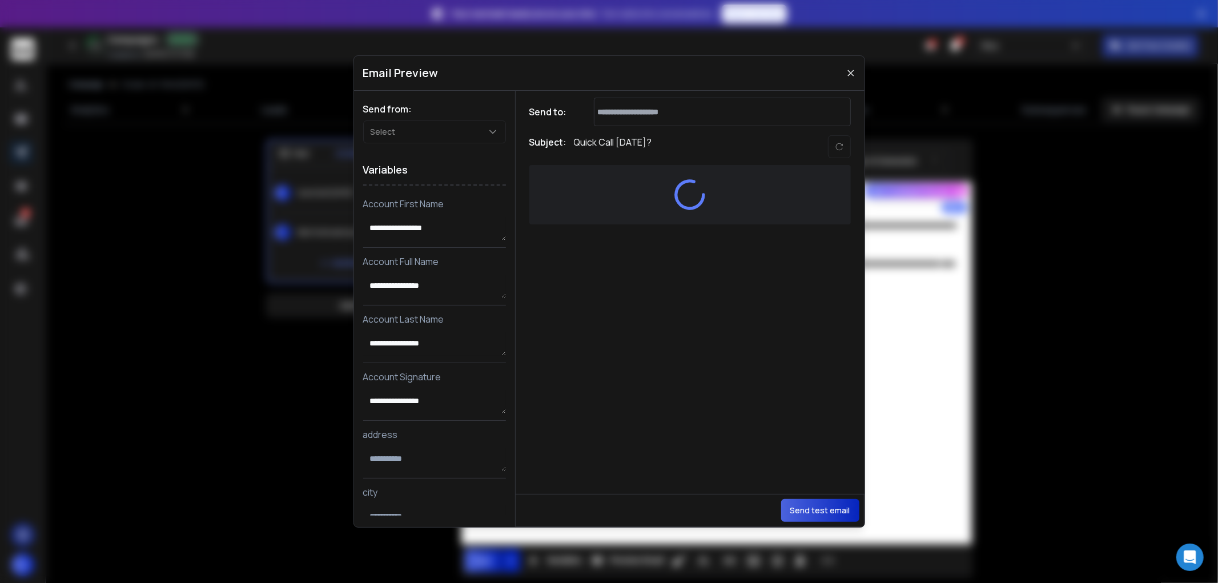
type textarea "***"
type textarea "**********"
type textarea "*****"
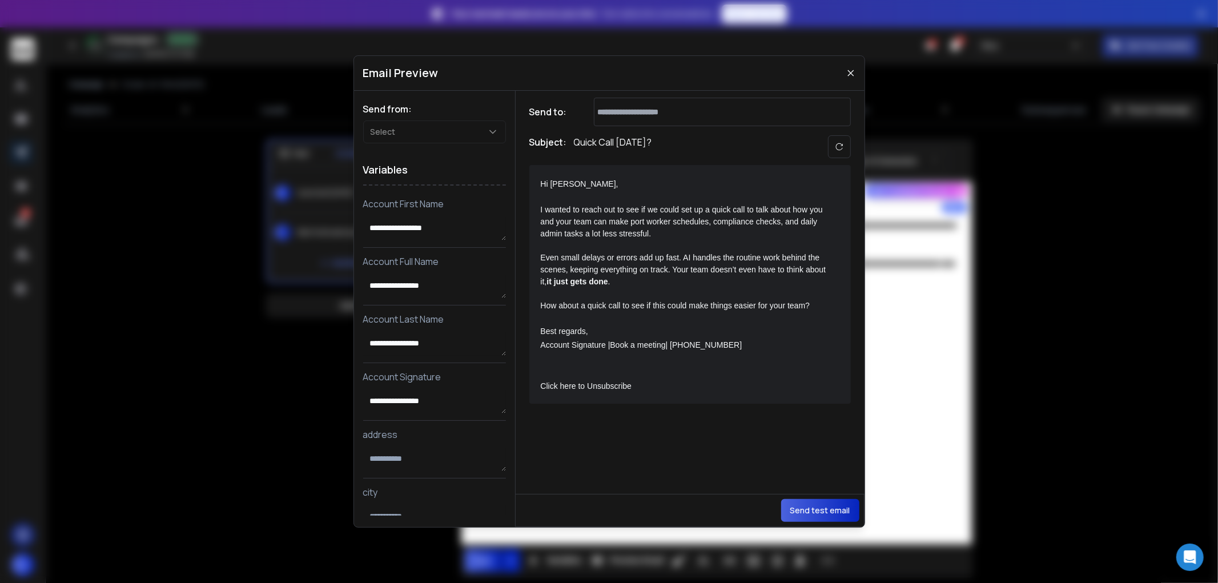
type textarea "***"
type textarea "**********"
type textarea "********"
type textarea "**********"
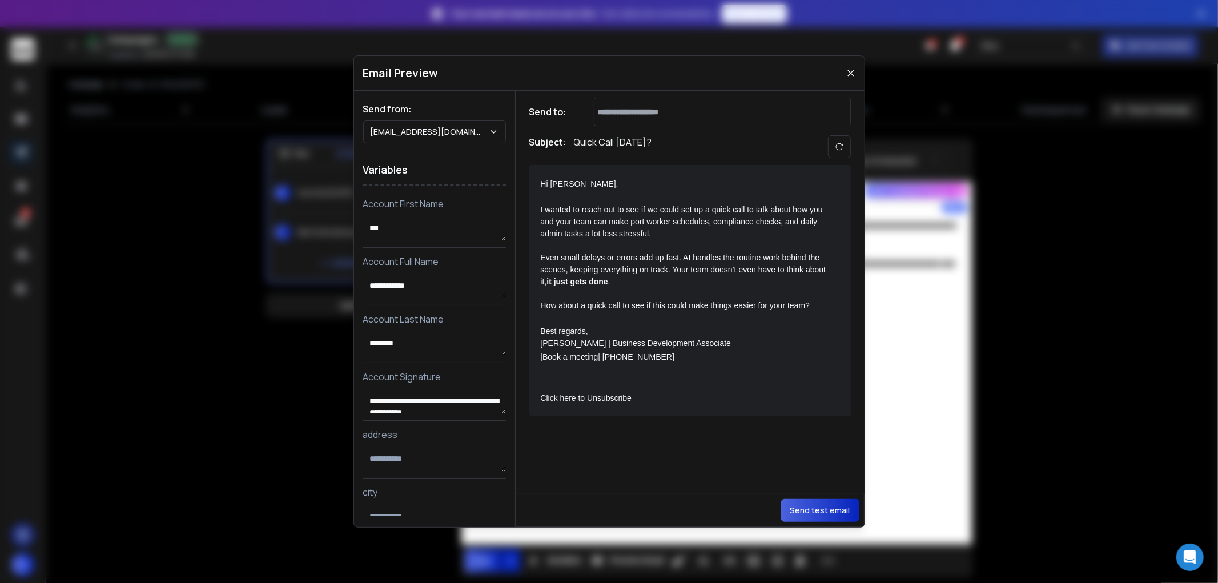
click at [582, 359] on link "Book a meeting" at bounding box center [569, 356] width 55 height 9
click at [851, 70] on icon at bounding box center [850, 73] width 9 height 9
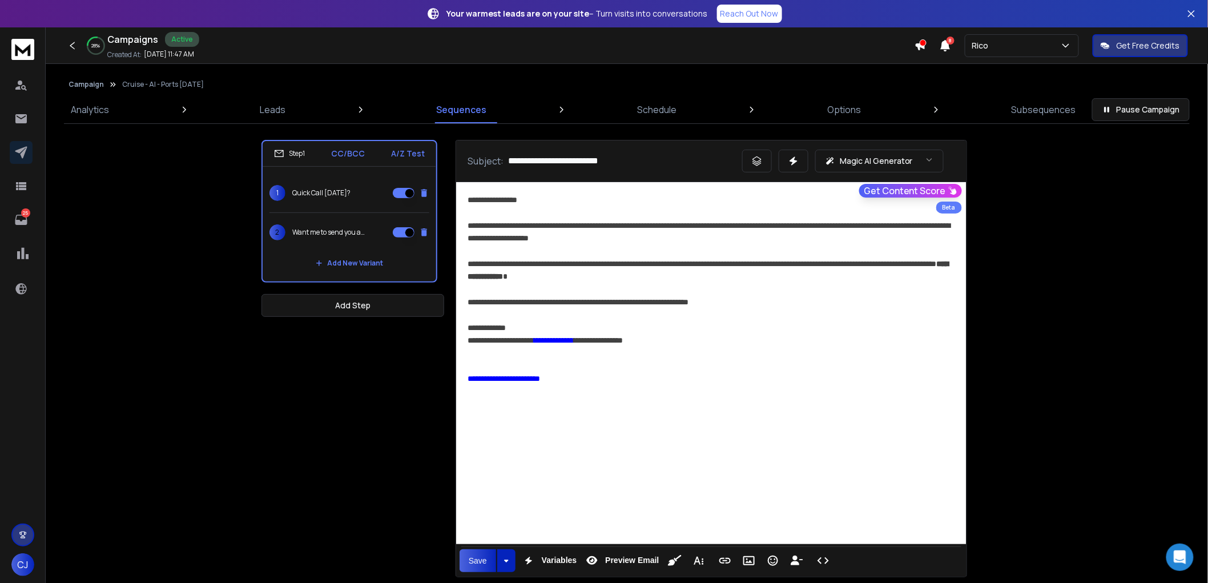
click at [872, 378] on div "**********" at bounding box center [712, 353] width 488 height 64
click at [852, 377] on div "**********" at bounding box center [712, 353] width 488 height 64
click at [323, 225] on div "2 Want me to send you a quick brochure?" at bounding box center [317, 232] width 96 height 16
type input "**********"
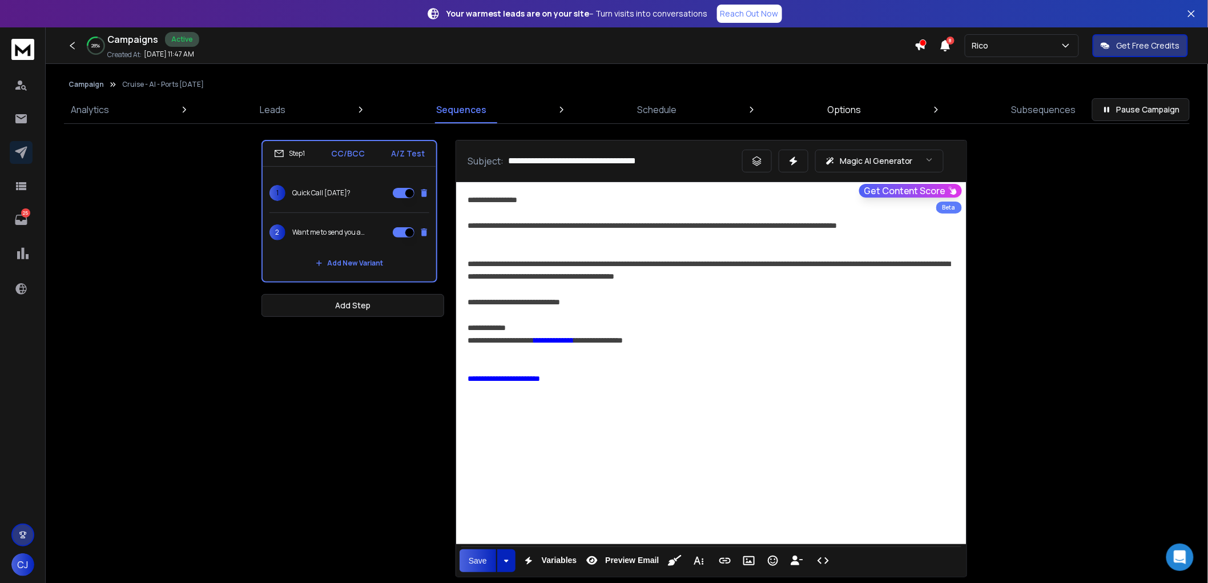
click at [858, 106] on p "Options" at bounding box center [844, 110] width 34 height 14
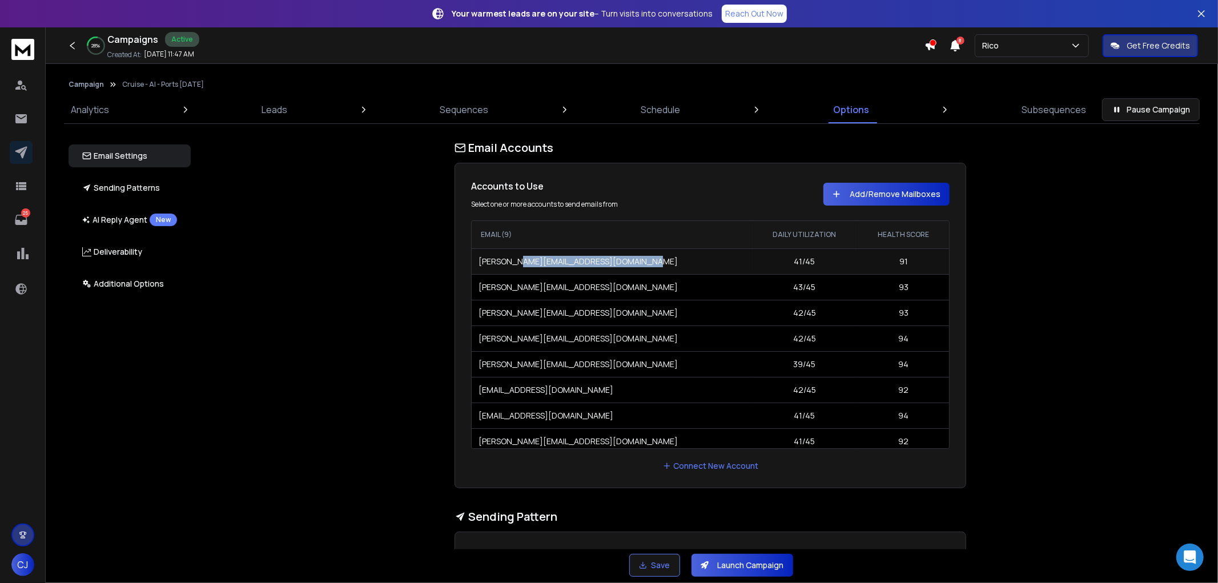
drag, startPoint x: 629, startPoint y: 259, endPoint x: 508, endPoint y: 263, distance: 120.5
click at [508, 263] on div "beatrice@advertising.talentpros.online" at bounding box center [610, 261] width 265 height 11
copy p "advertising.talentpros.online"
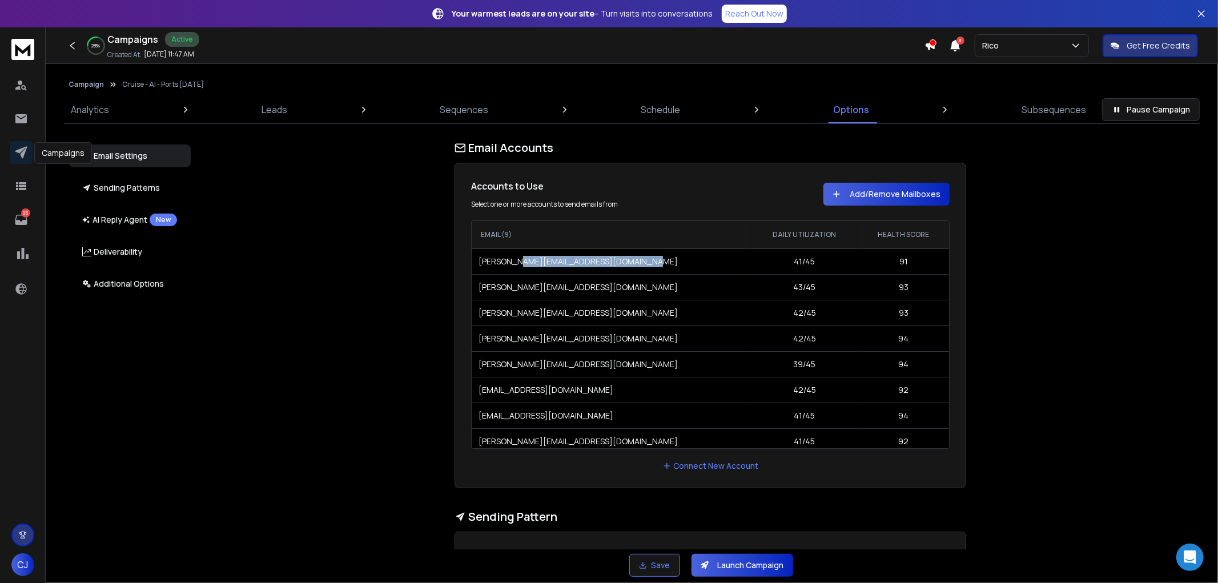
click at [20, 151] on icon at bounding box center [21, 152] width 12 height 12
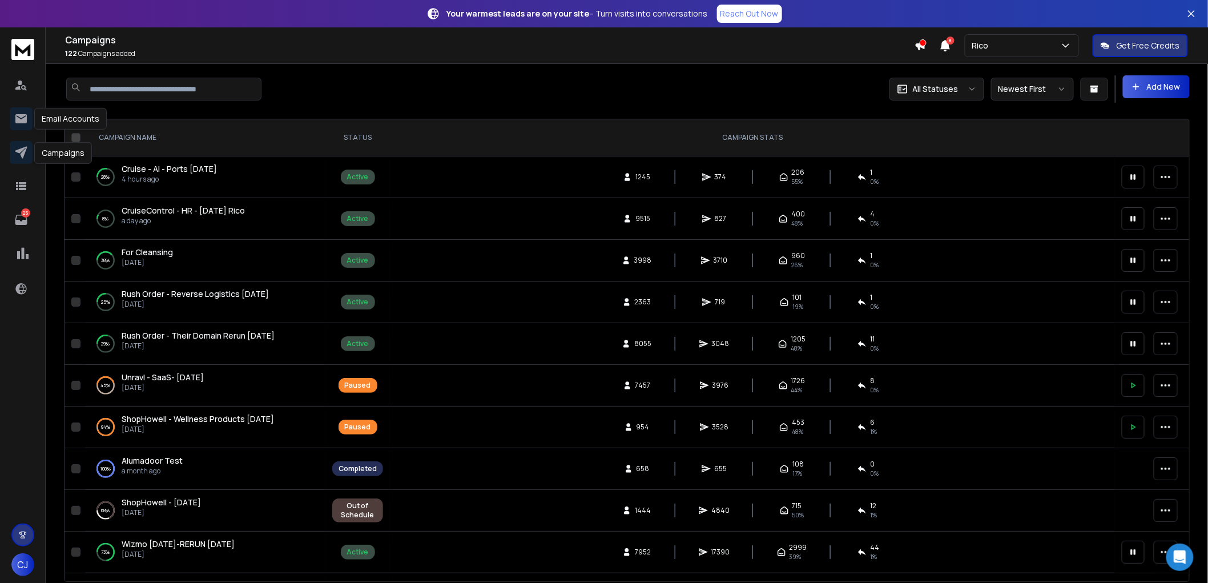
click at [27, 118] on link at bounding box center [21, 118] width 23 height 23
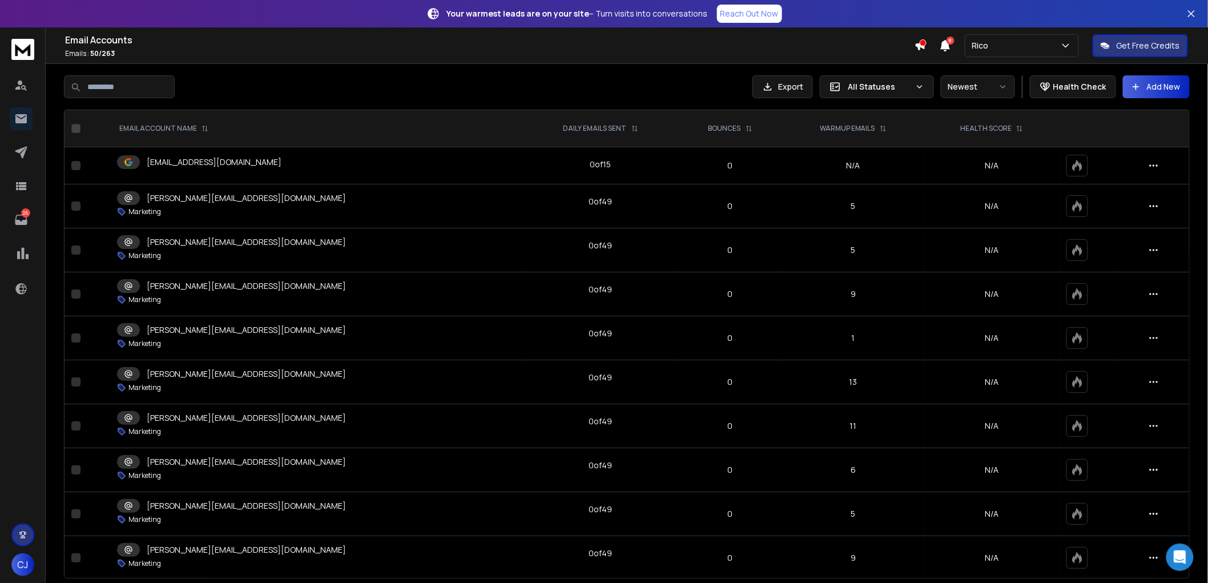
click at [150, 90] on input at bounding box center [119, 86] width 111 height 23
paste input "**********"
type input "**********"
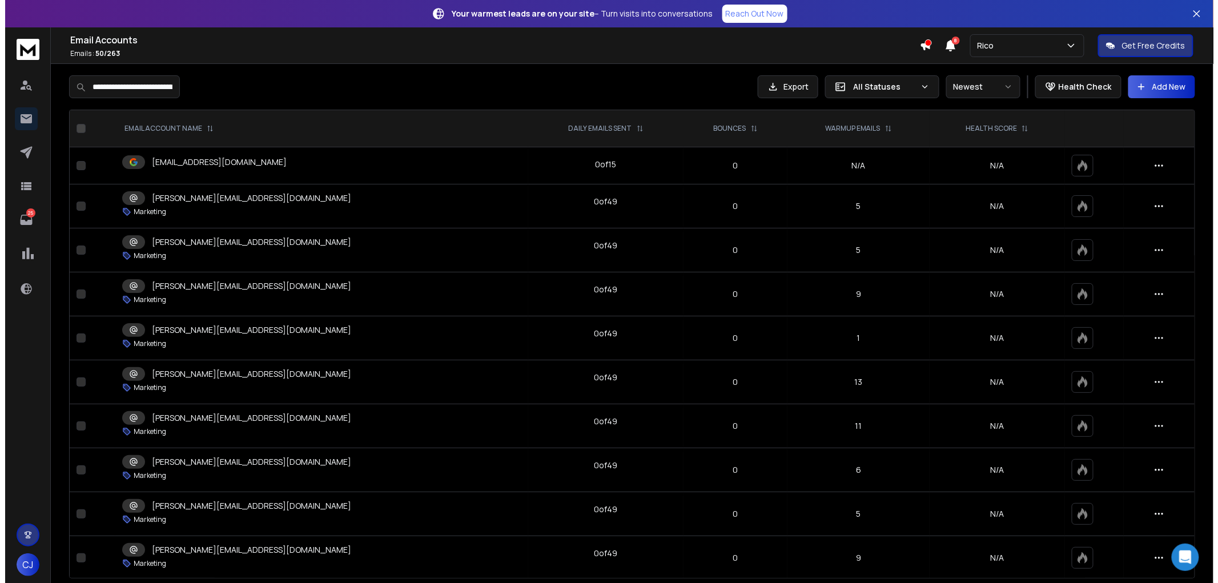
scroll to position [0, 10]
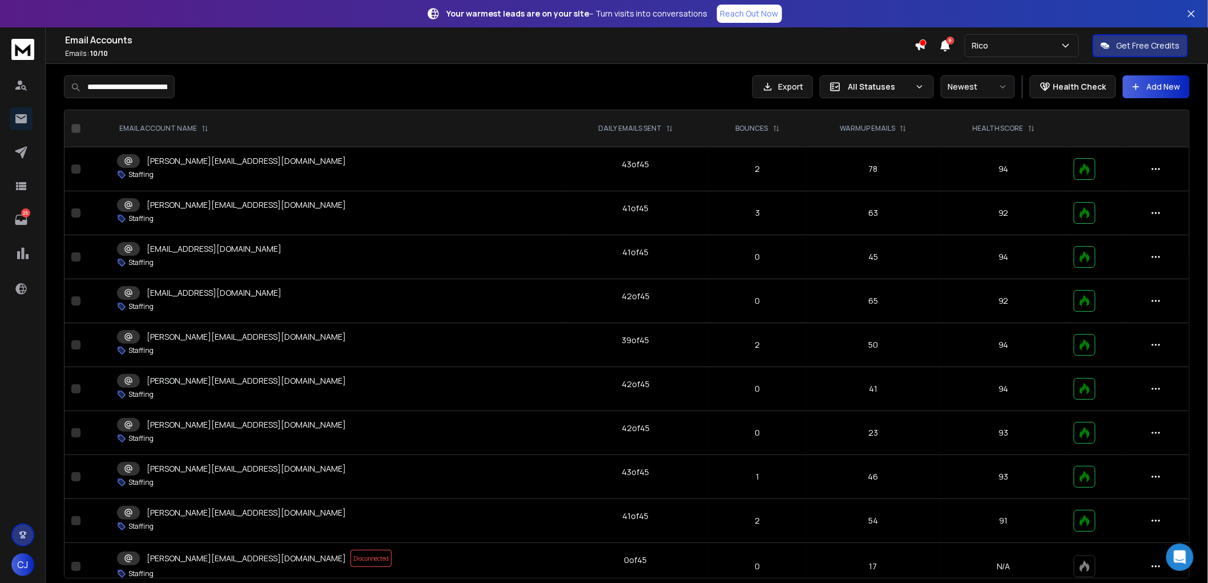
click at [297, 164] on div "allan@advertising.talentpros.online" at bounding box center [336, 161] width 439 height 14
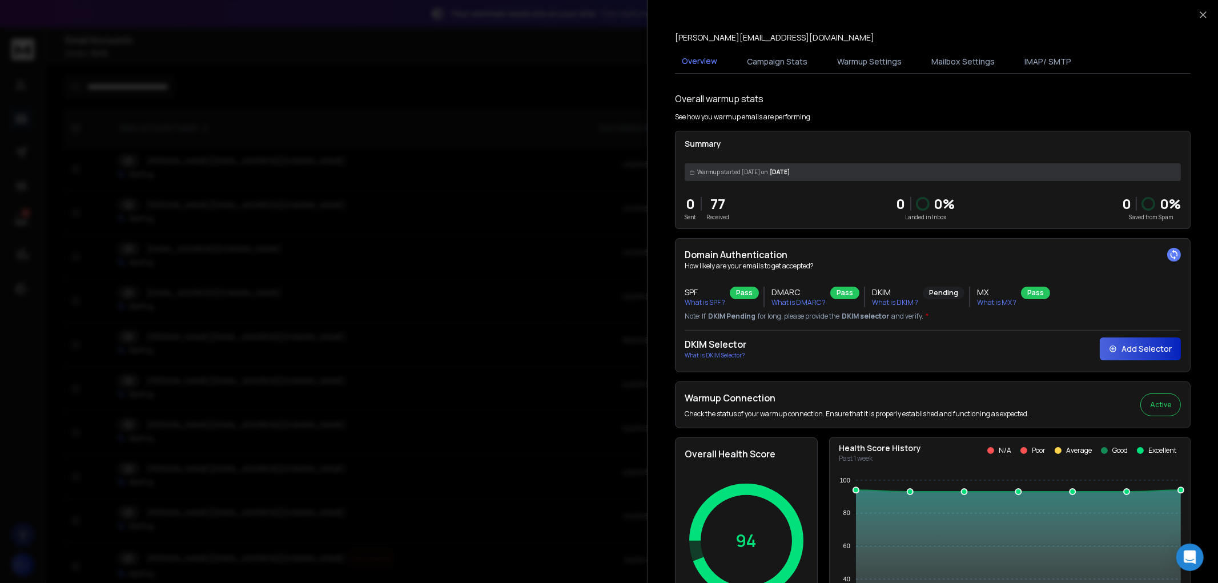
click at [864, 55] on button "Warmup Settings" at bounding box center [869, 61] width 78 height 25
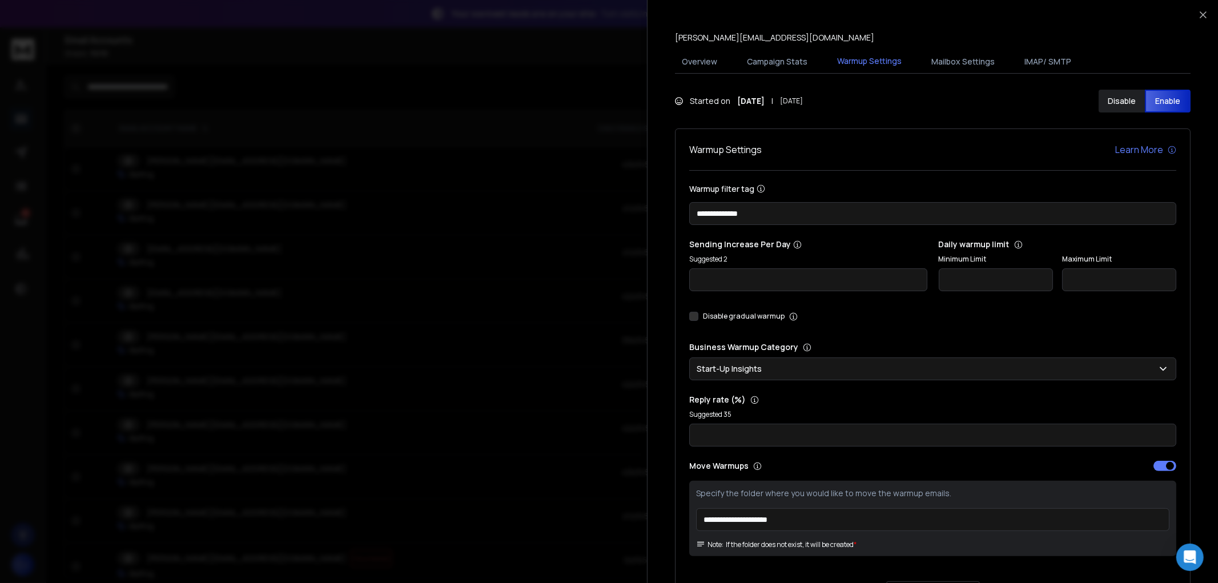
click at [971, 58] on button "Mailbox Settings" at bounding box center [962, 61] width 77 height 25
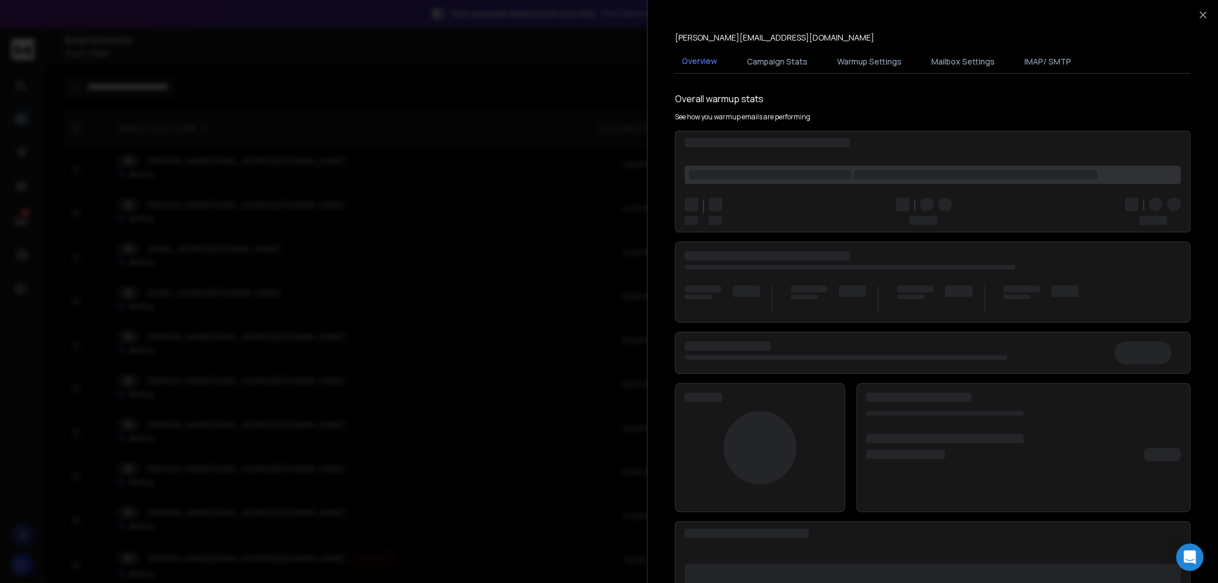
click at [545, 36] on div at bounding box center [609, 291] width 1218 height 583
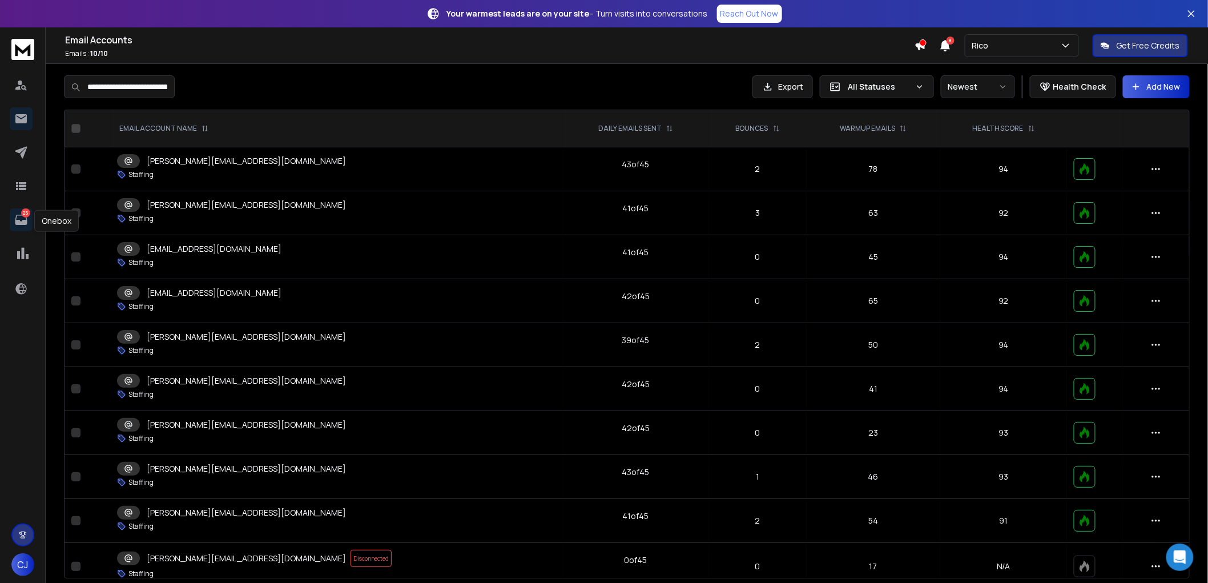
click at [17, 221] on icon at bounding box center [21, 220] width 12 height 10
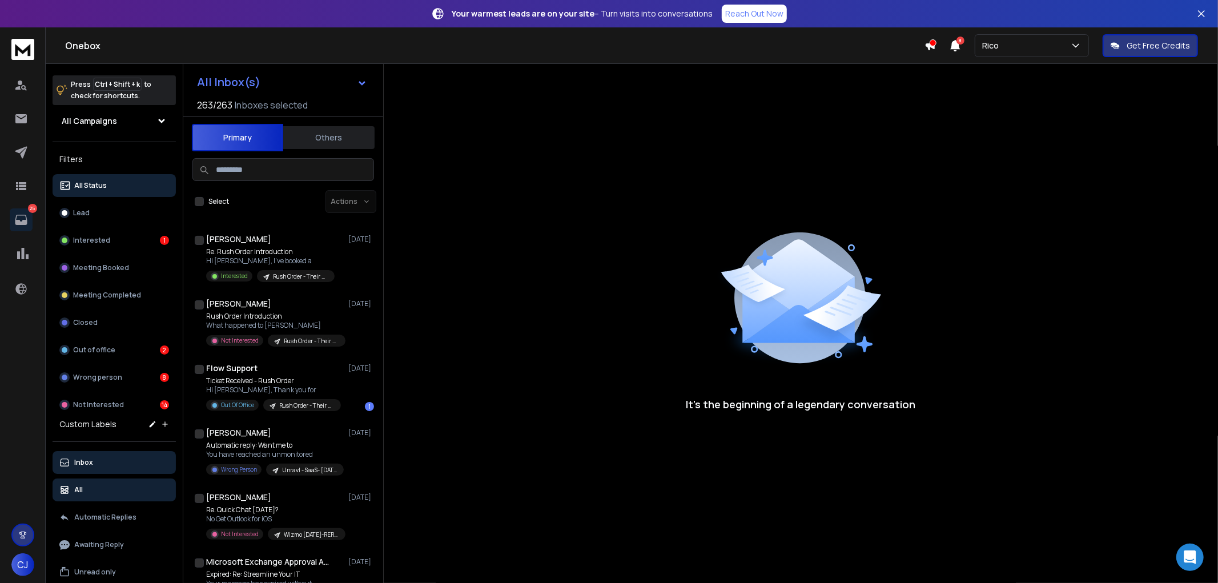
click at [103, 497] on button "All" at bounding box center [114, 489] width 123 height 23
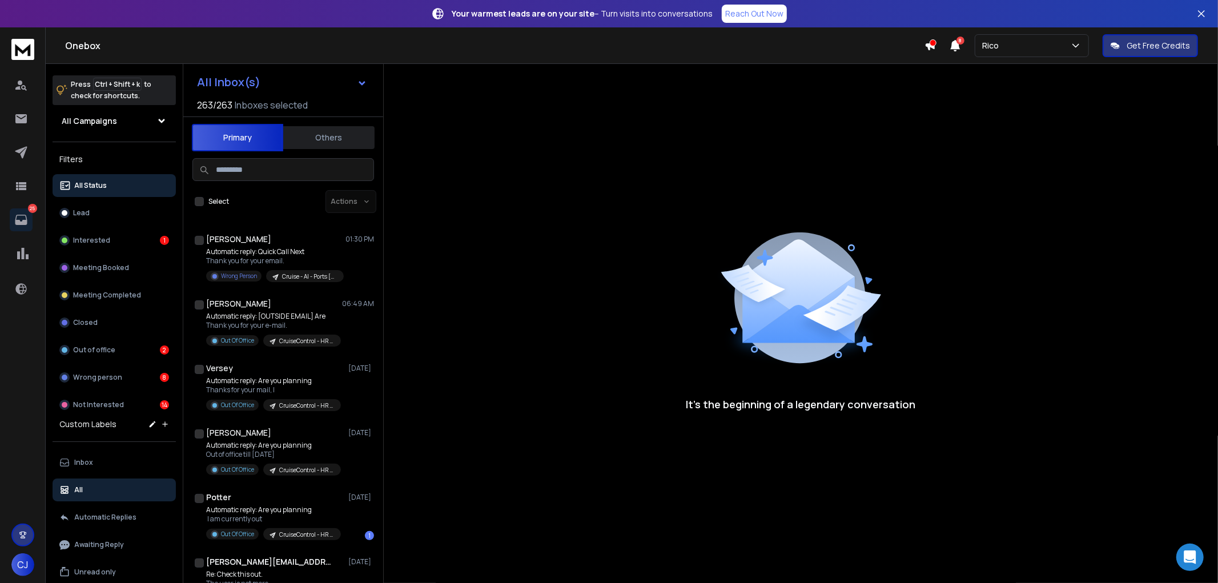
click at [578, 190] on div "It’s the beginning of a legendary conversation" at bounding box center [801, 312] width 834 height 496
click at [501, 372] on div "It’s the beginning of a legendary conversation" at bounding box center [801, 312] width 834 height 496
click at [92, 462] on p "Inbox" at bounding box center [83, 462] width 19 height 9
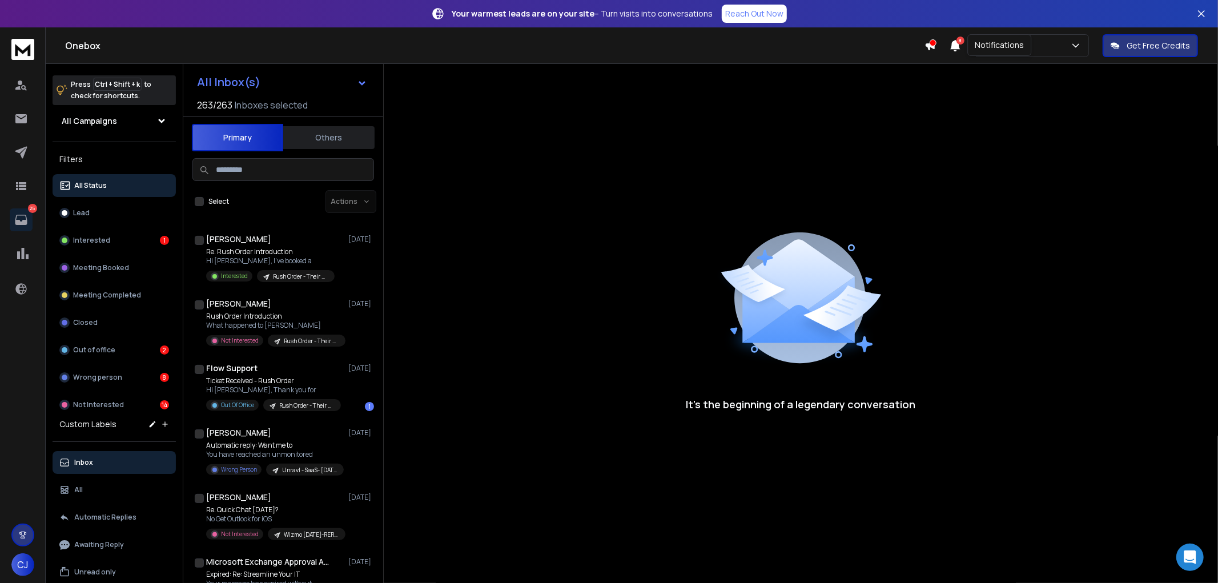
click at [960, 47] on icon at bounding box center [955, 44] width 10 height 11
